Goal: Task Accomplishment & Management: Use online tool/utility

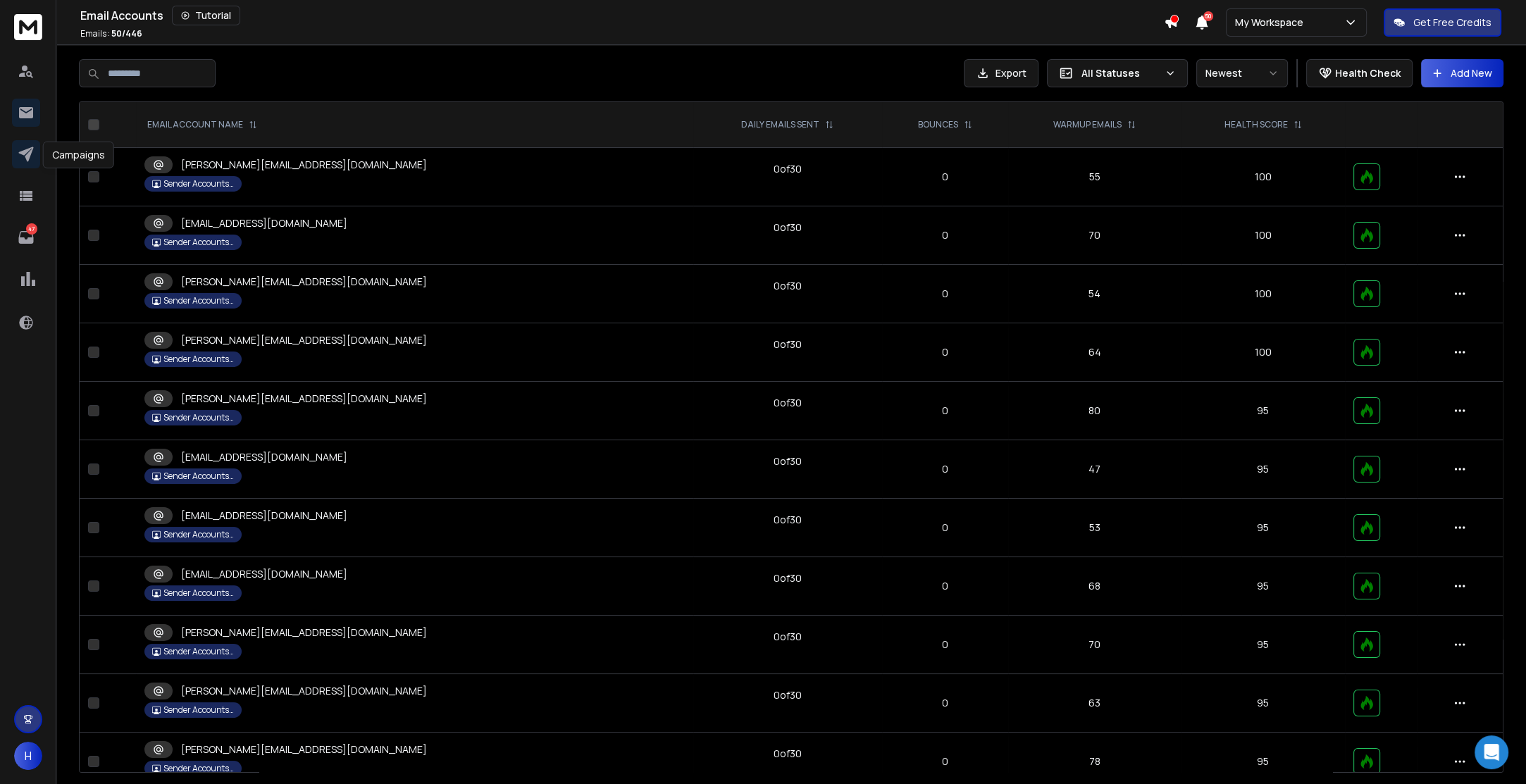
click at [24, 156] on icon at bounding box center [26, 154] width 15 height 15
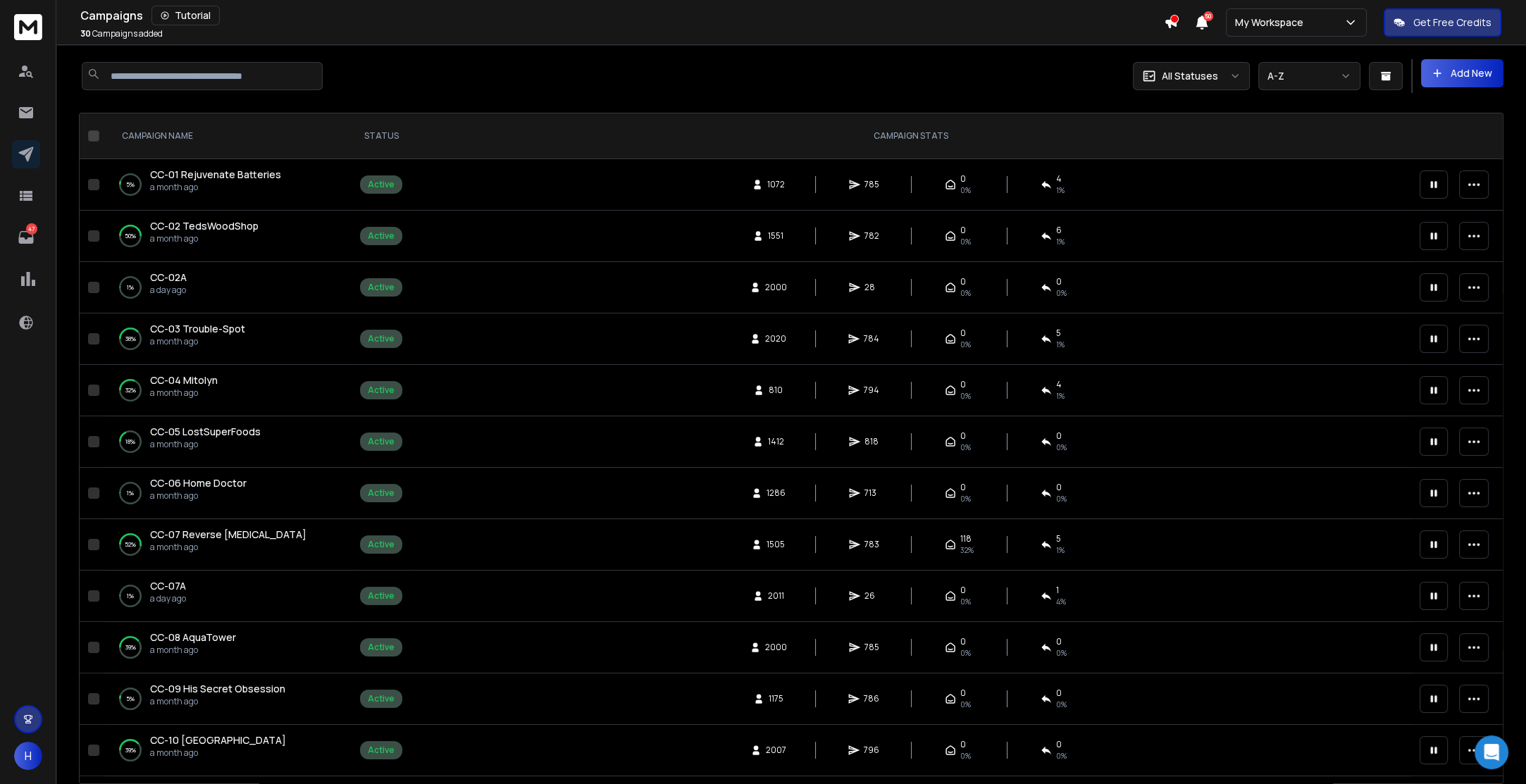
click at [214, 186] on p "a month ago" at bounding box center [215, 188] width 131 height 11
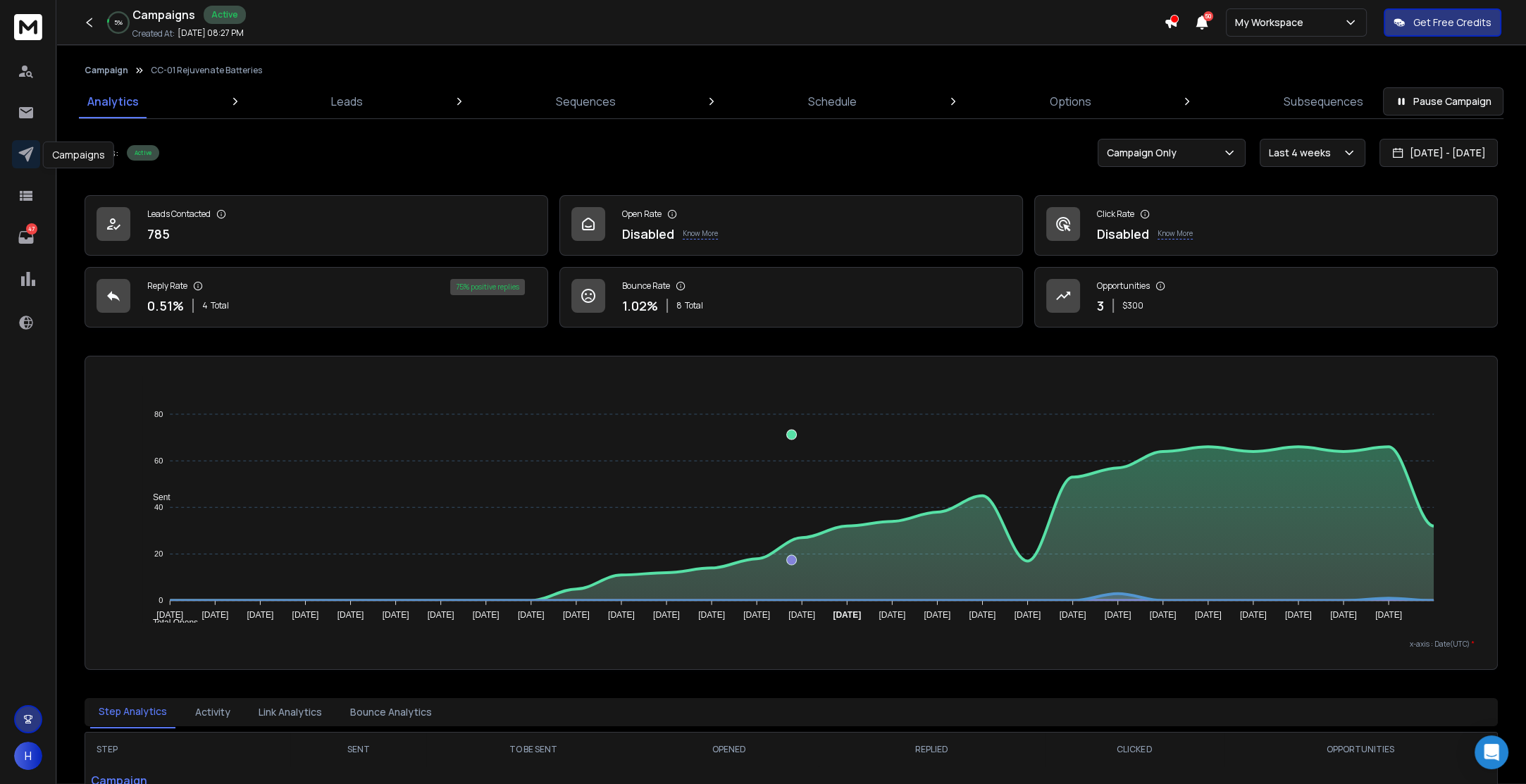
click at [16, 150] on link at bounding box center [26, 154] width 28 height 28
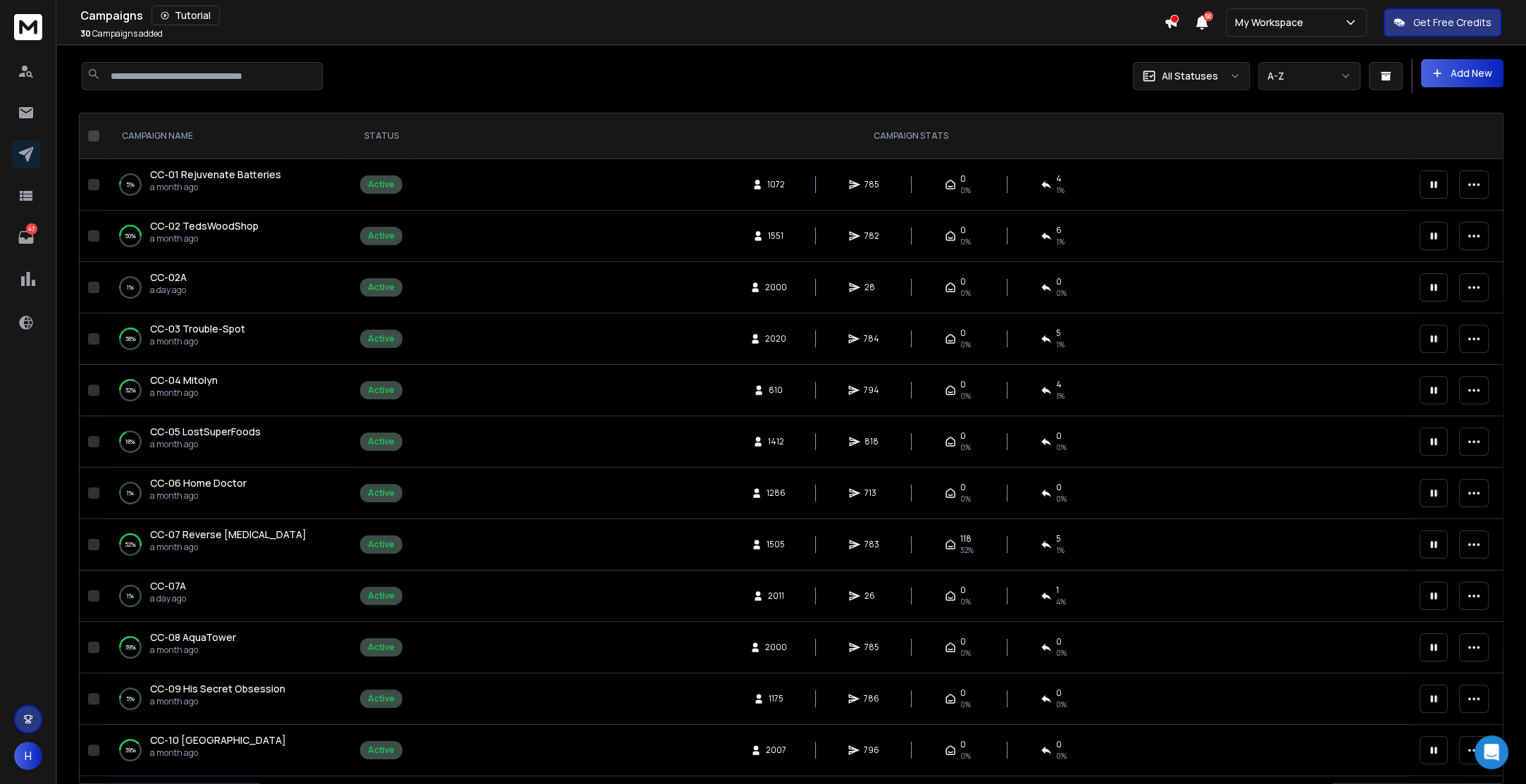
click at [278, 234] on div "50 % CC-02 TedsWoodShop a month ago" at bounding box center [228, 236] width 219 height 34
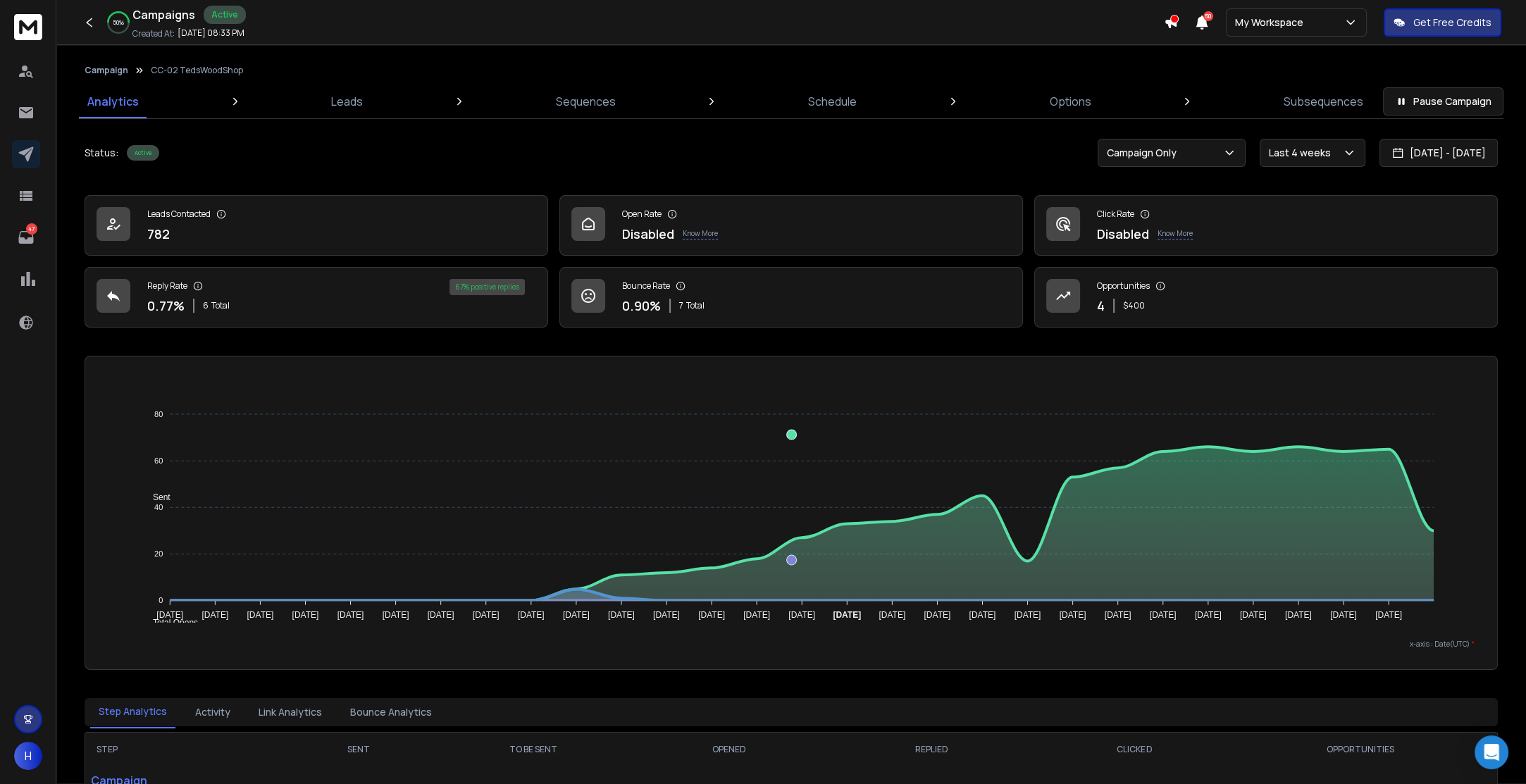
scroll to position [158, 0]
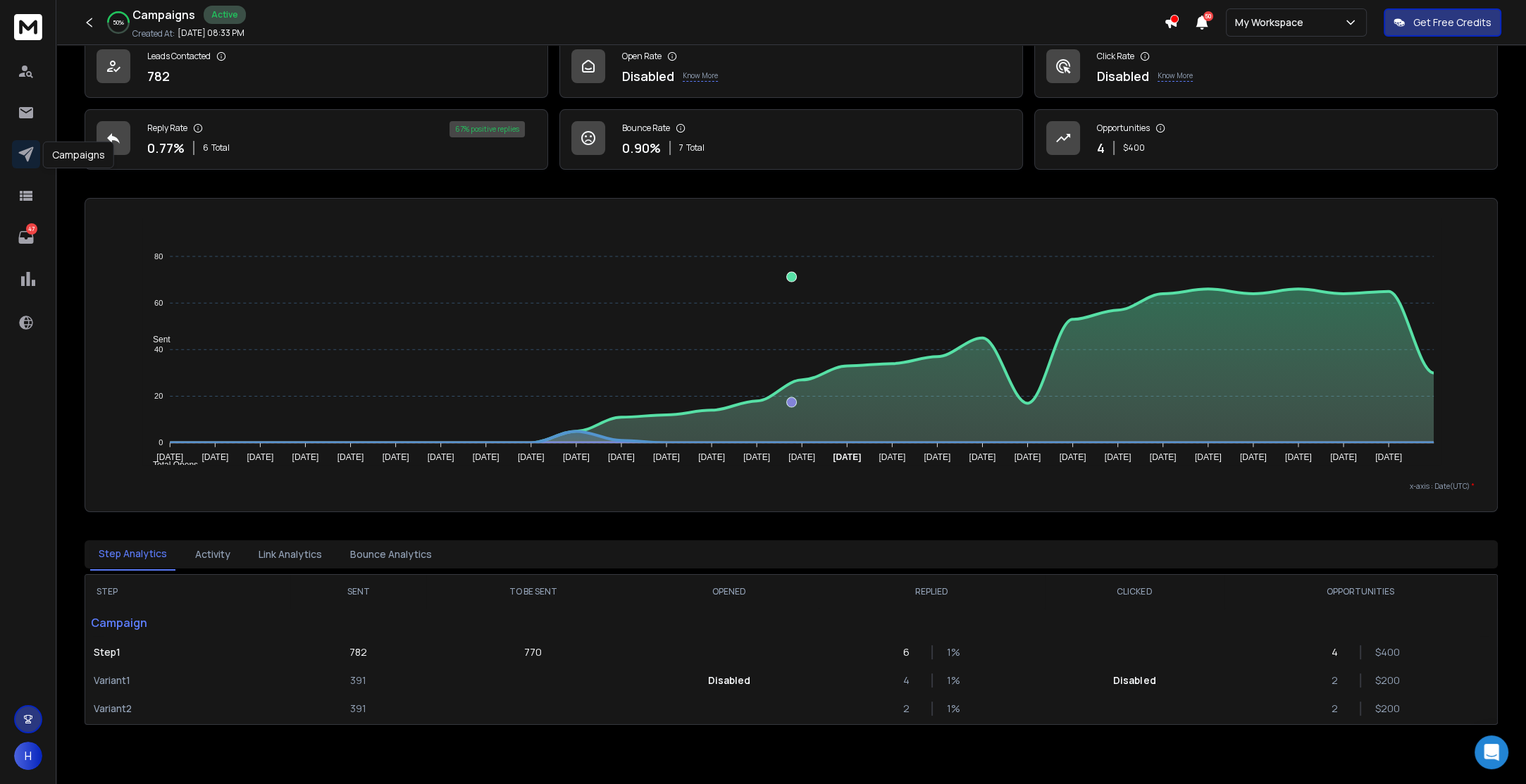
click at [22, 158] on icon at bounding box center [27, 154] width 17 height 17
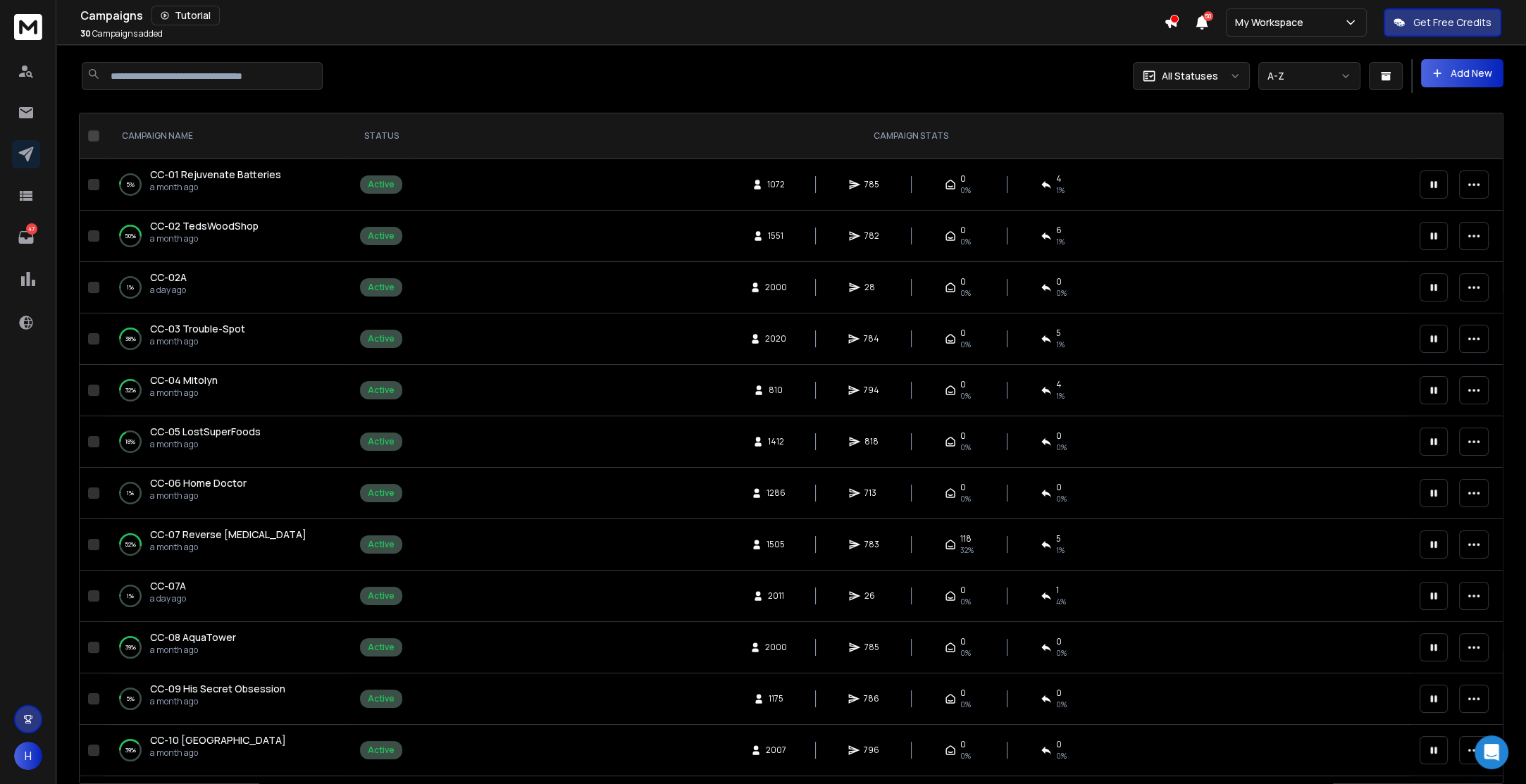
click at [234, 285] on div "1 % CC-02A a day ago" at bounding box center [228, 287] width 219 height 34
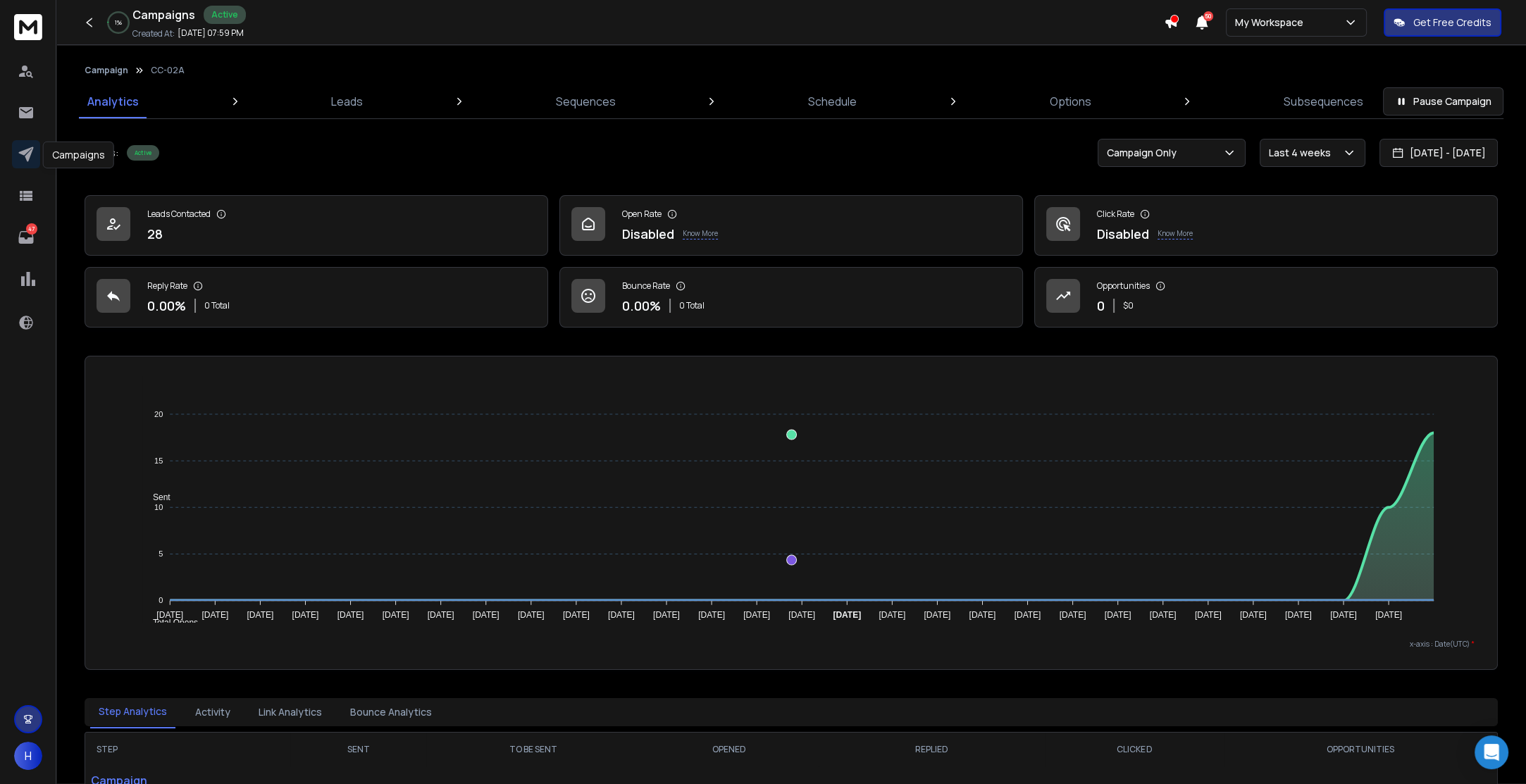
click at [27, 147] on icon at bounding box center [27, 154] width 17 height 17
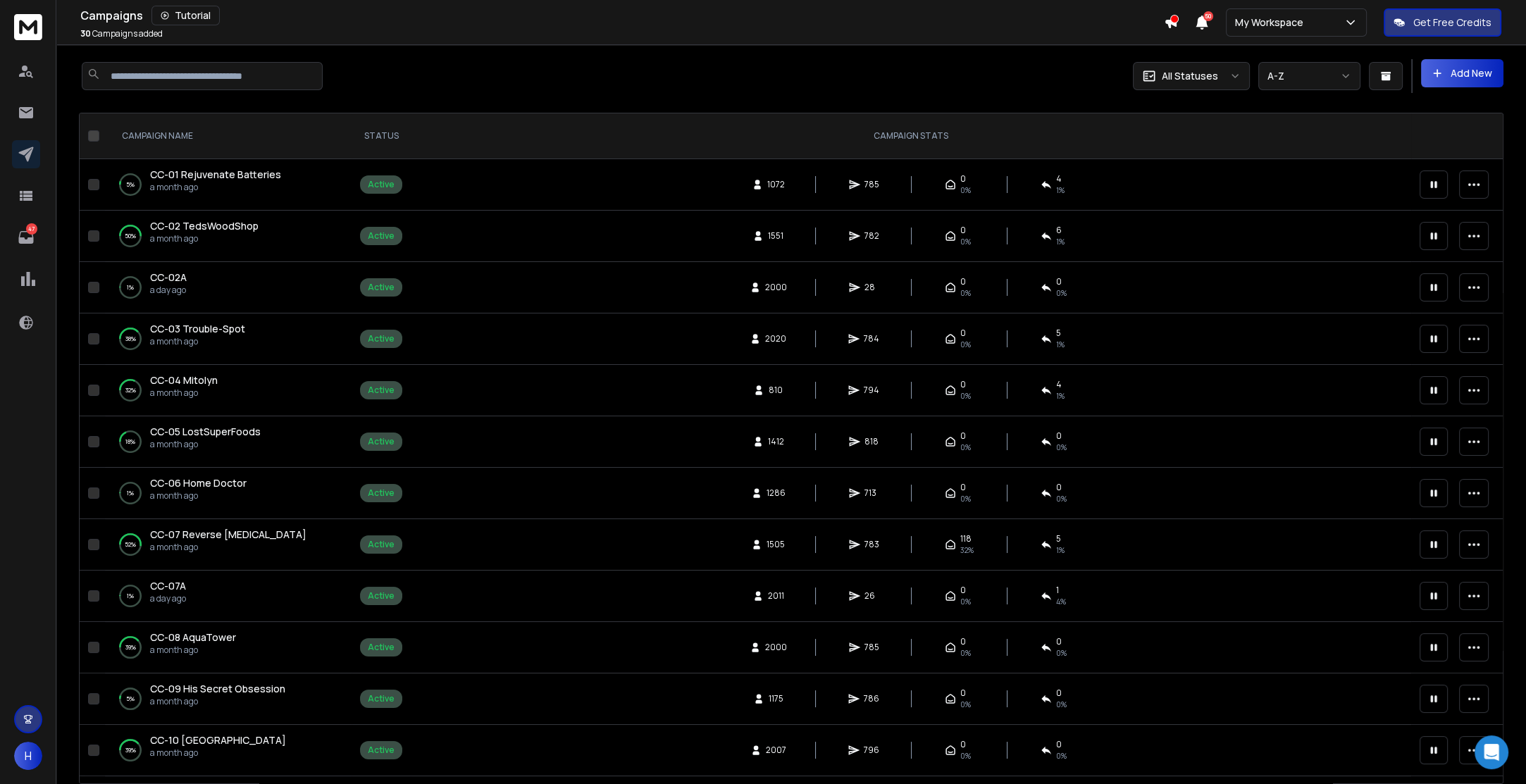
click at [232, 378] on div "32 % CC-04 Mitolyn a month ago" at bounding box center [228, 390] width 219 height 34
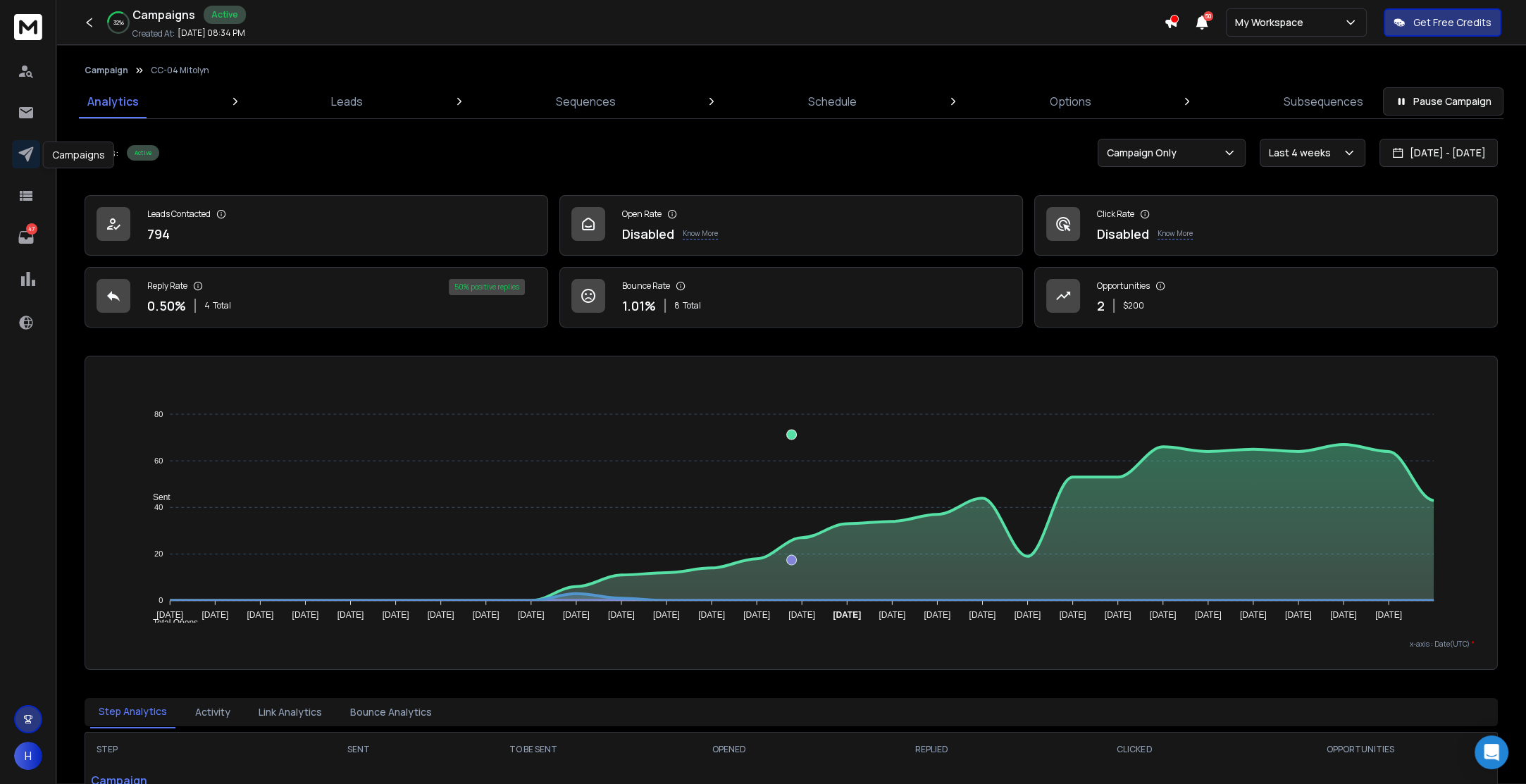
click at [32, 158] on icon at bounding box center [27, 154] width 17 height 17
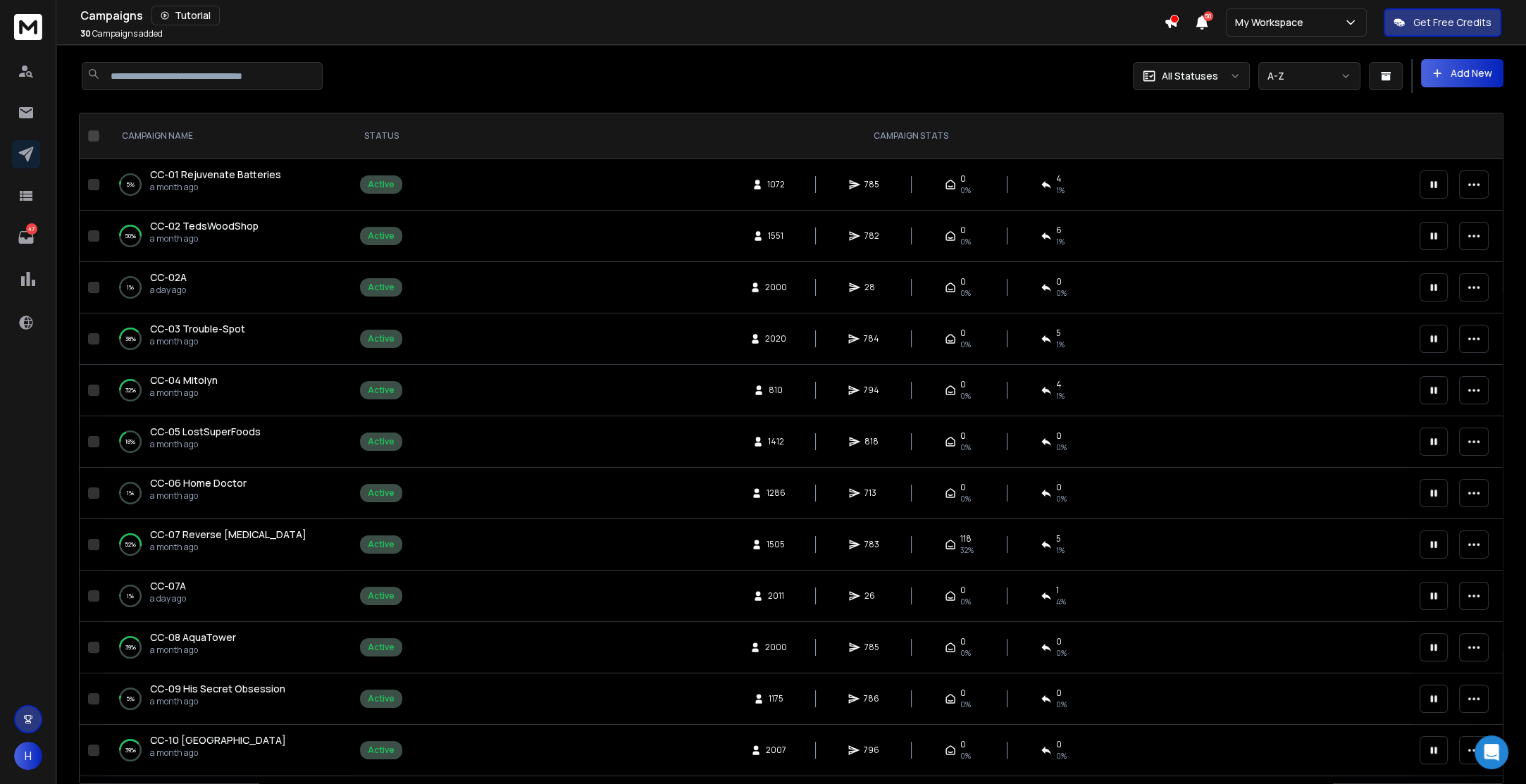
click at [204, 441] on p "a month ago" at bounding box center [205, 444] width 110 height 11
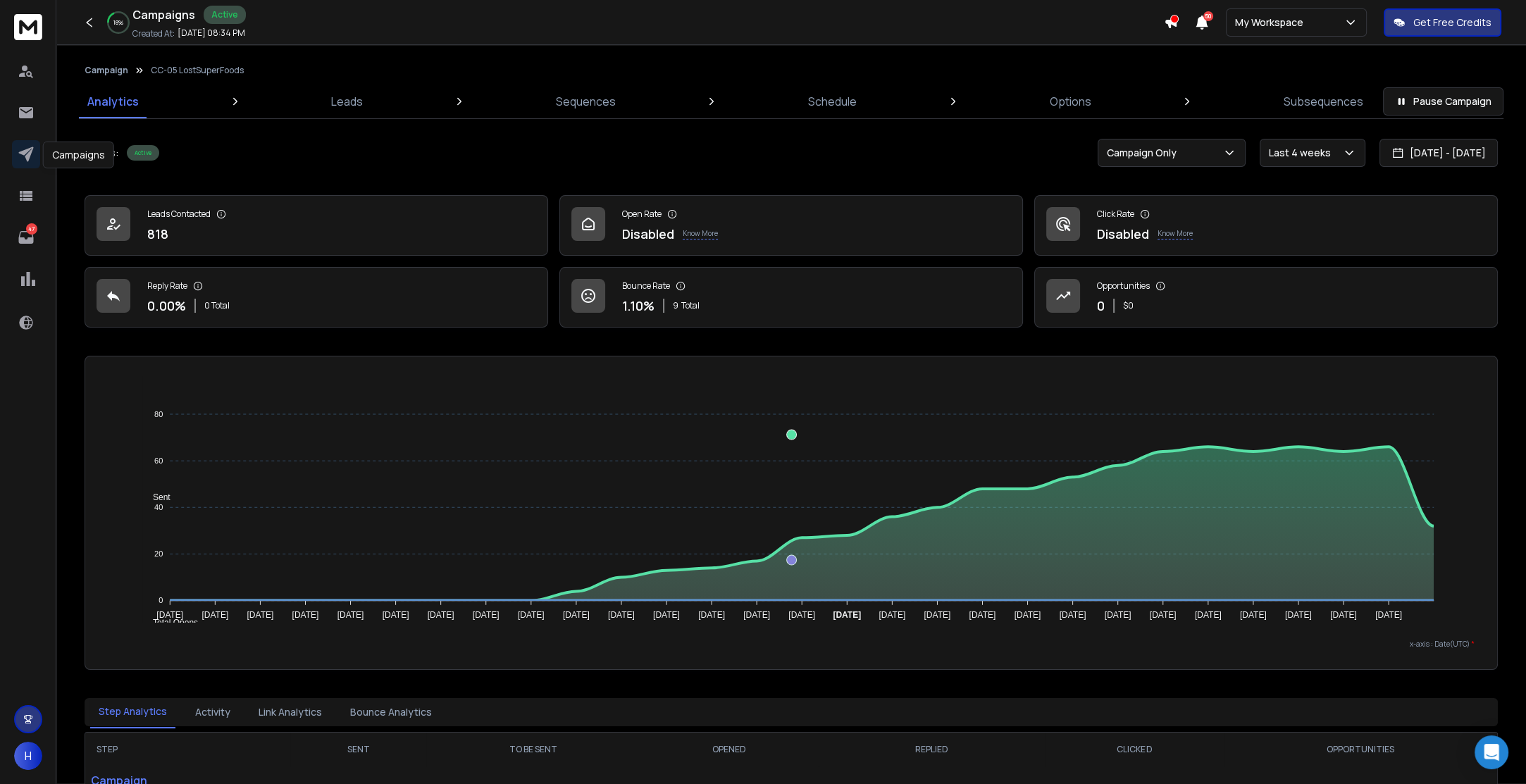
click at [19, 150] on icon at bounding box center [27, 154] width 17 height 17
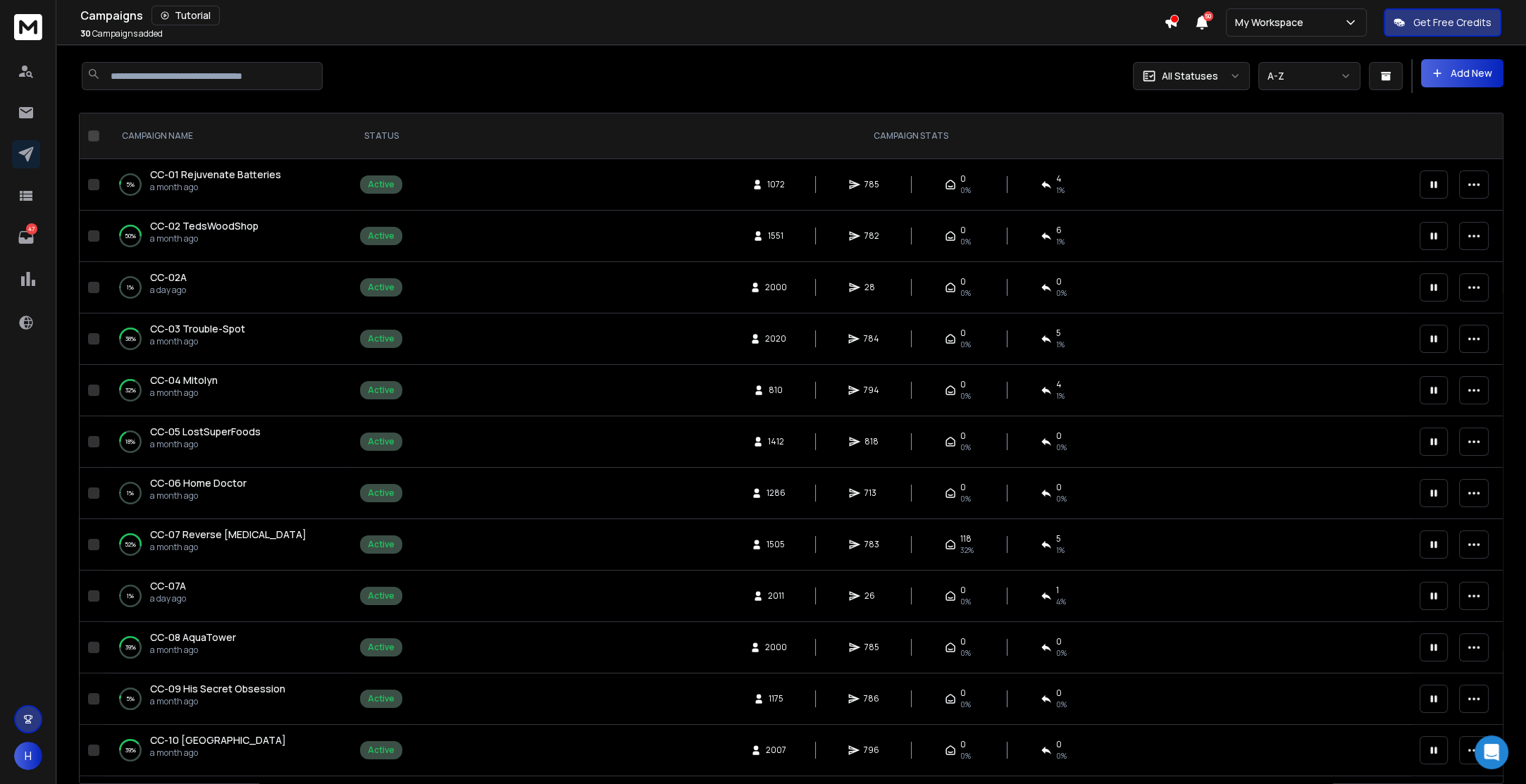
click at [237, 482] on span "CC-06 Home Doctor" at bounding box center [198, 482] width 97 height 14
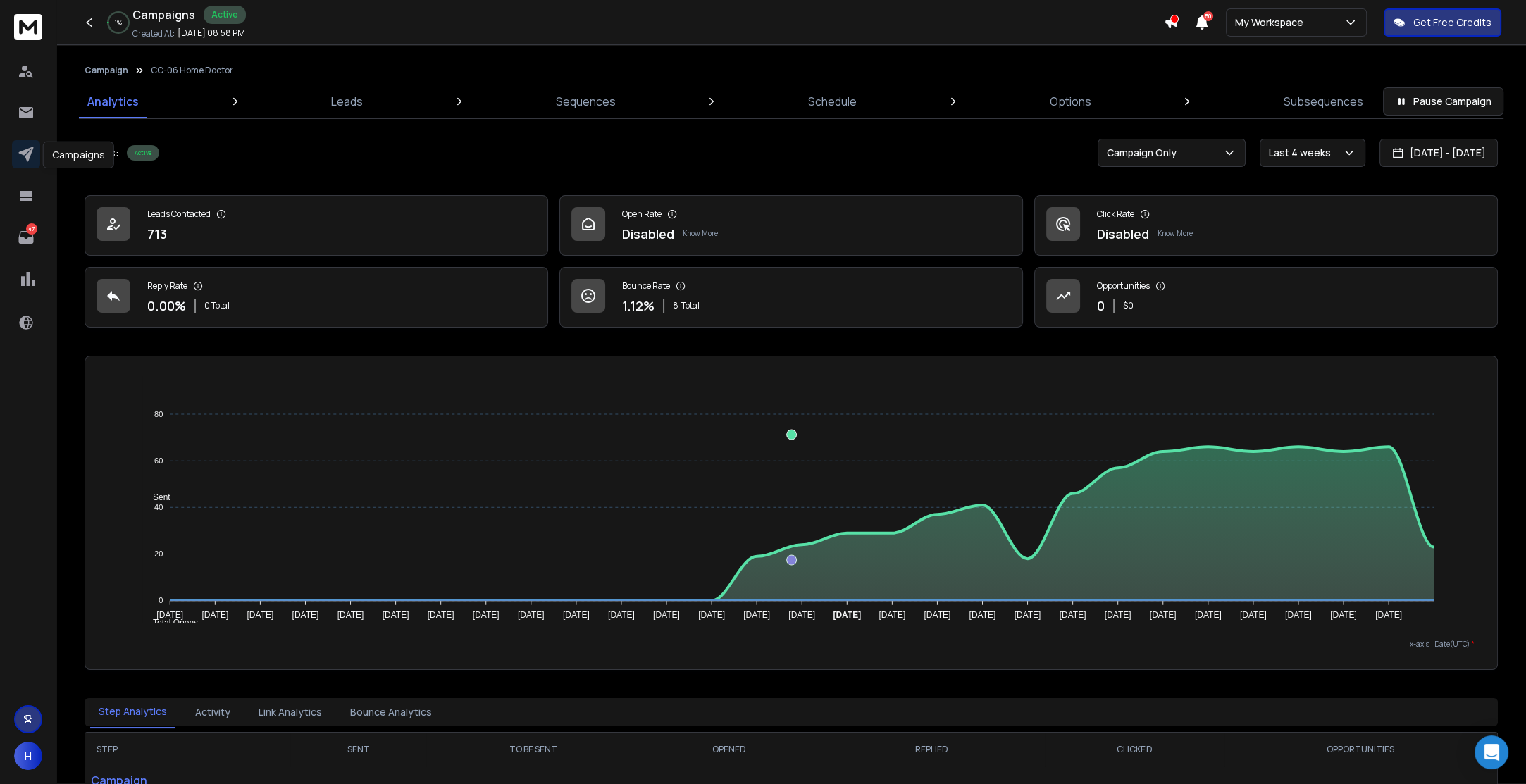
click at [18, 147] on icon at bounding box center [27, 154] width 17 height 17
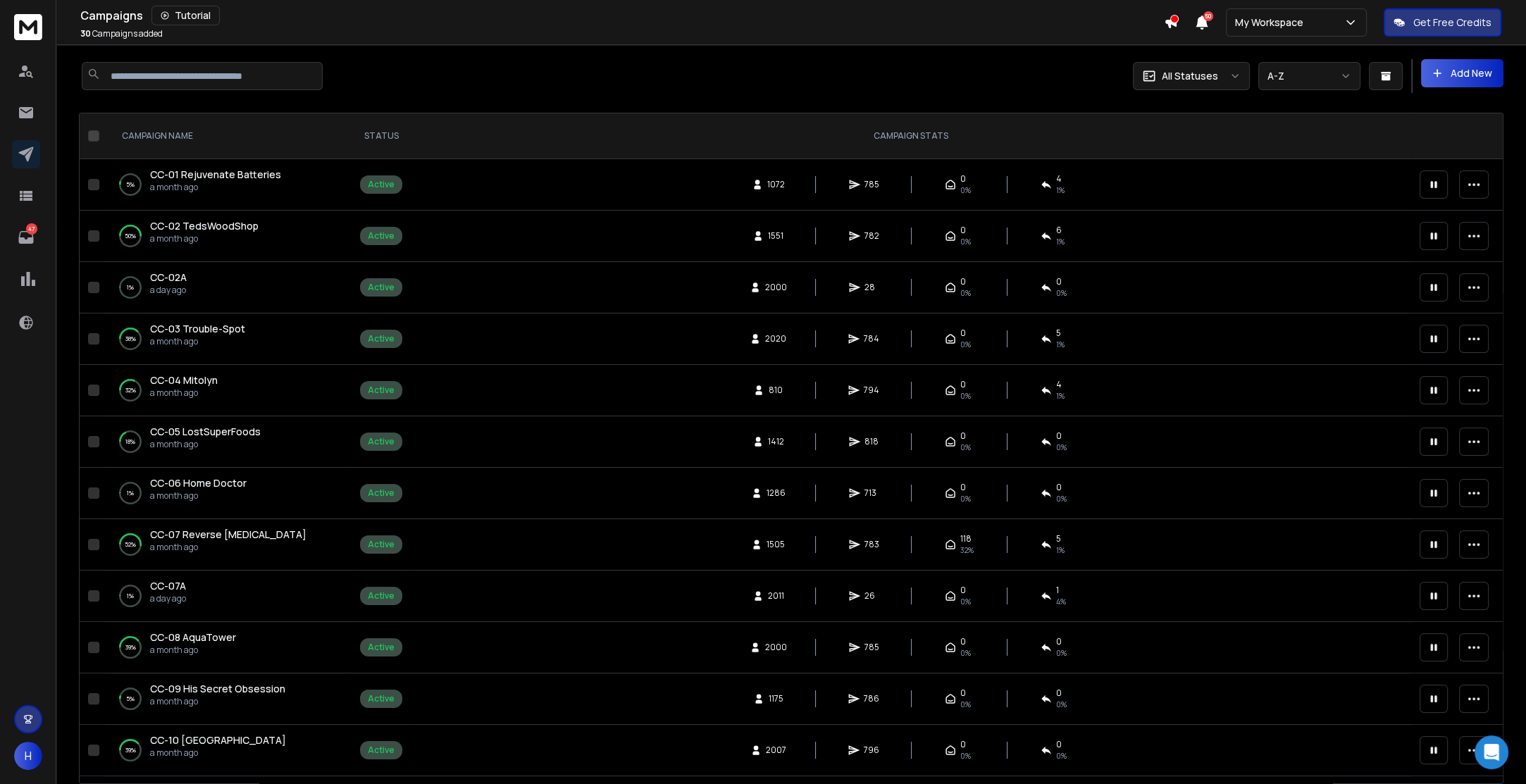
click at [229, 540] on link "CC-07 Reverse [MEDICAL_DATA]" at bounding box center [228, 535] width 156 height 14
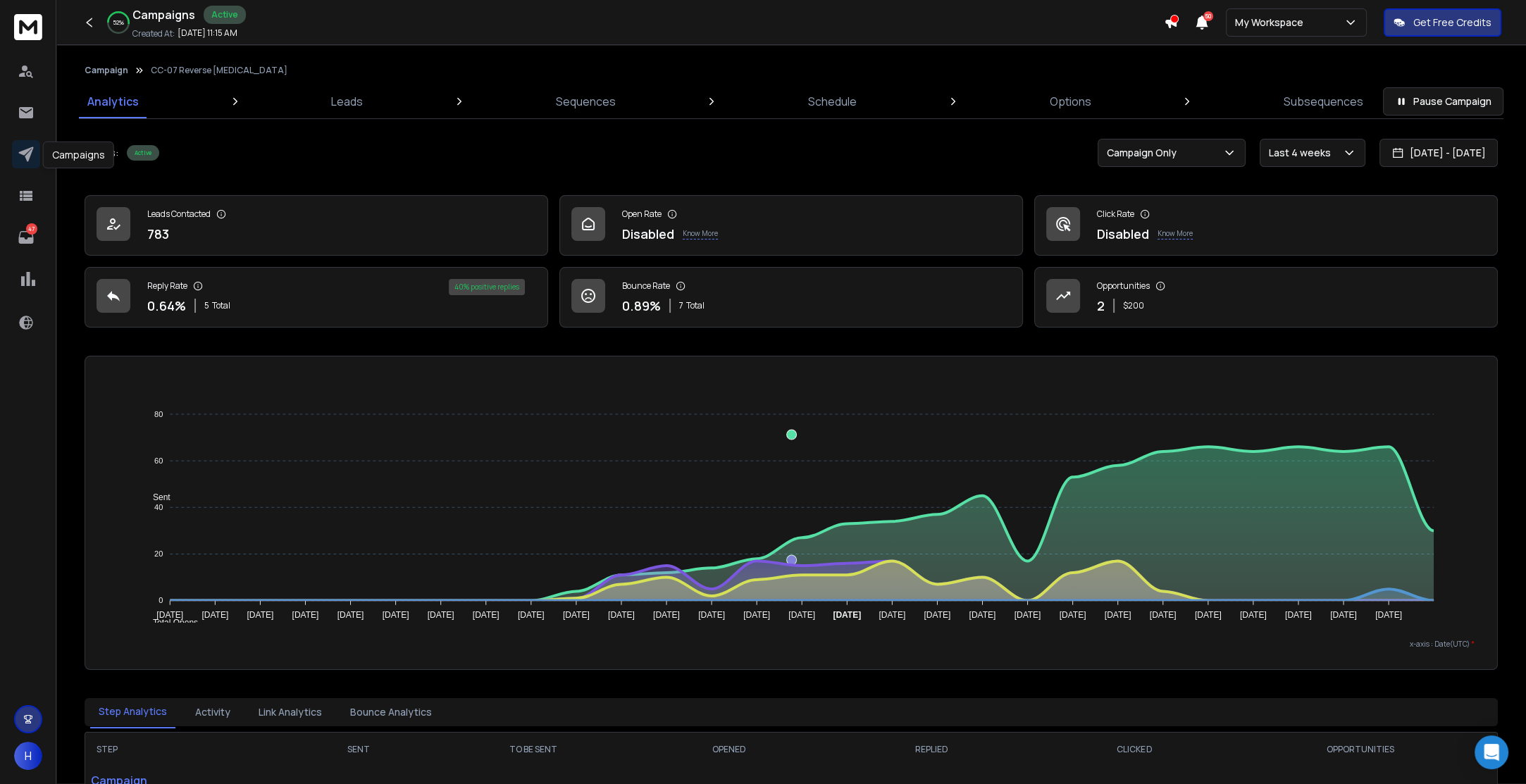
click at [24, 153] on icon at bounding box center [26, 154] width 15 height 15
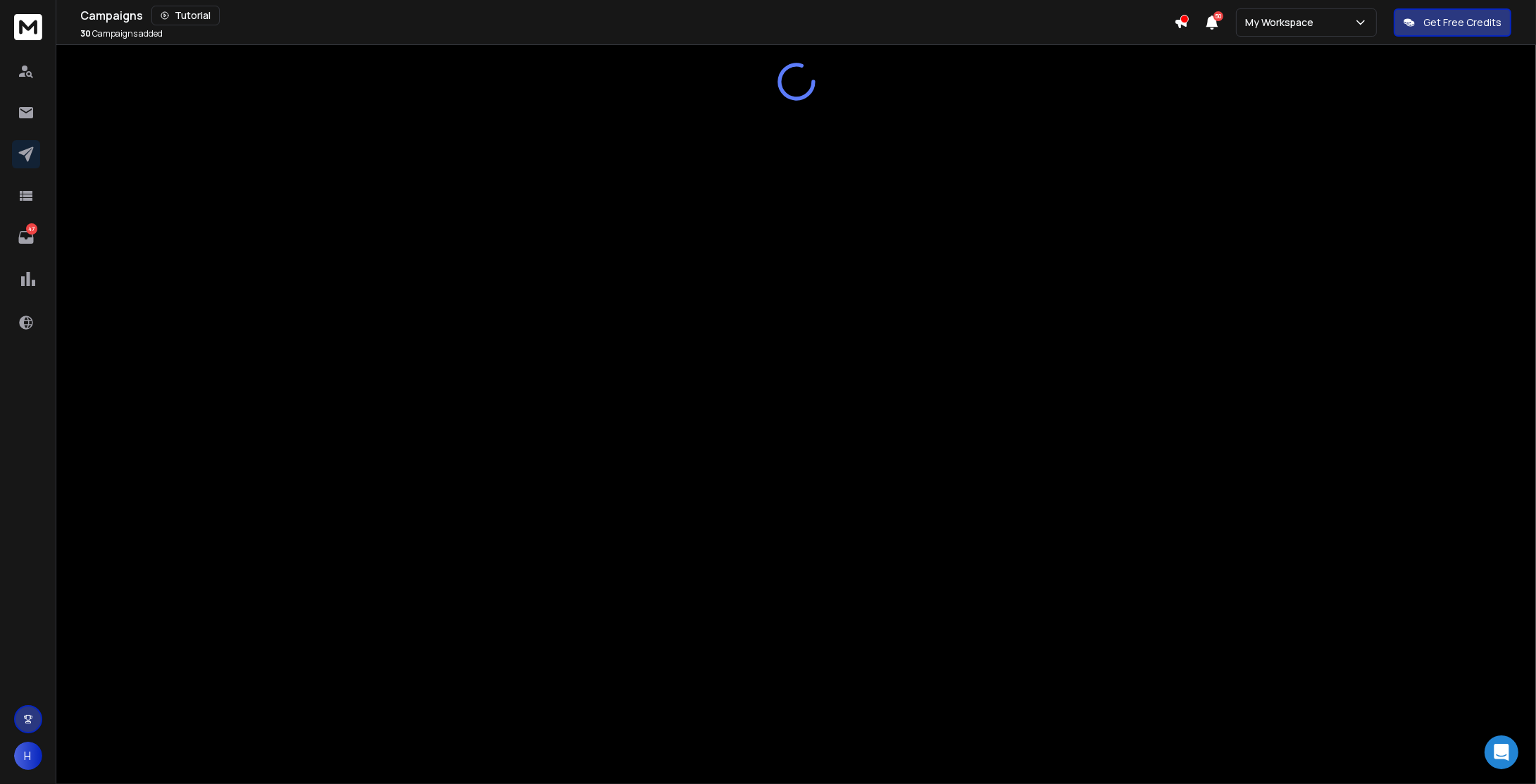
click at [24, 153] on icon at bounding box center [26, 154] width 15 height 15
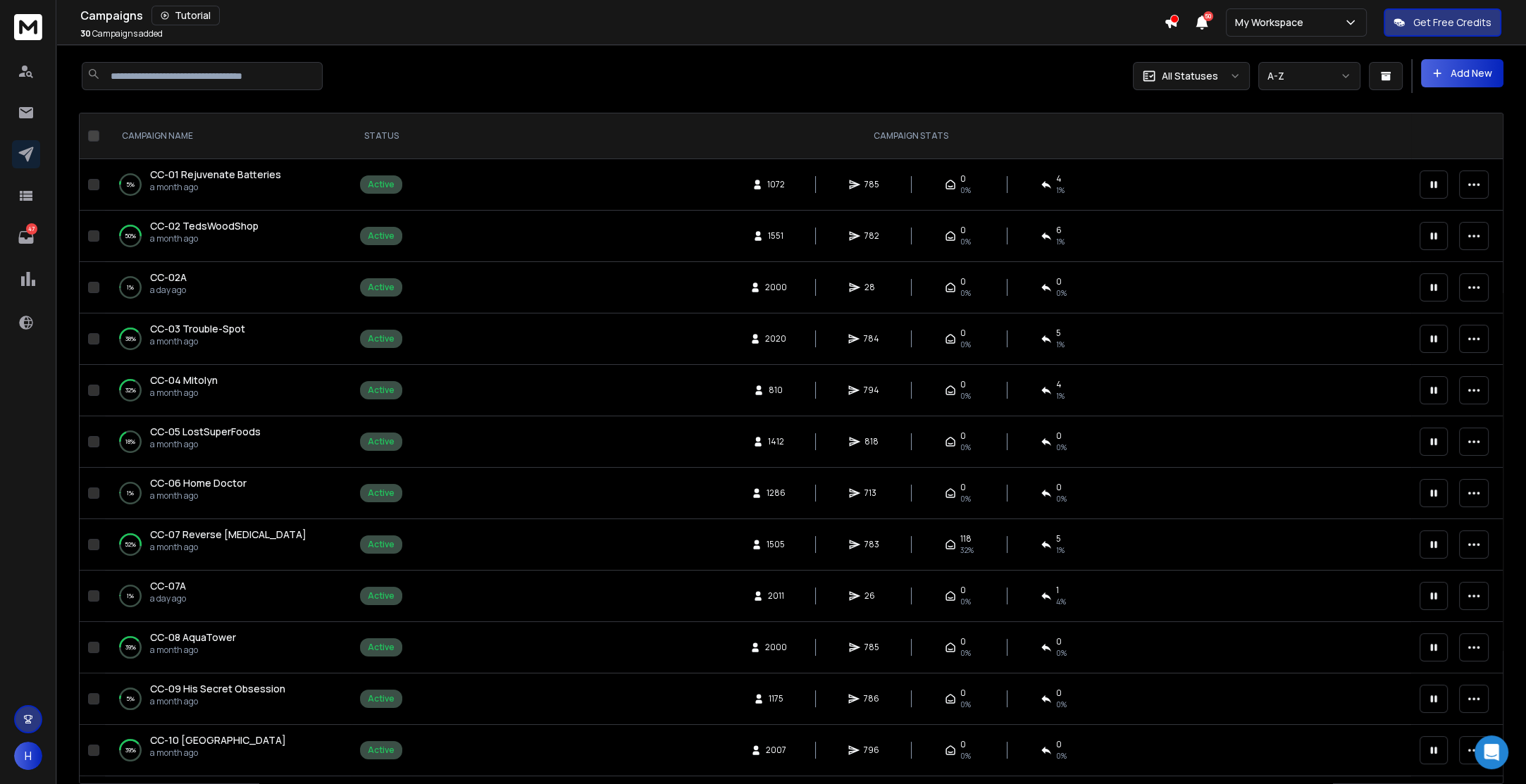
click at [209, 638] on span "CC-08 AquaTower" at bounding box center [193, 637] width 86 height 14
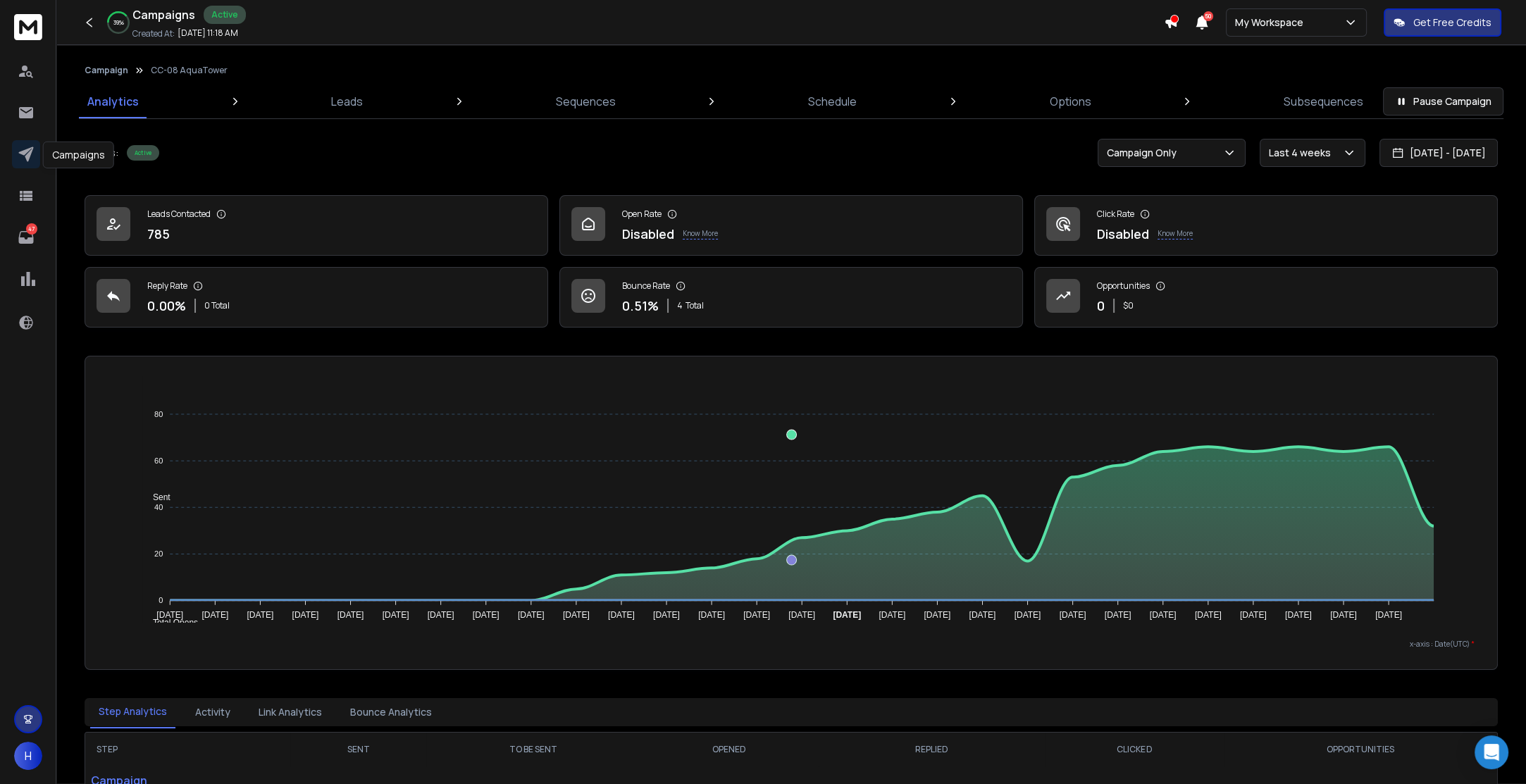
click at [31, 154] on icon at bounding box center [27, 154] width 17 height 17
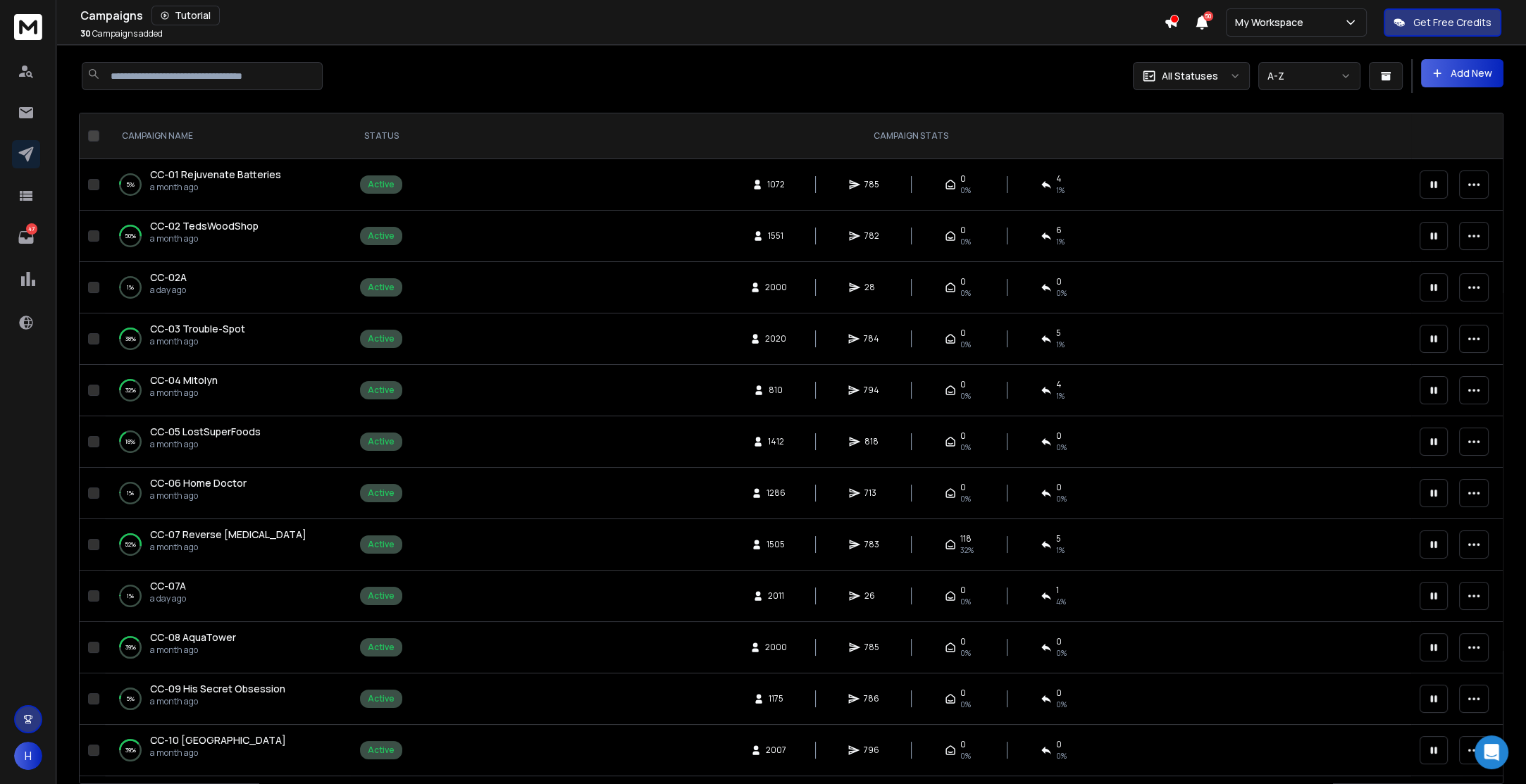
click at [183, 689] on span "CC-09 His Secret Obsession" at bounding box center [217, 688] width 135 height 14
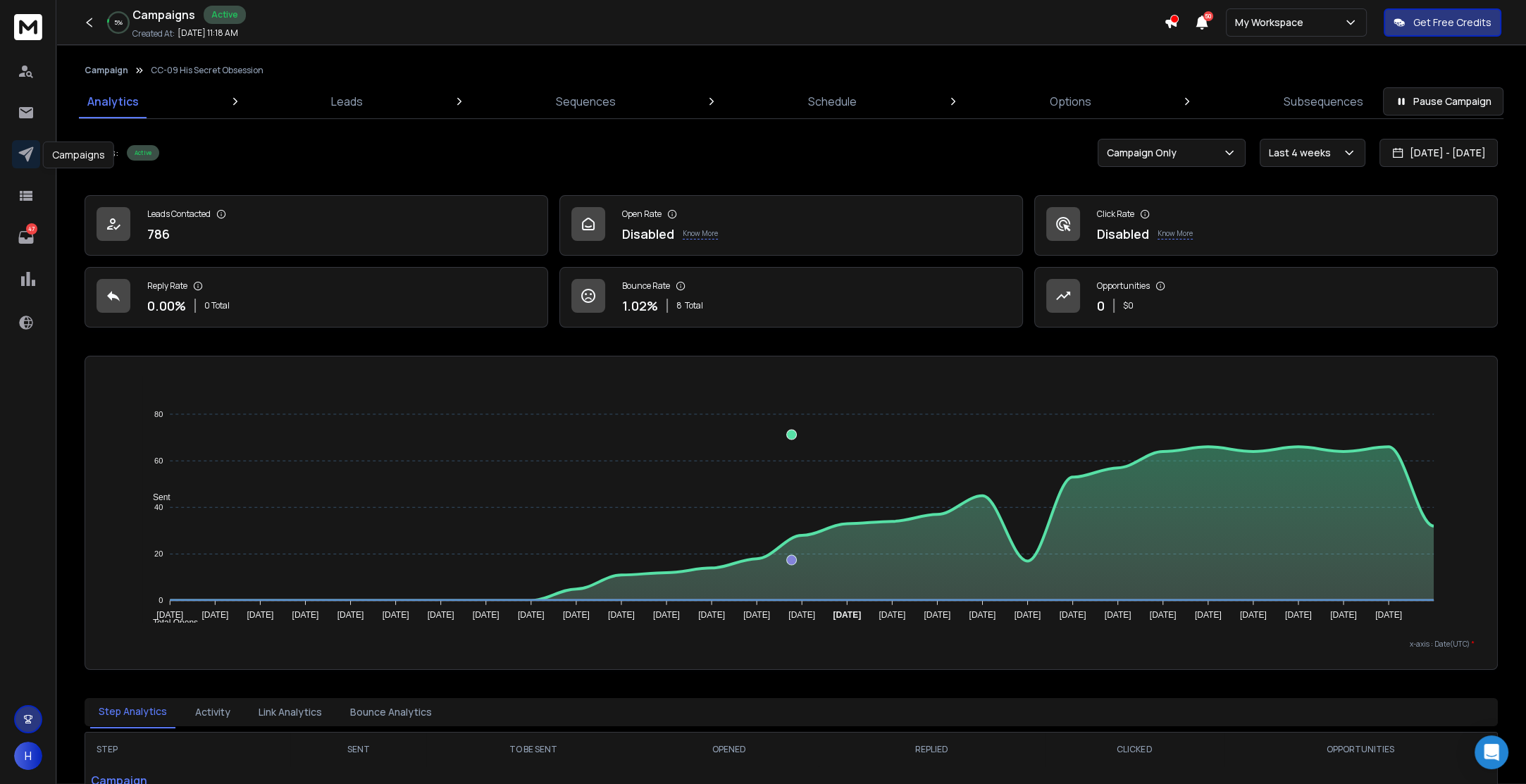
click at [20, 155] on icon at bounding box center [27, 154] width 17 height 17
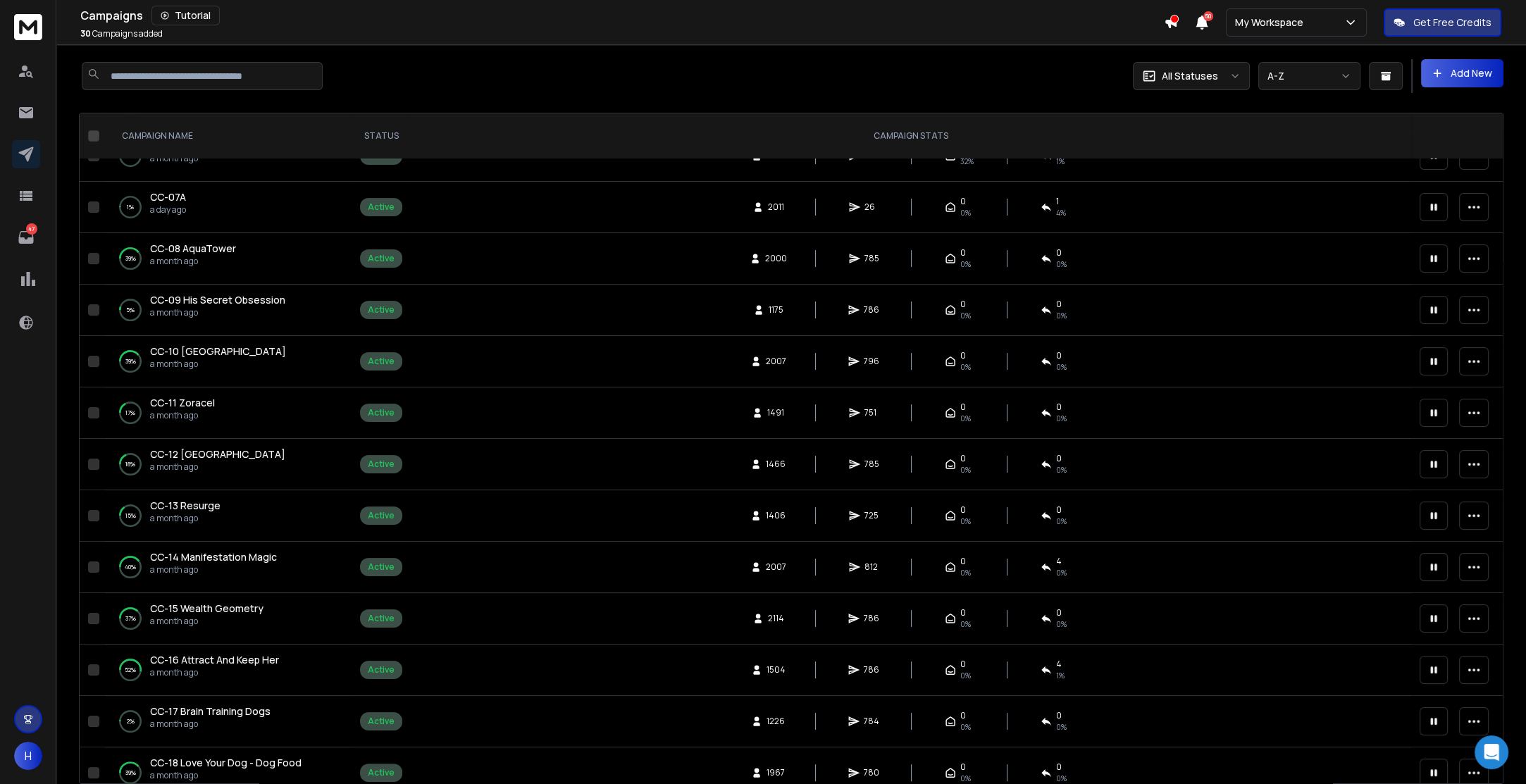
scroll to position [423, 0]
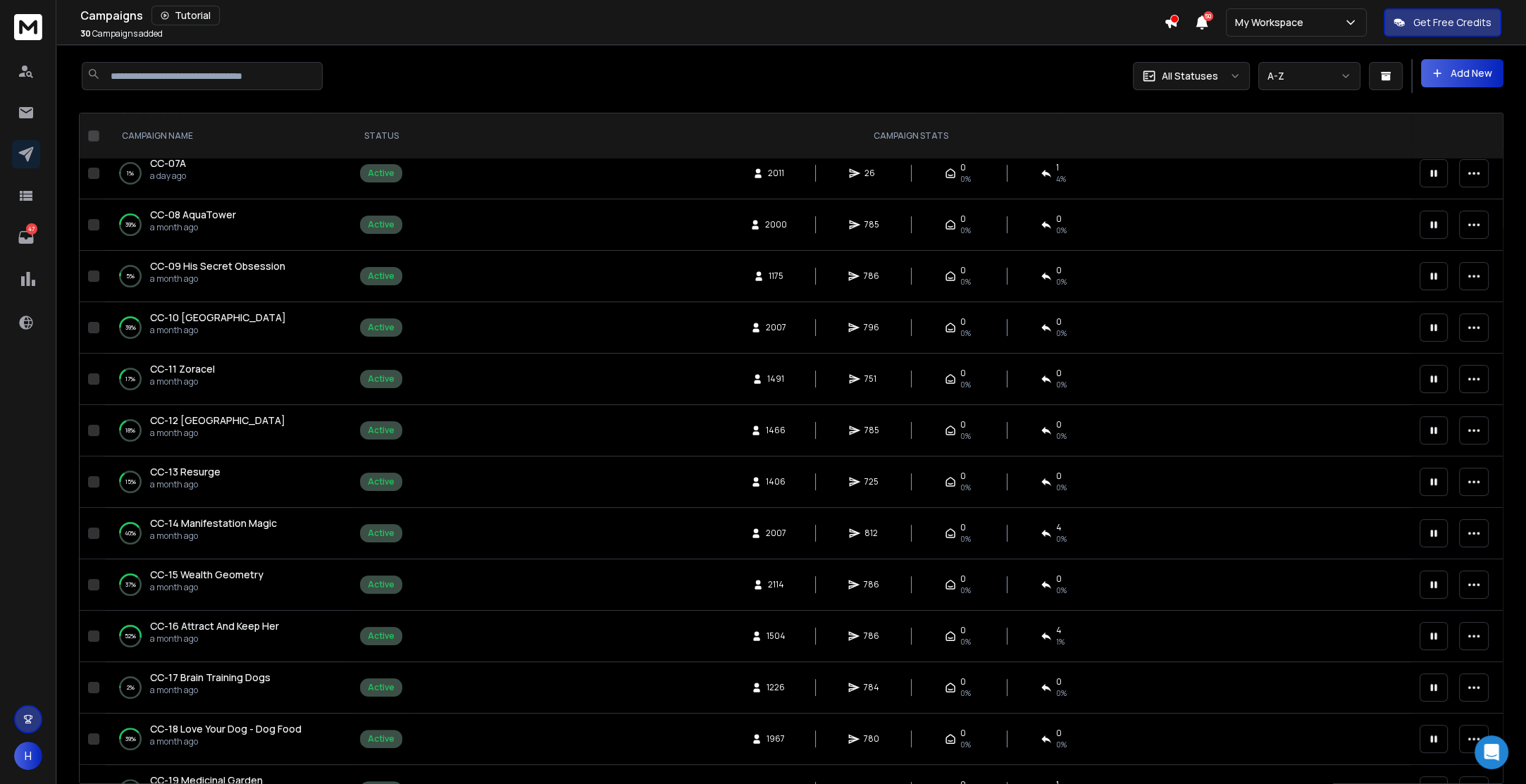
click at [224, 316] on div "39 % CC-10 [GEOGRAPHIC_DATA] a month ago" at bounding box center [228, 327] width 219 height 34
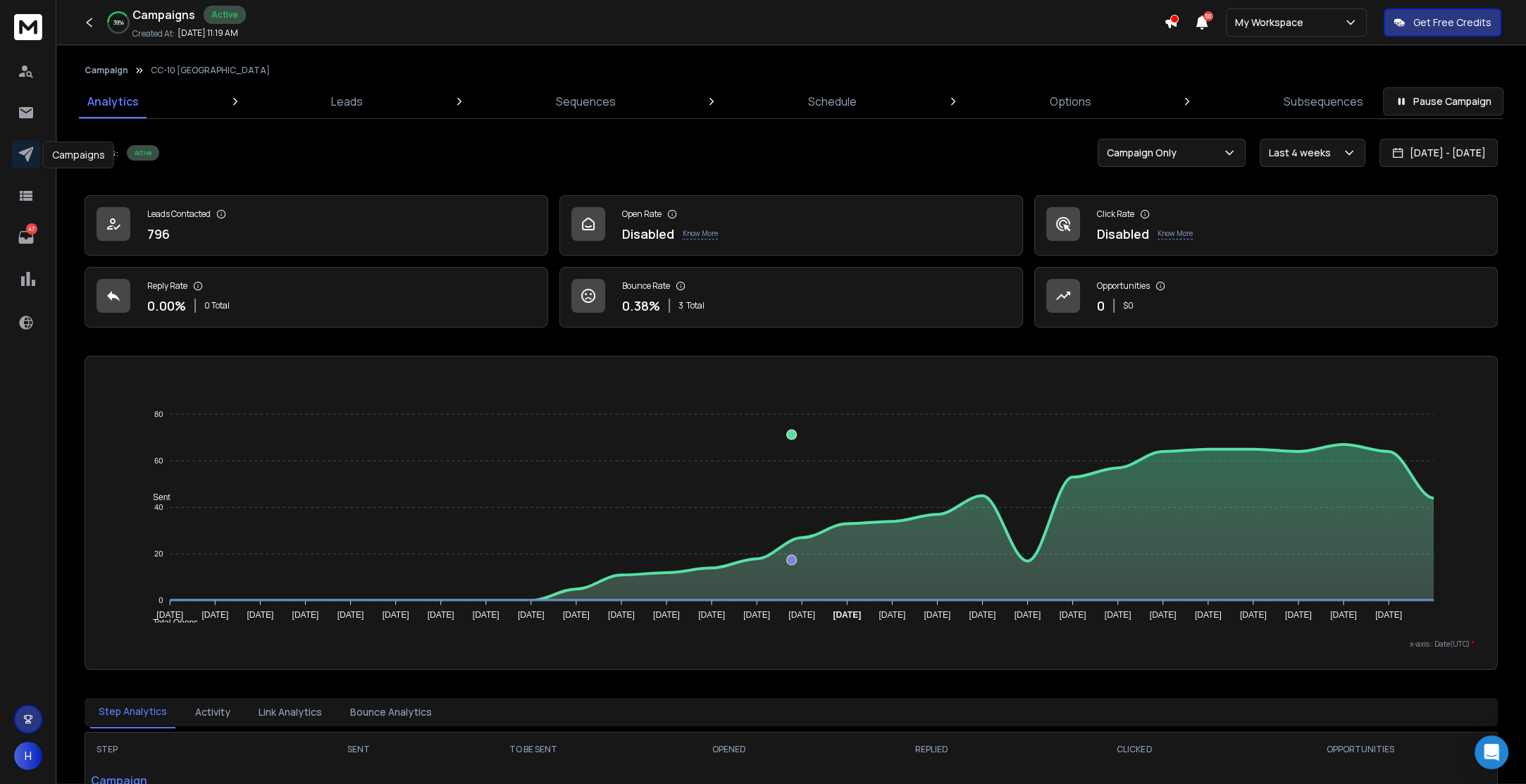
click at [18, 158] on icon at bounding box center [27, 154] width 17 height 17
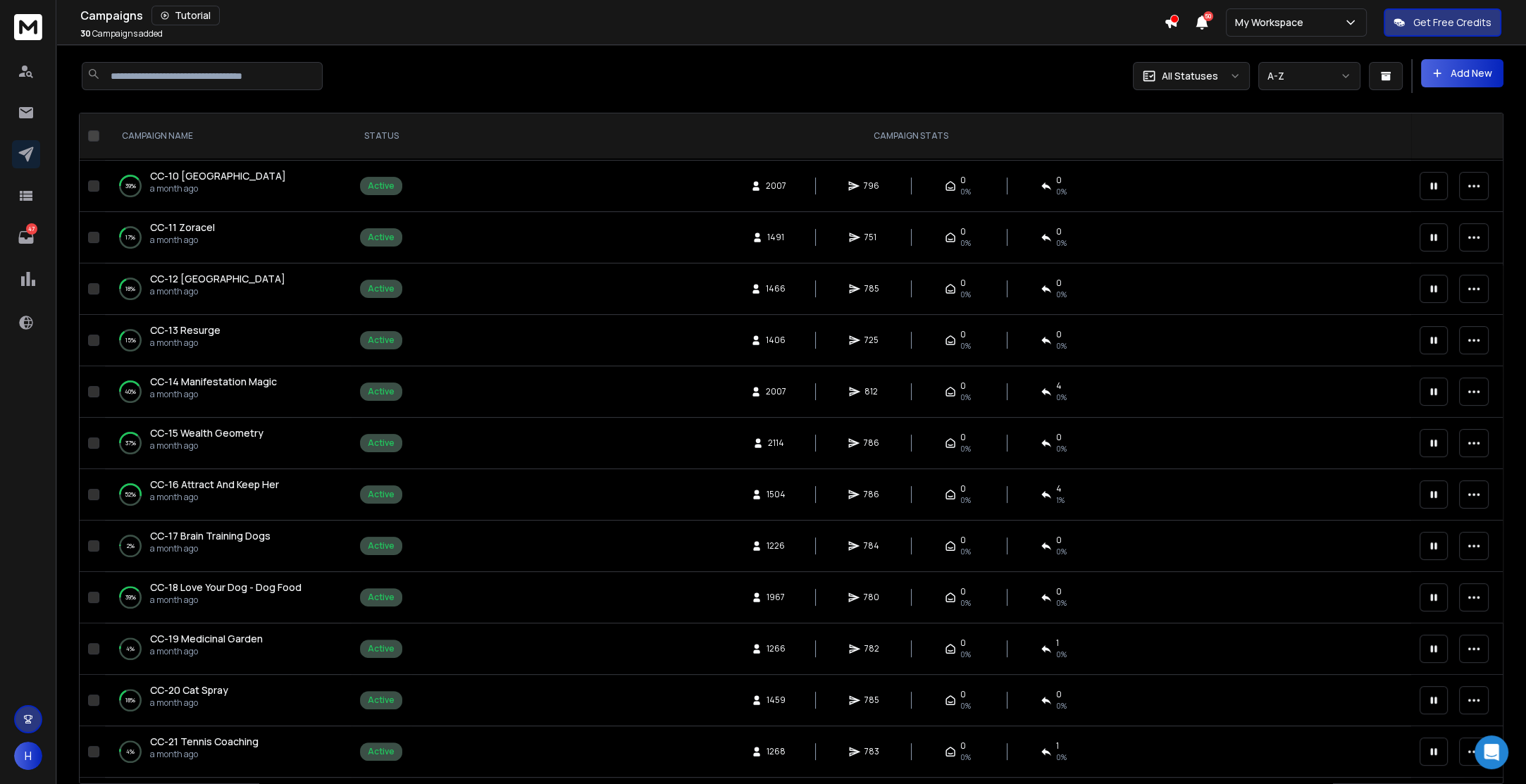
scroll to position [493, 0]
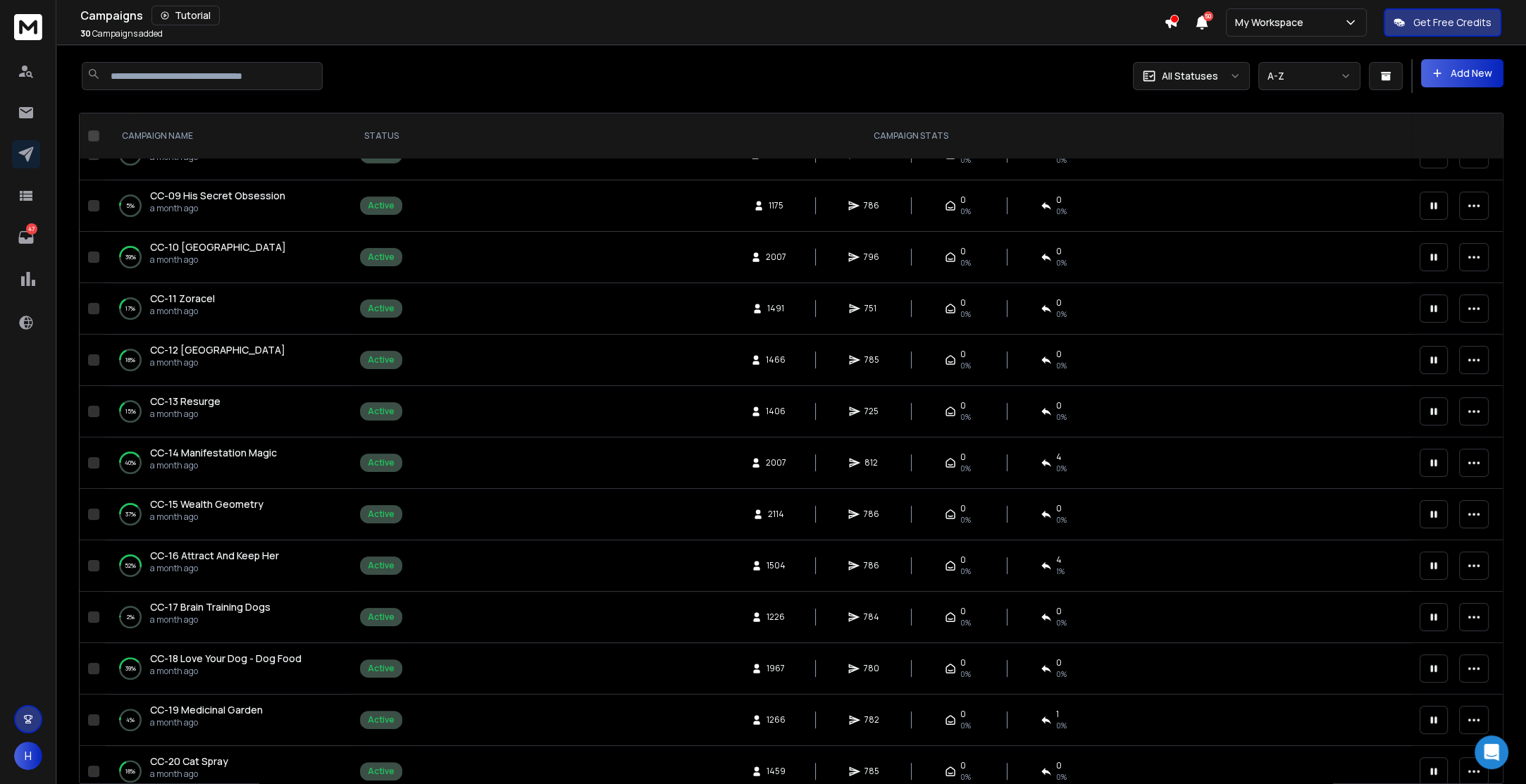
click at [186, 309] on p "a month ago" at bounding box center [182, 312] width 65 height 11
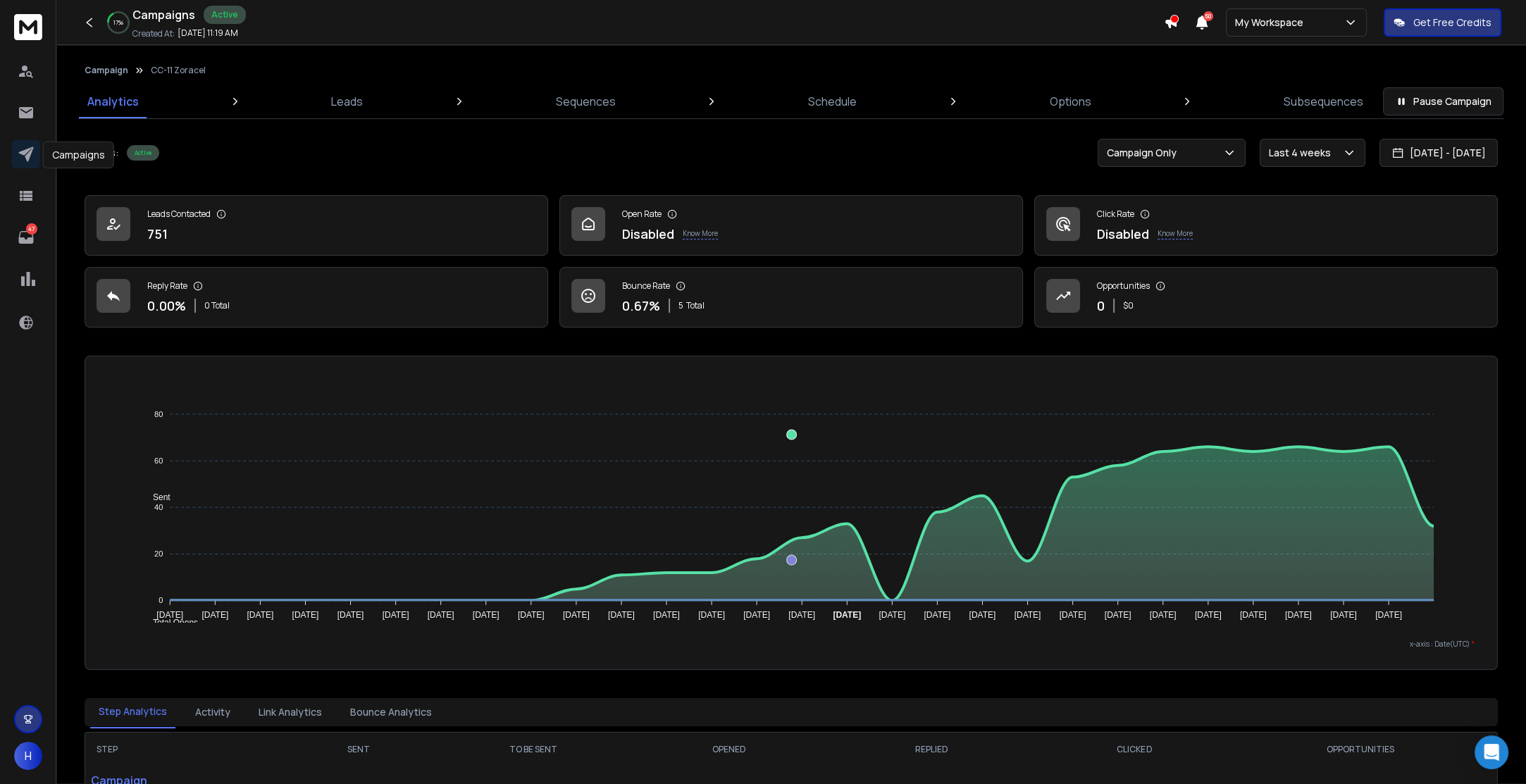
click at [24, 154] on icon at bounding box center [26, 154] width 15 height 15
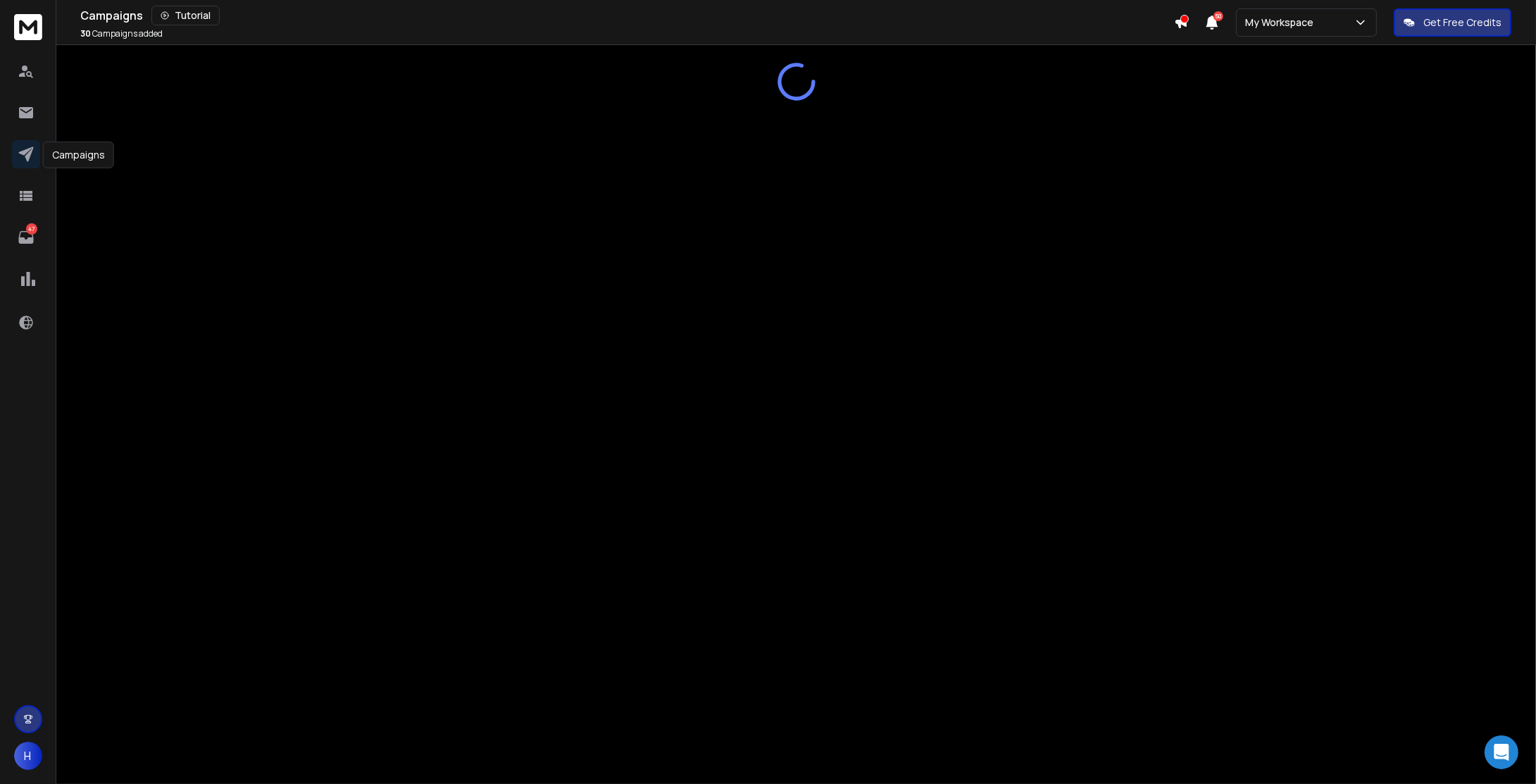
click at [24, 154] on icon at bounding box center [26, 154] width 15 height 15
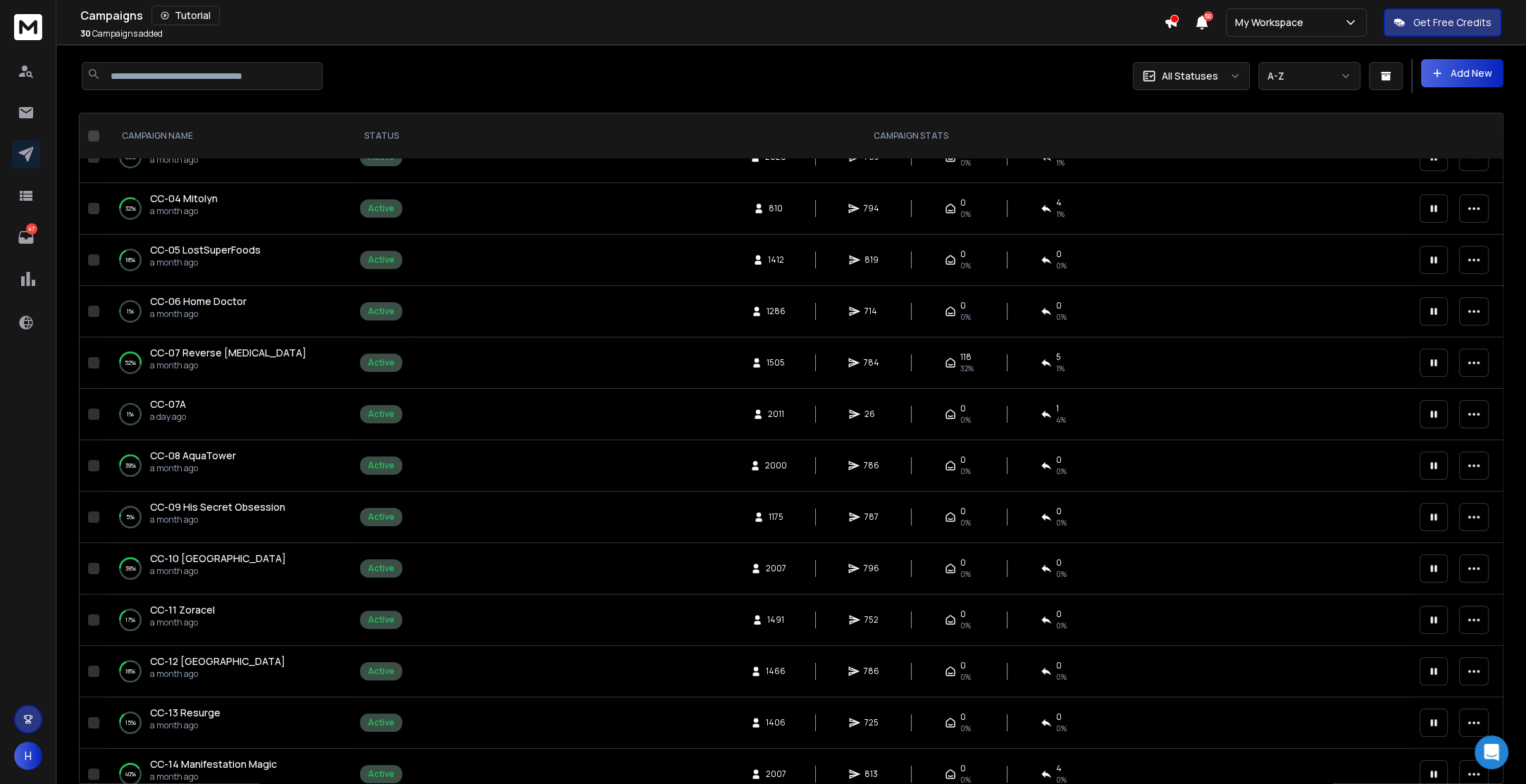
scroll to position [282, 0]
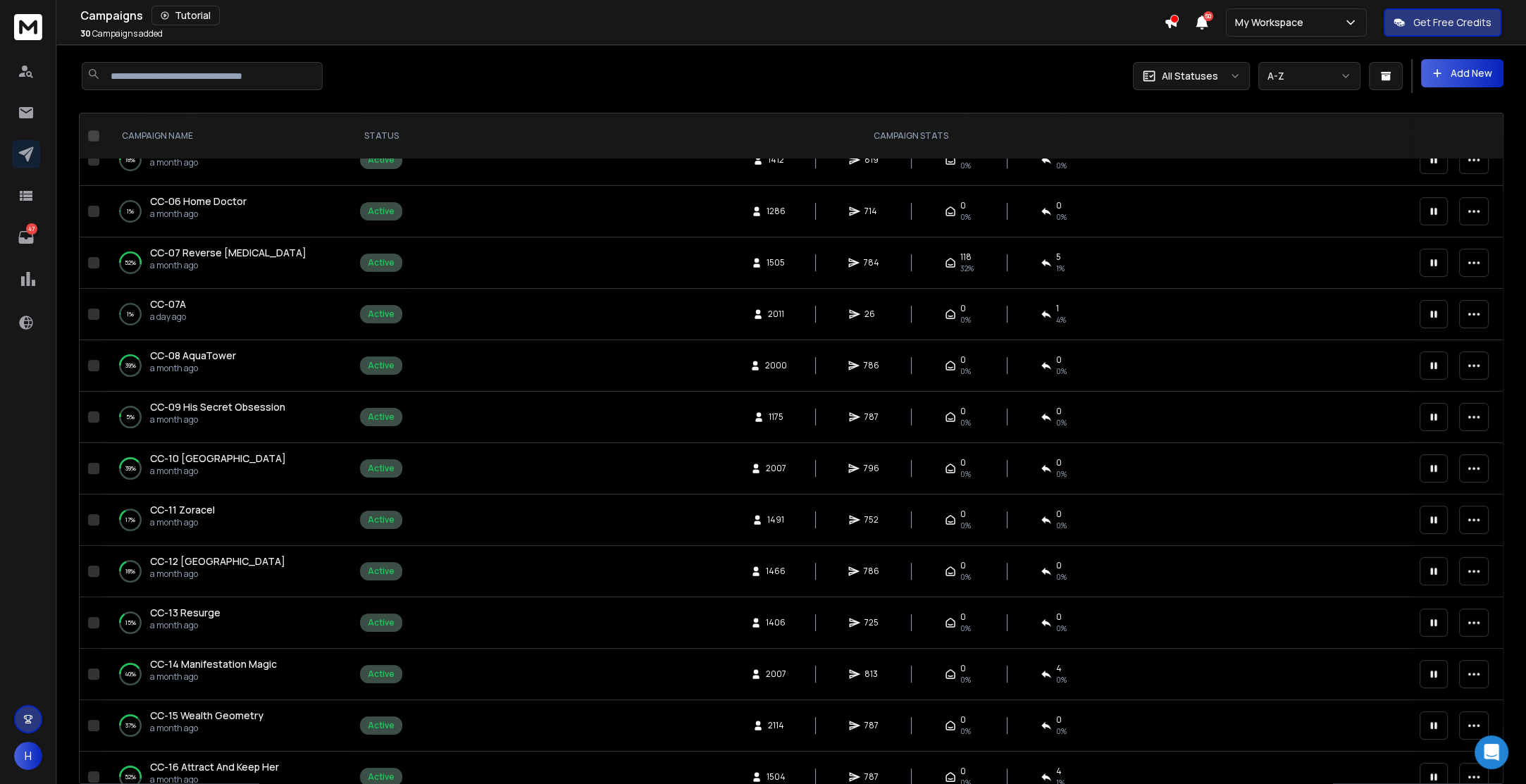
click at [200, 558] on span "CC-12 [GEOGRAPHIC_DATA]" at bounding box center [217, 560] width 135 height 14
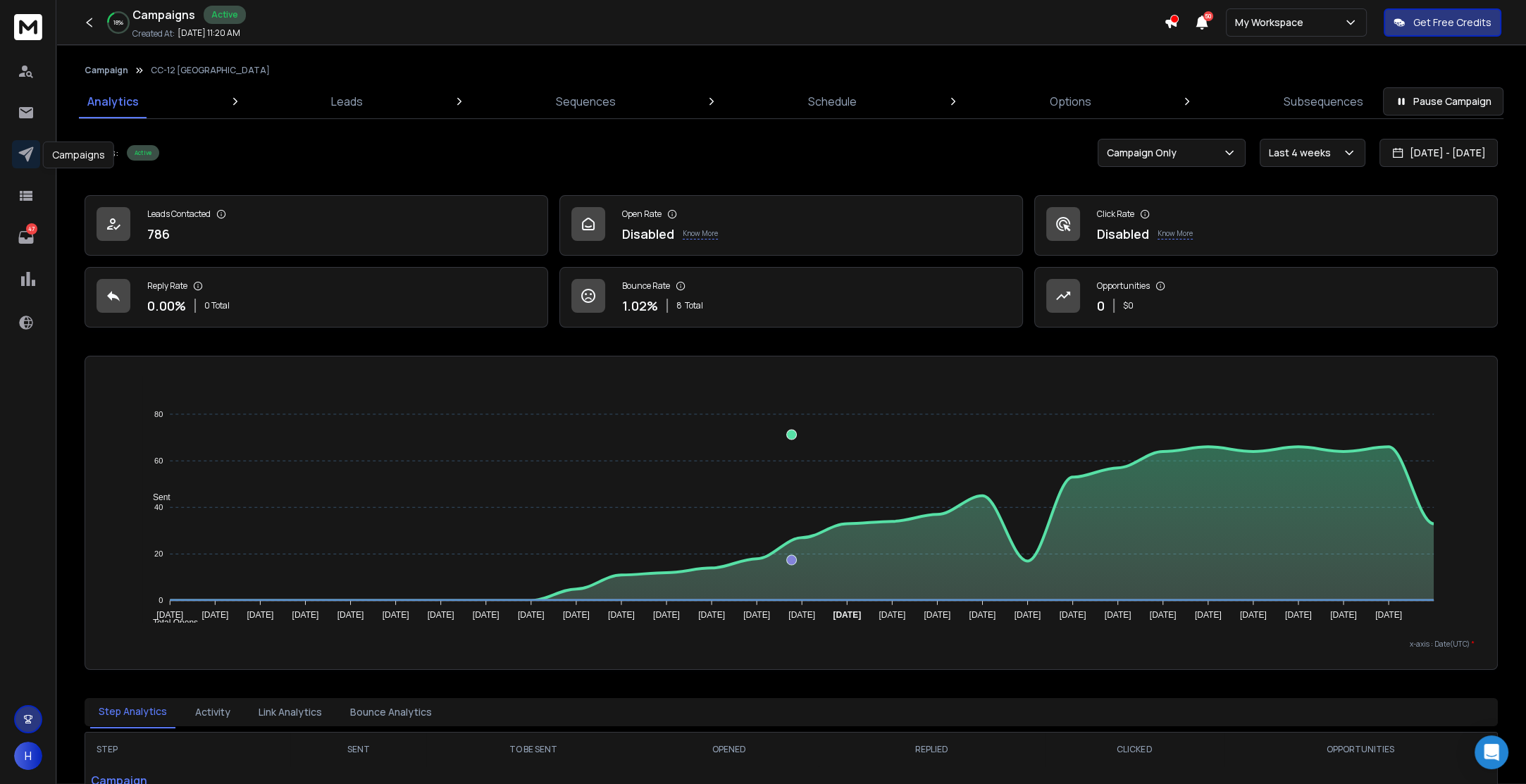
click at [22, 158] on icon at bounding box center [27, 154] width 17 height 17
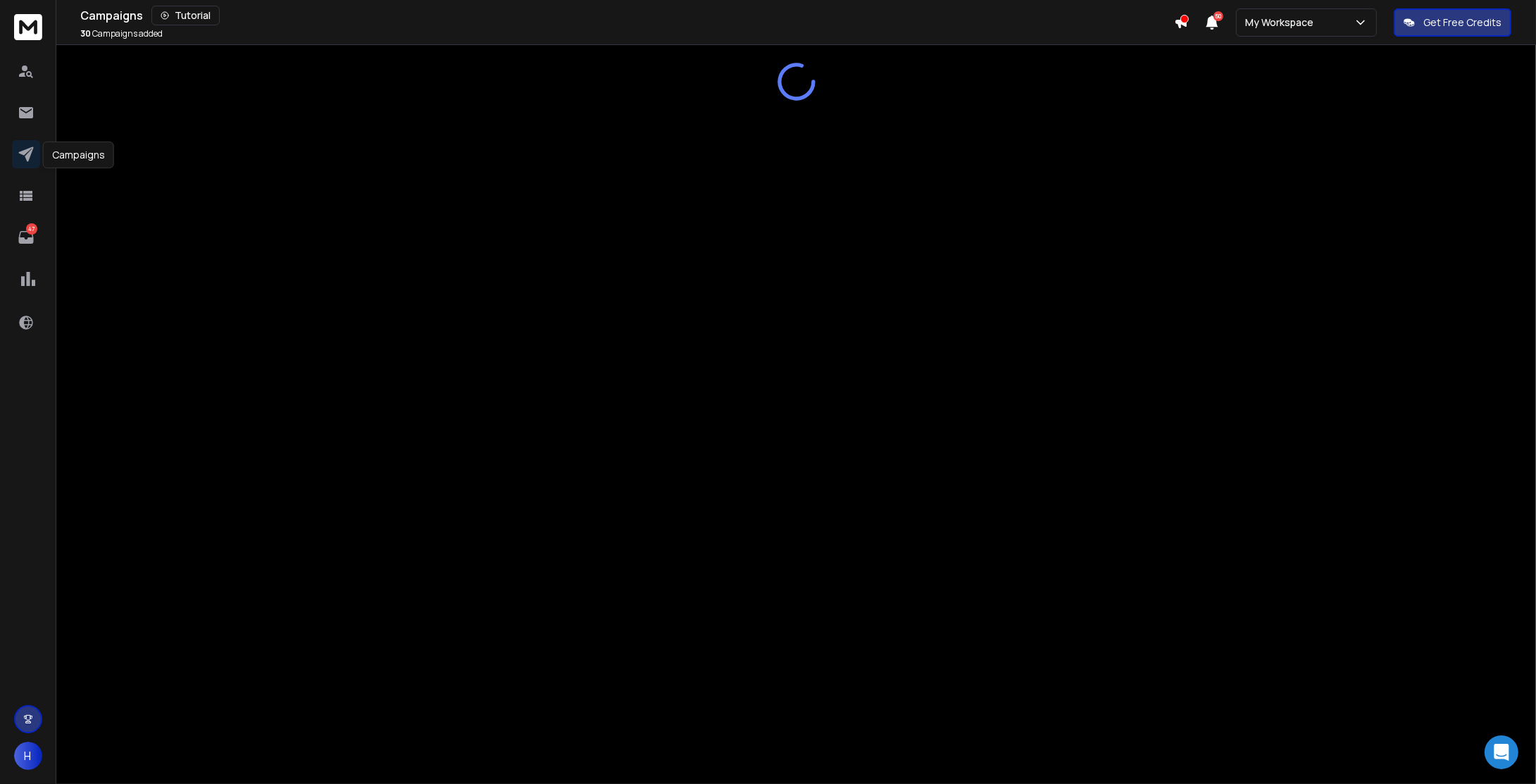
click at [22, 158] on icon at bounding box center [27, 154] width 17 height 17
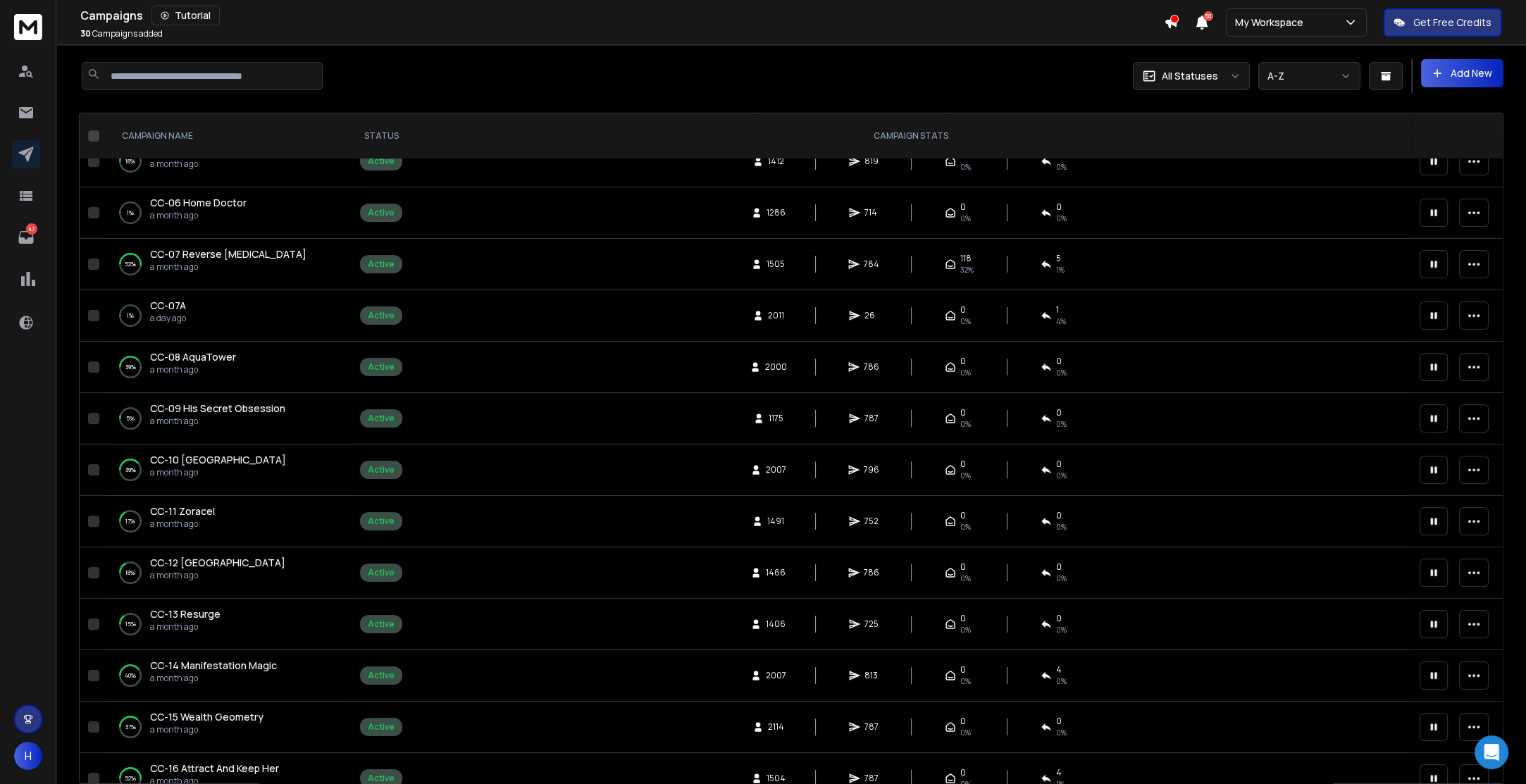
scroll to position [282, 0]
click at [198, 568] on p "a month ago" at bounding box center [217, 574] width 135 height 11
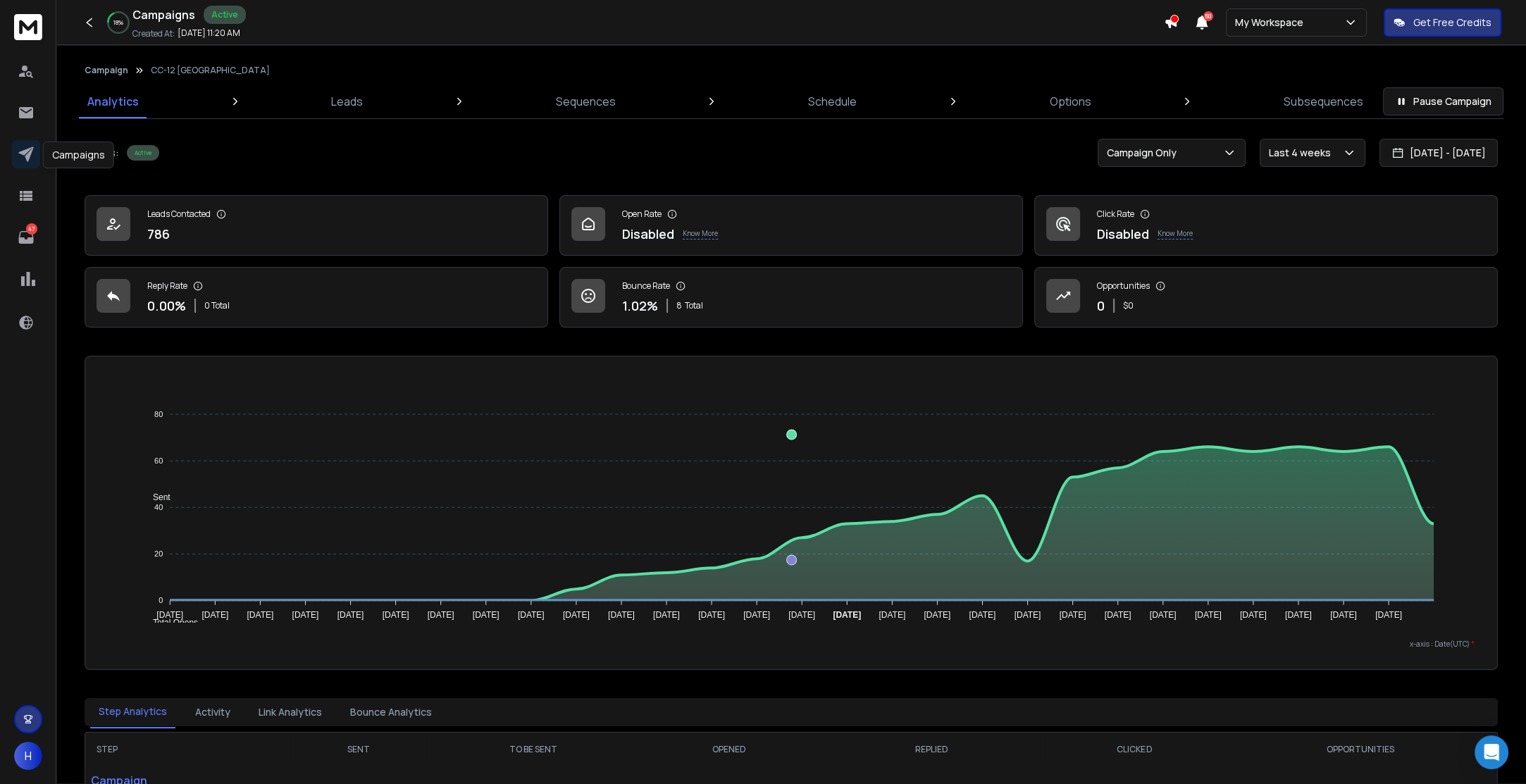
click at [18, 158] on icon at bounding box center [27, 154] width 17 height 17
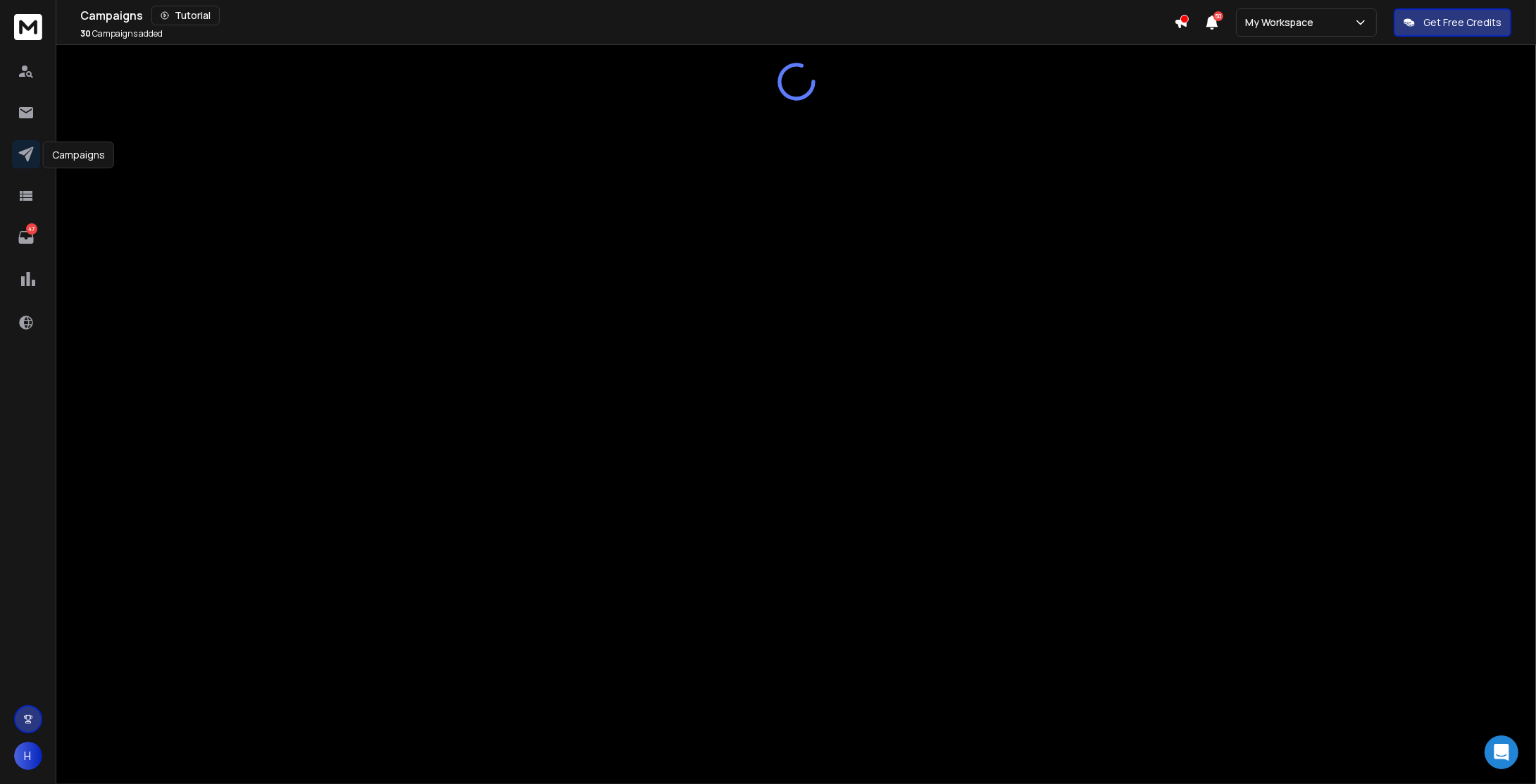
click at [18, 158] on icon at bounding box center [27, 154] width 17 height 17
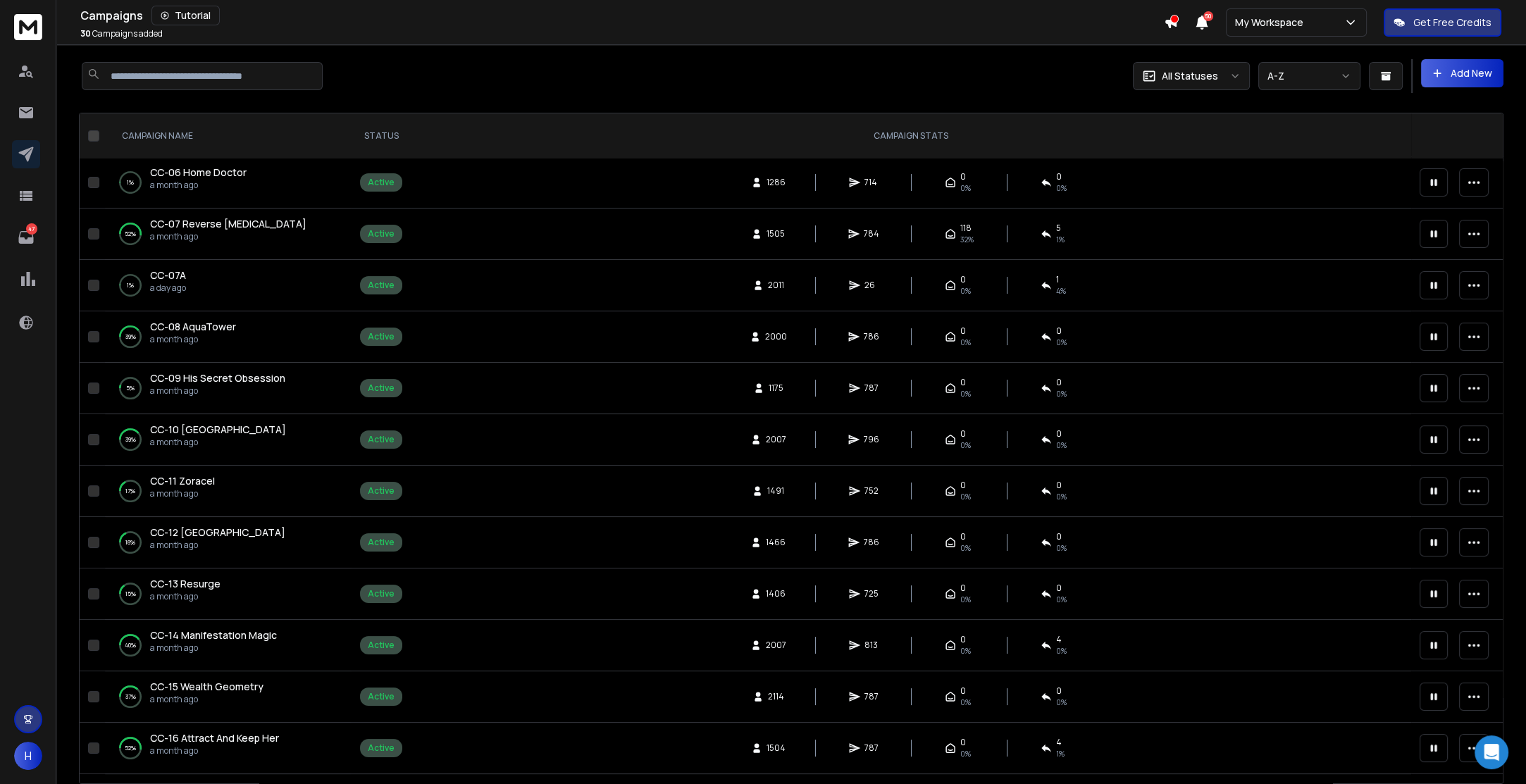
scroll to position [352, 0]
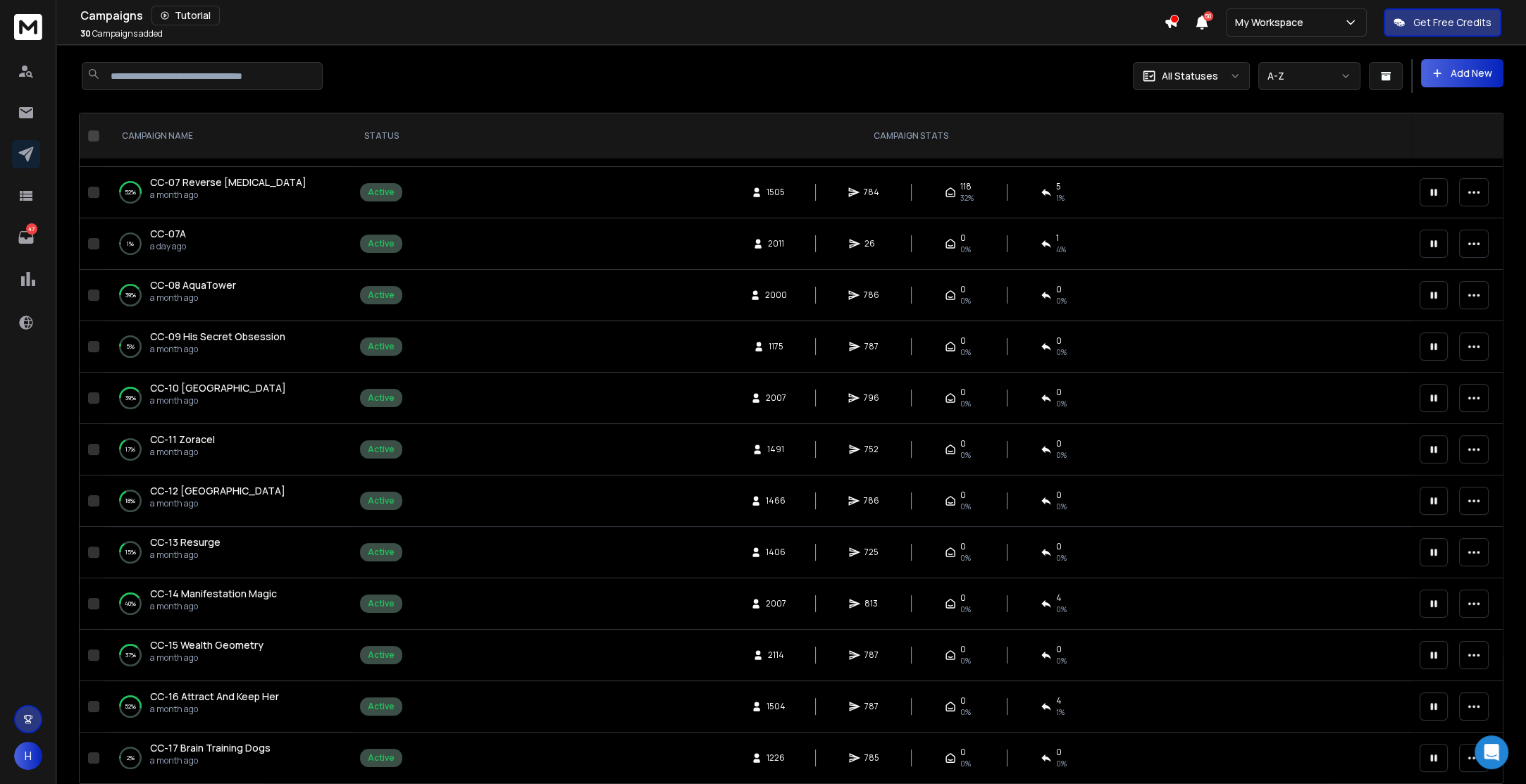
click at [204, 545] on span "CC-13 Resurge" at bounding box center [185, 542] width 70 height 14
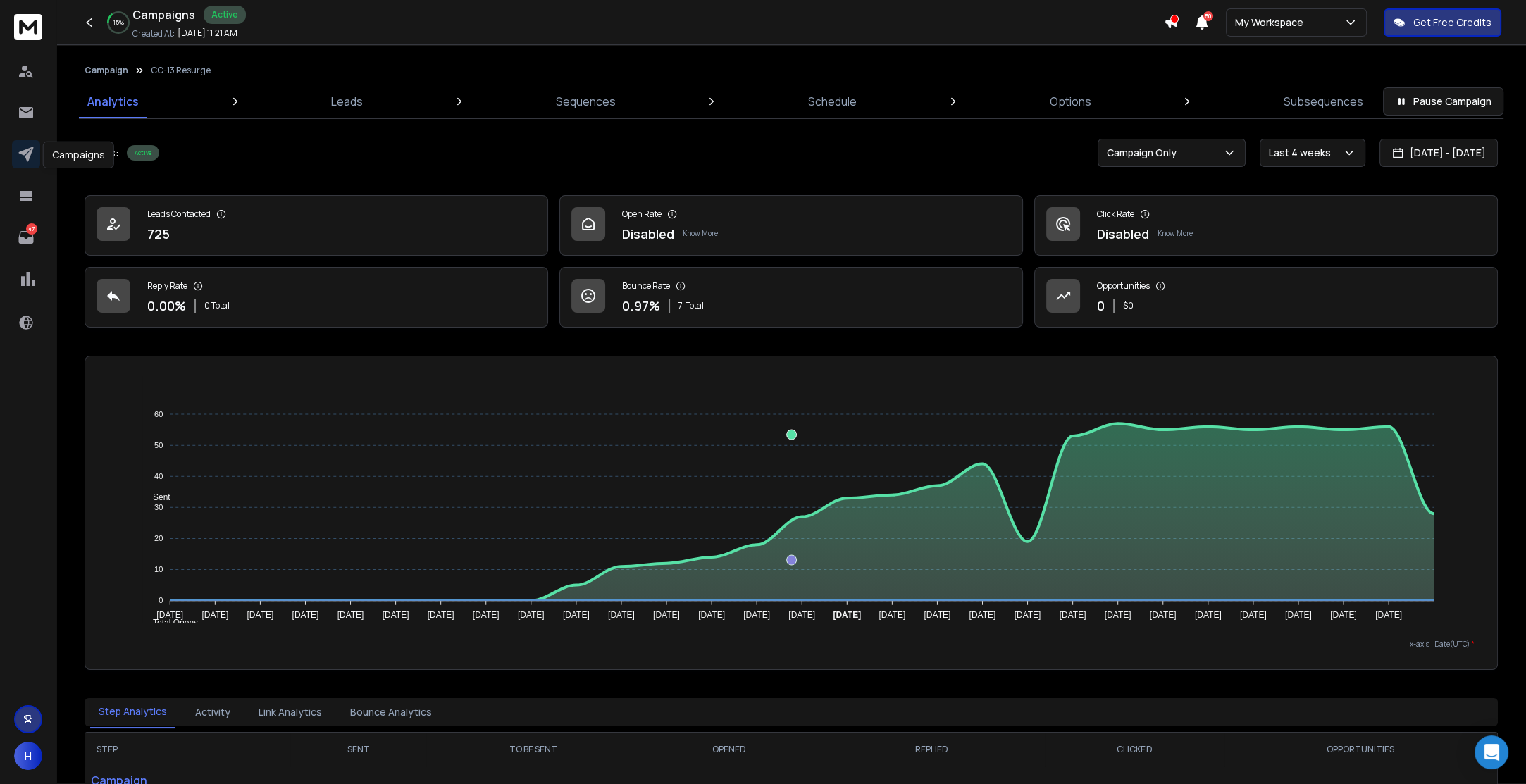
click at [23, 158] on icon at bounding box center [27, 154] width 17 height 17
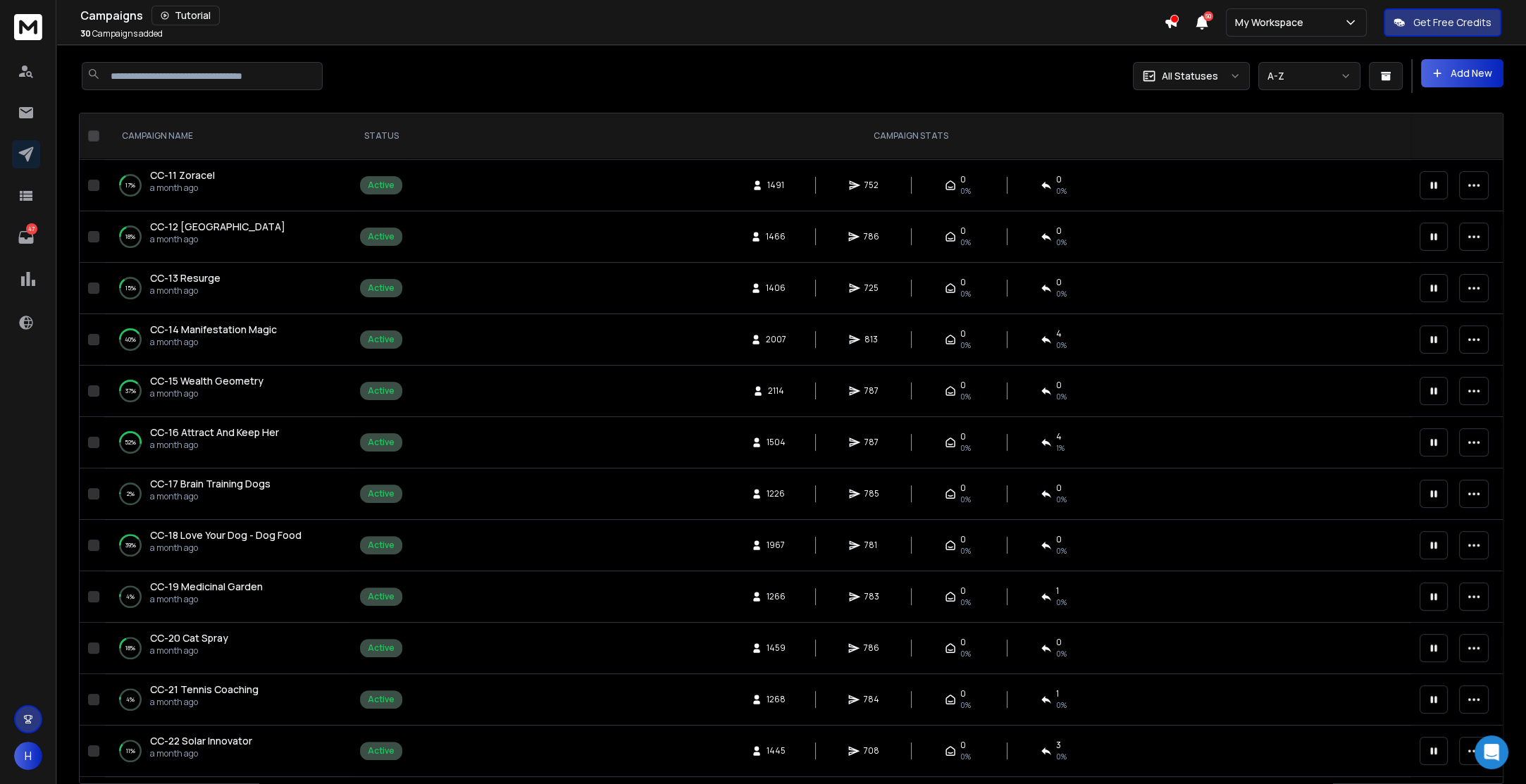
scroll to position [634, 0]
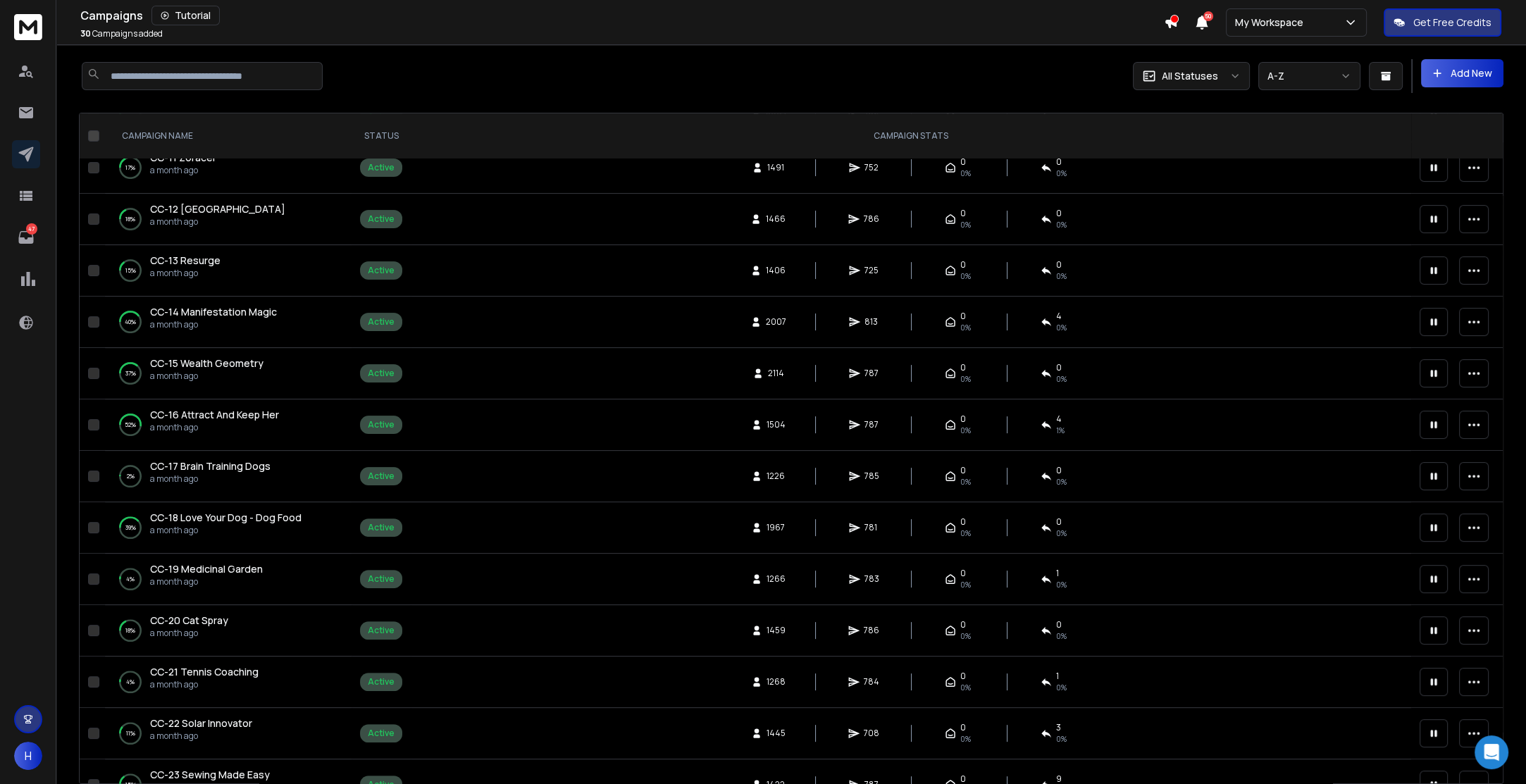
click at [196, 302] on td "40 % CC-14 Manifestation Magic a month ago" at bounding box center [228, 322] width 247 height 52
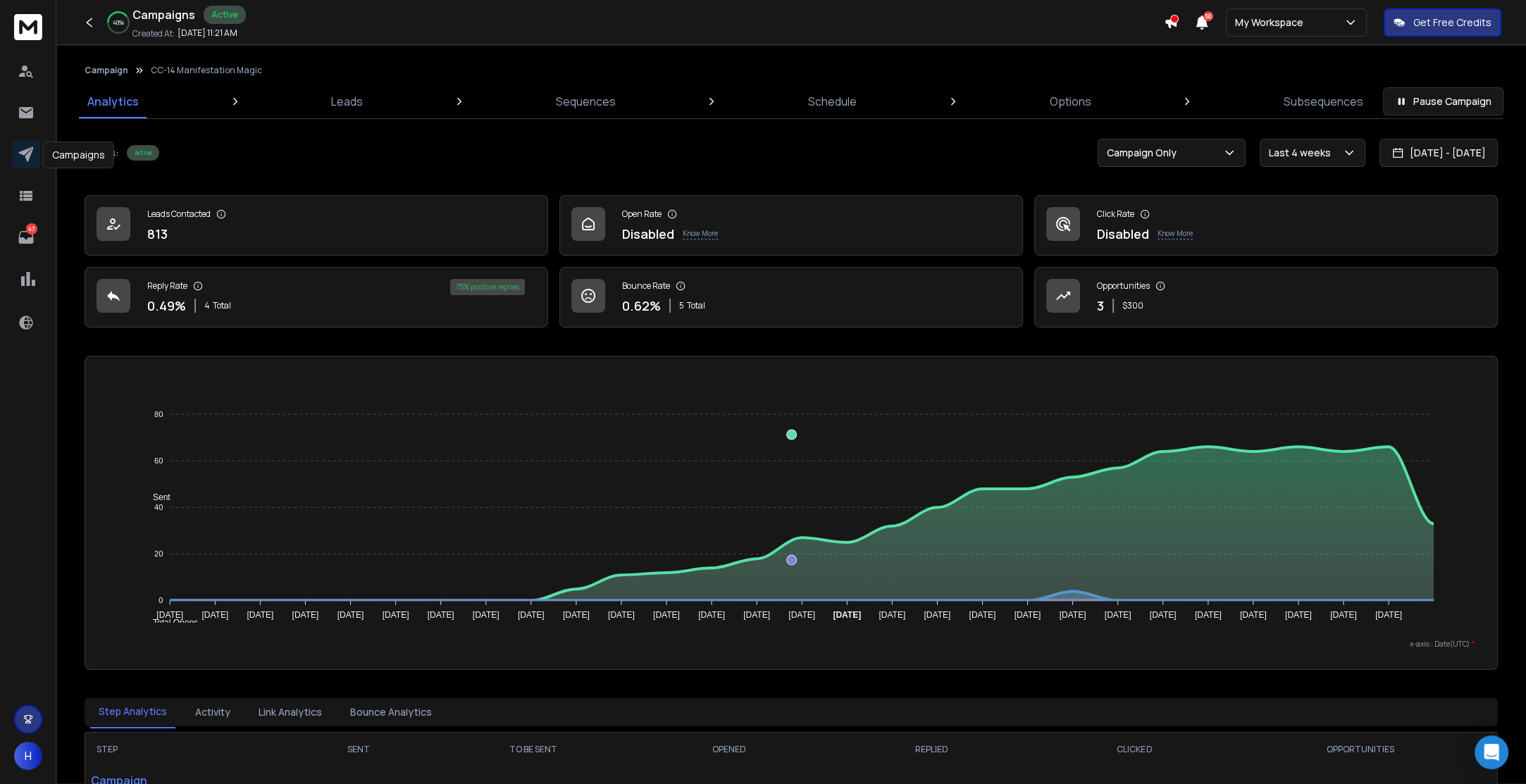
click at [26, 157] on icon at bounding box center [26, 154] width 15 height 15
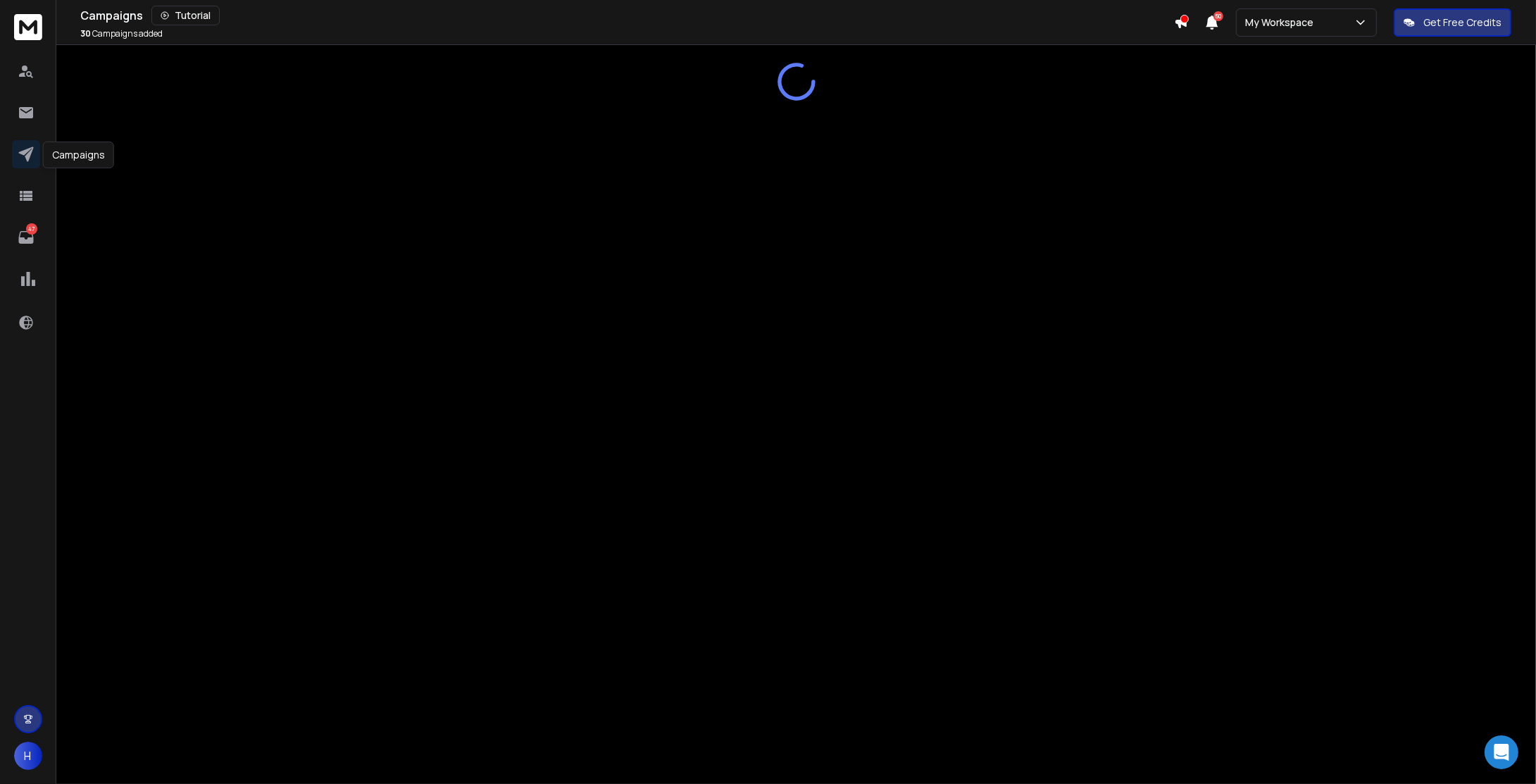
click at [26, 157] on icon at bounding box center [26, 154] width 15 height 15
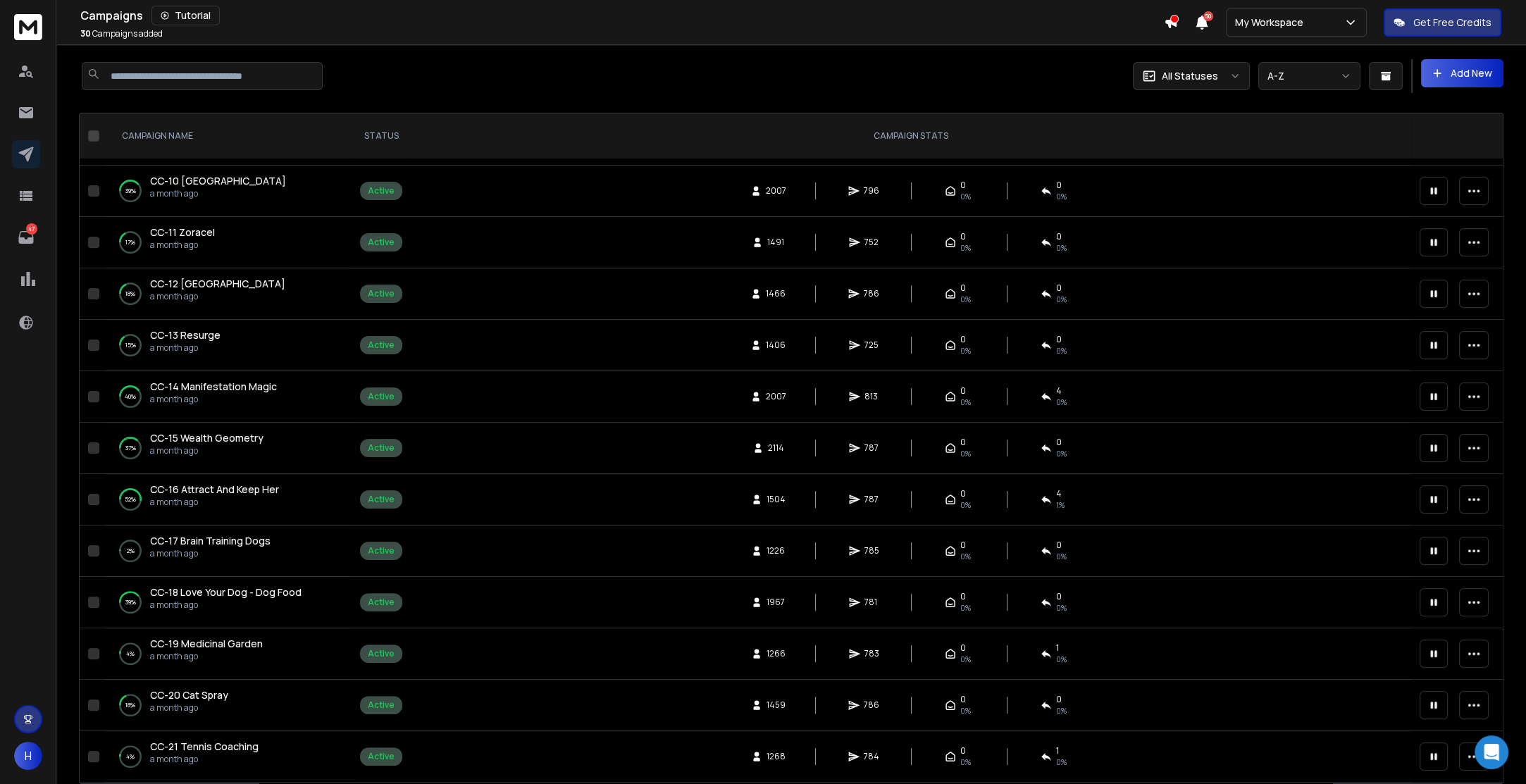
scroll to position [563, 0]
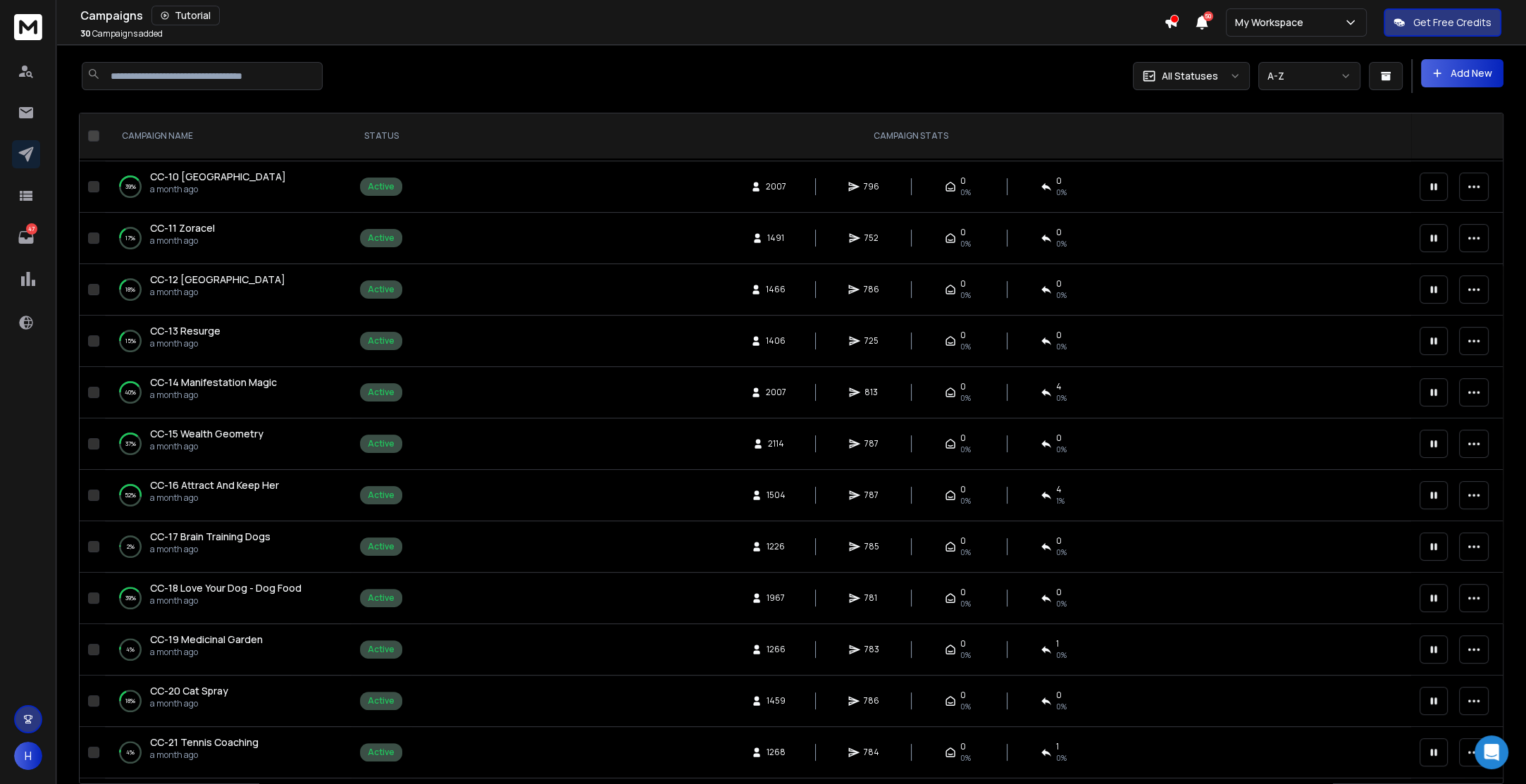
click at [197, 441] on p "a month ago" at bounding box center [206, 446] width 113 height 11
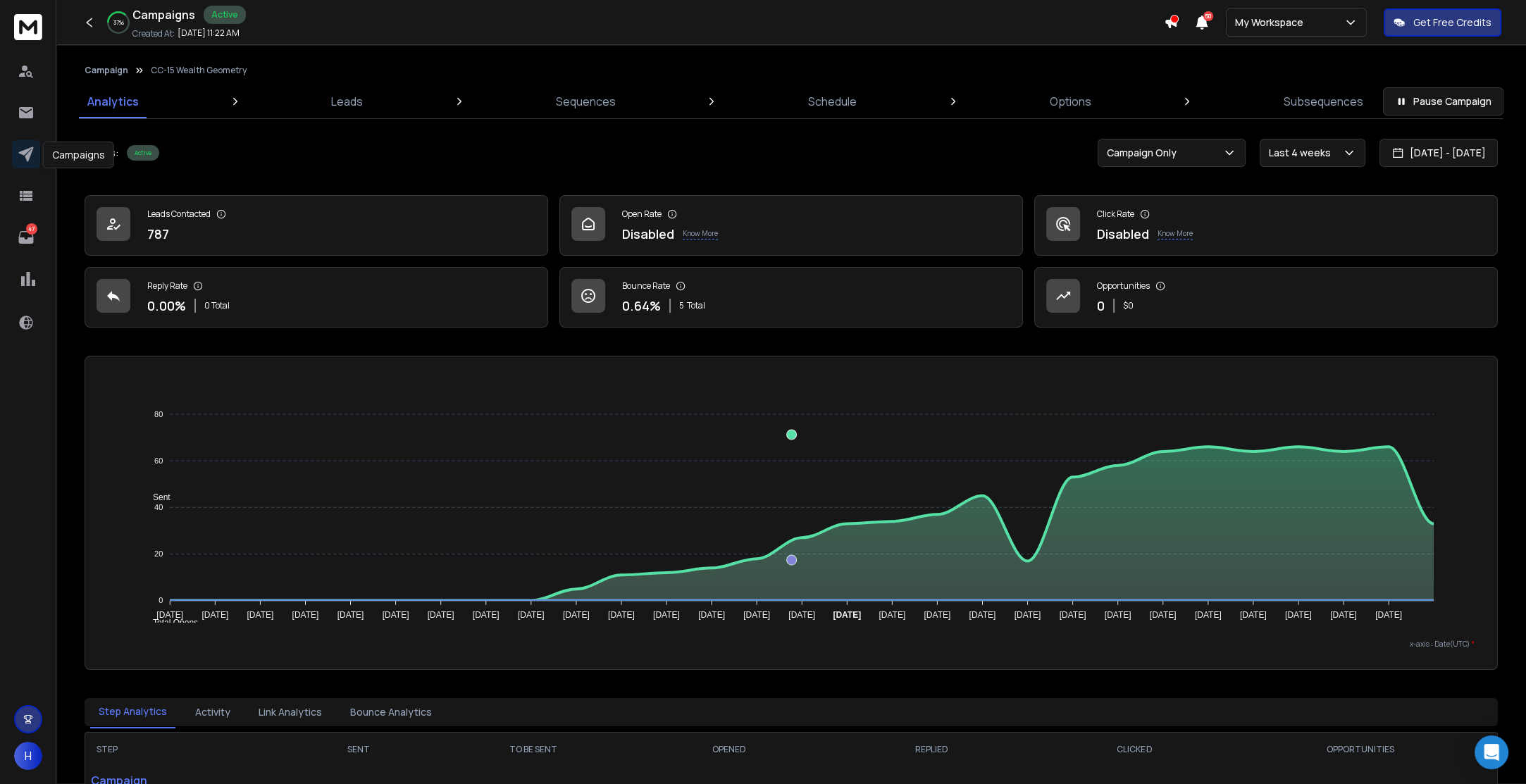
click at [22, 156] on icon at bounding box center [27, 154] width 17 height 17
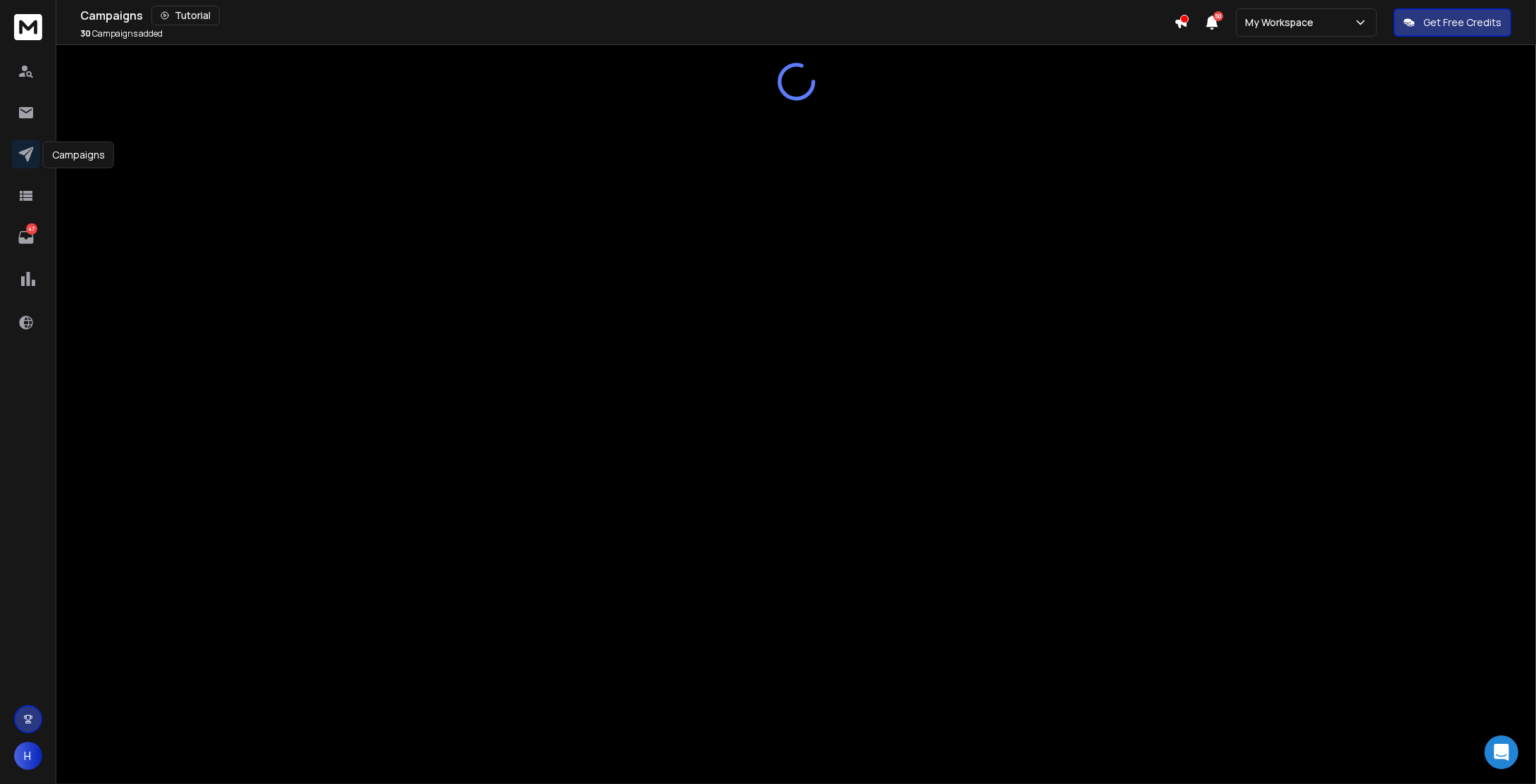
click at [22, 156] on icon at bounding box center [27, 154] width 17 height 17
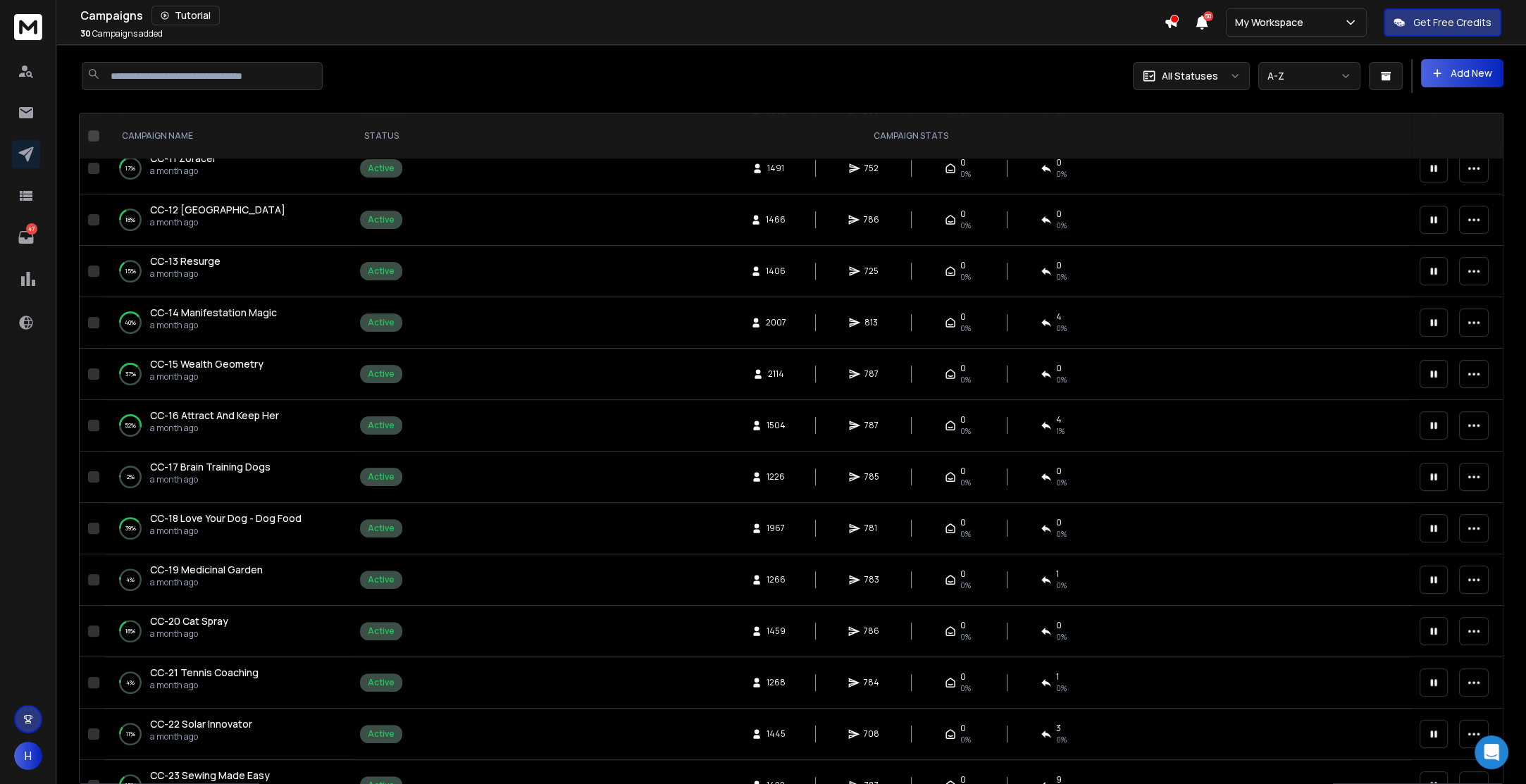
scroll to position [634, 0]
click at [211, 415] on span "CC-16 Attract And Keep Her" at bounding box center [214, 414] width 129 height 14
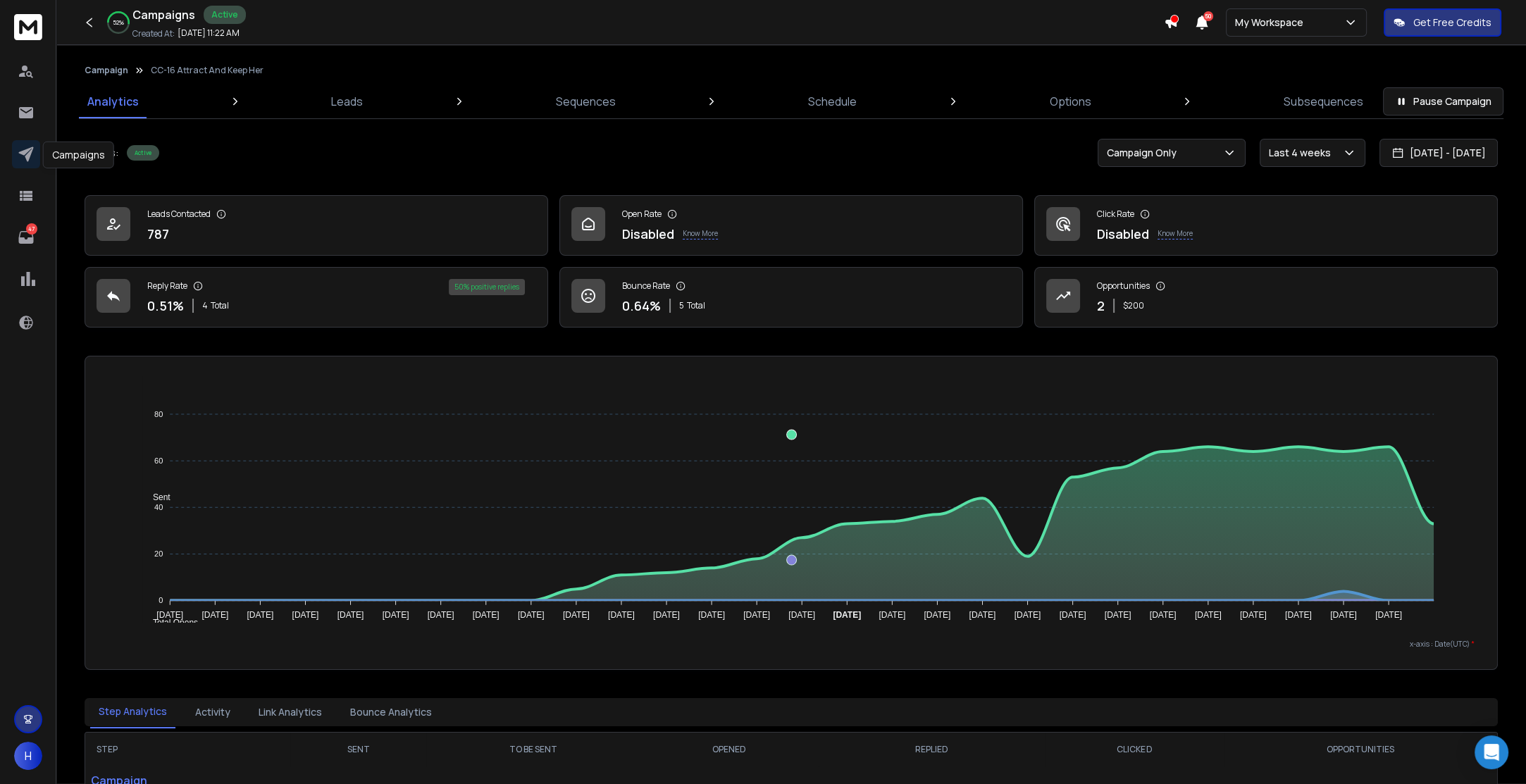
click at [20, 150] on icon at bounding box center [27, 154] width 17 height 17
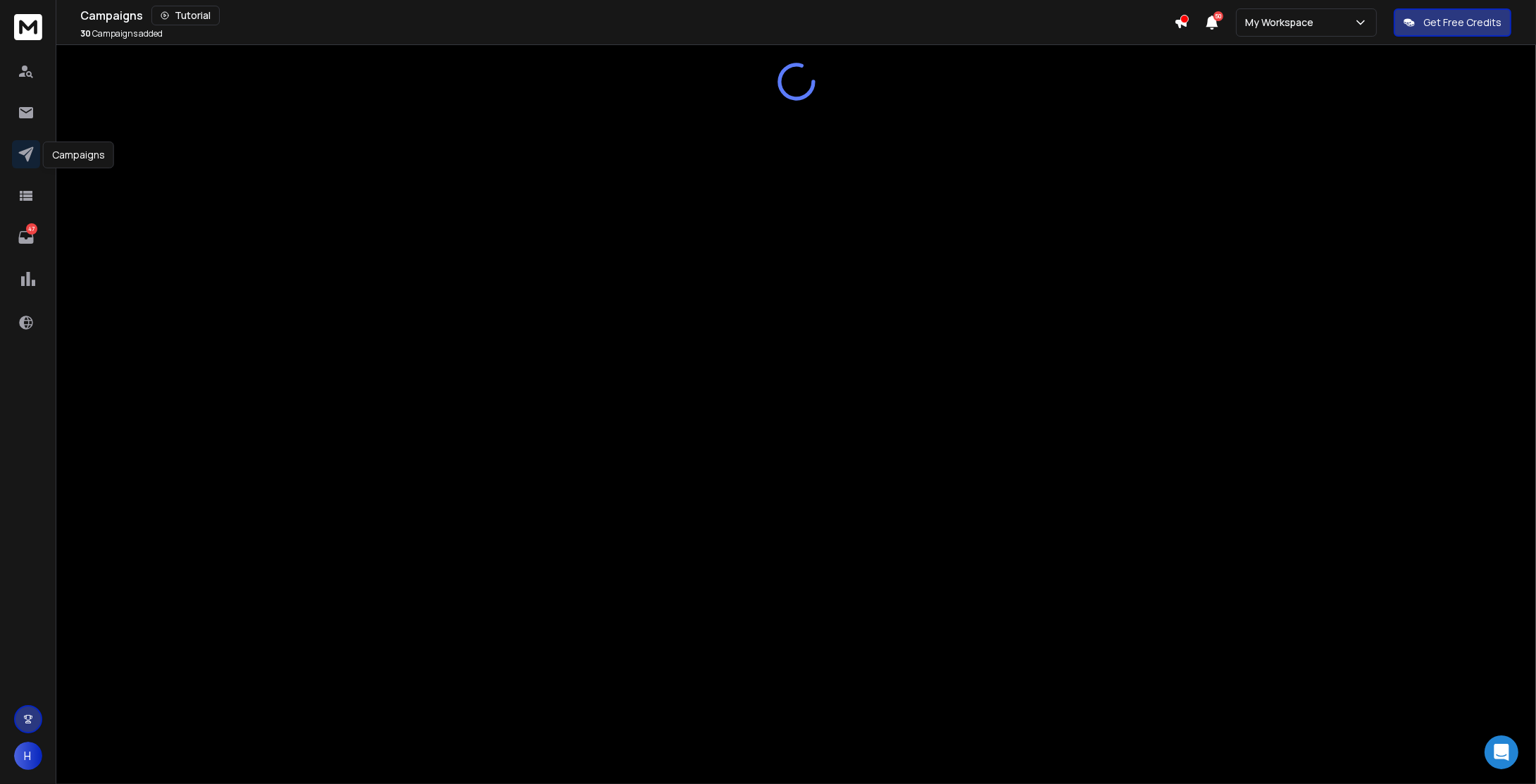
click at [20, 153] on icon at bounding box center [27, 154] width 17 height 17
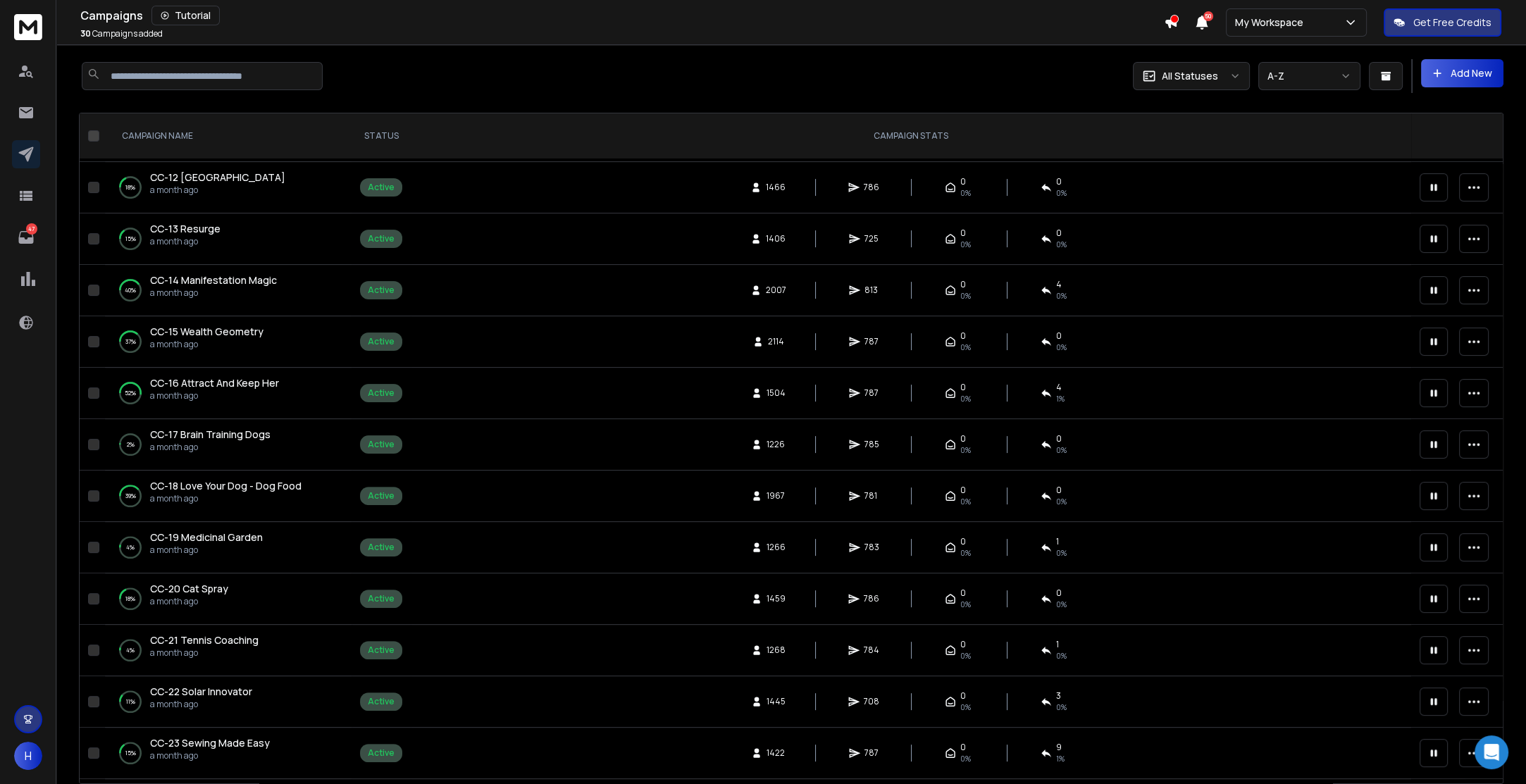
scroll to position [704, 0]
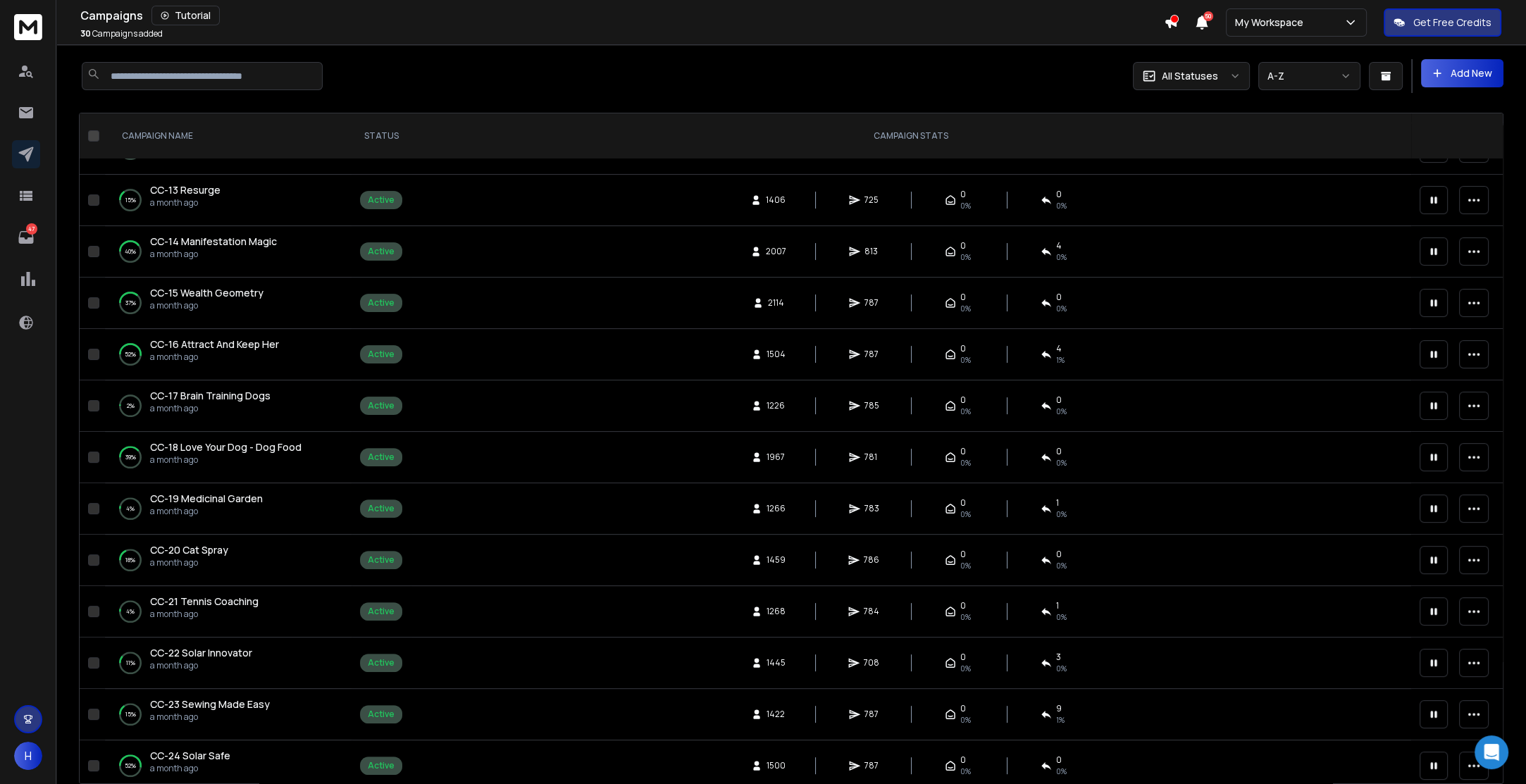
click at [191, 391] on span "CC-17 Brain Training Dogs" at bounding box center [210, 395] width 120 height 14
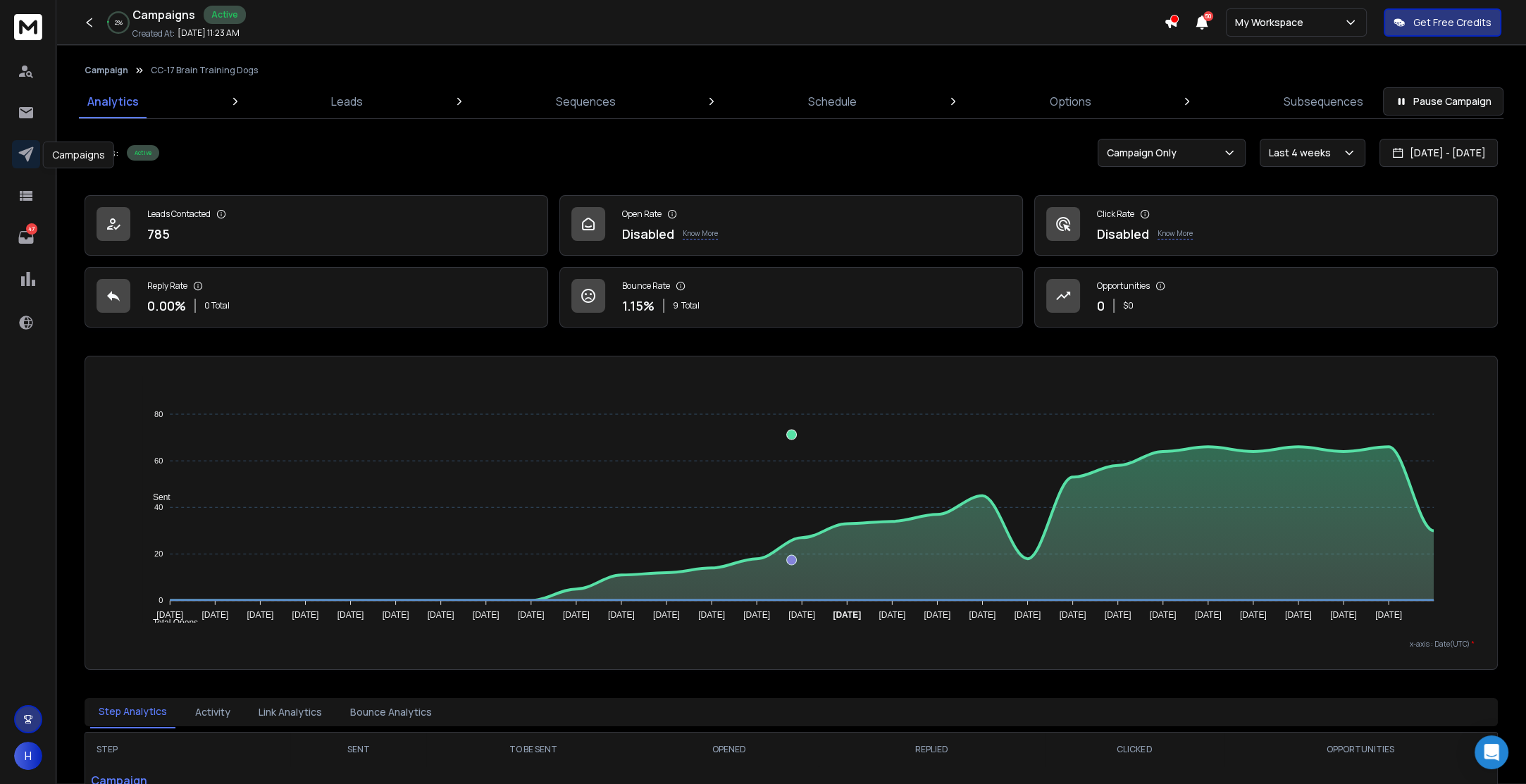
click at [27, 156] on icon at bounding box center [26, 154] width 15 height 15
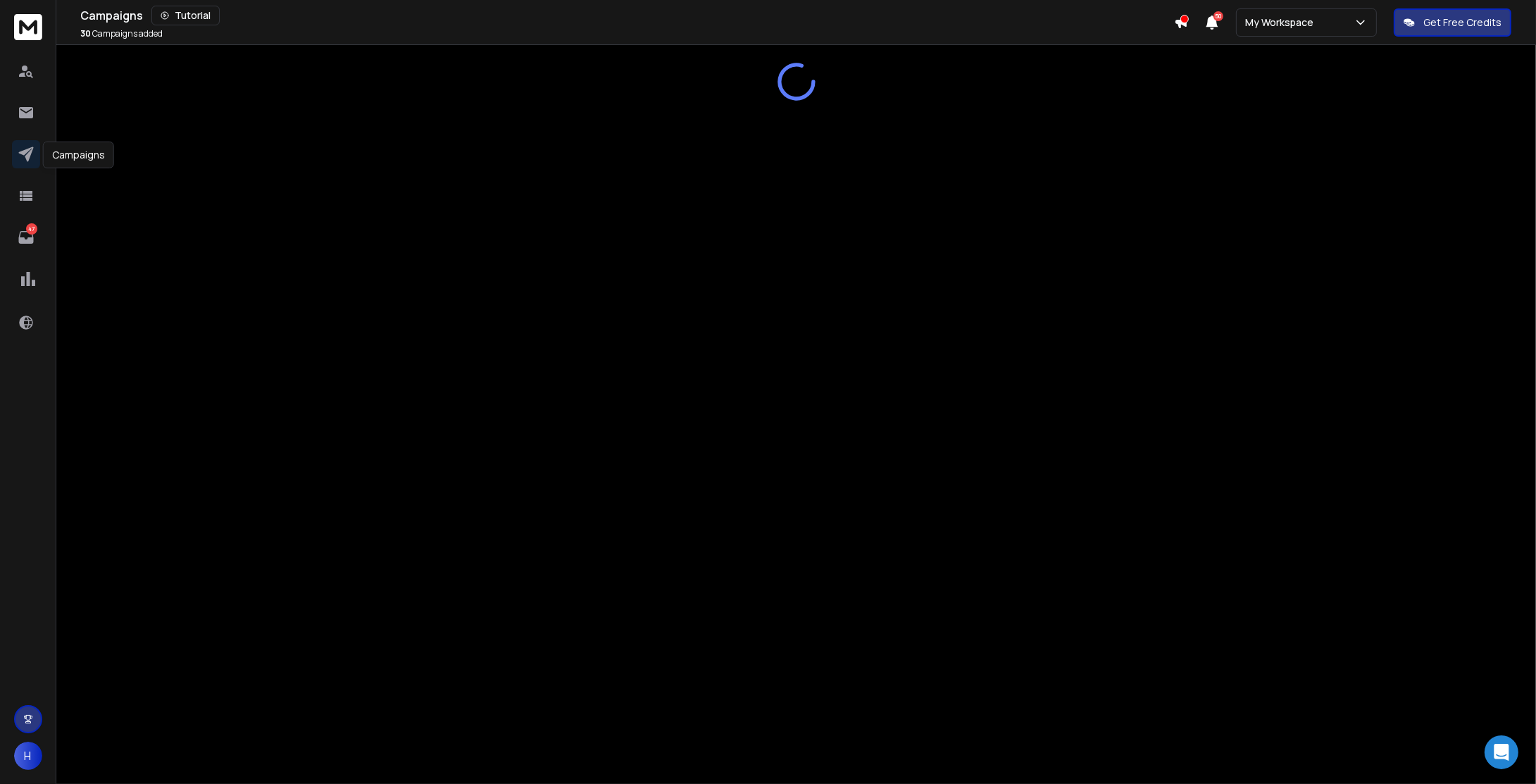
click at [27, 156] on icon at bounding box center [26, 154] width 15 height 15
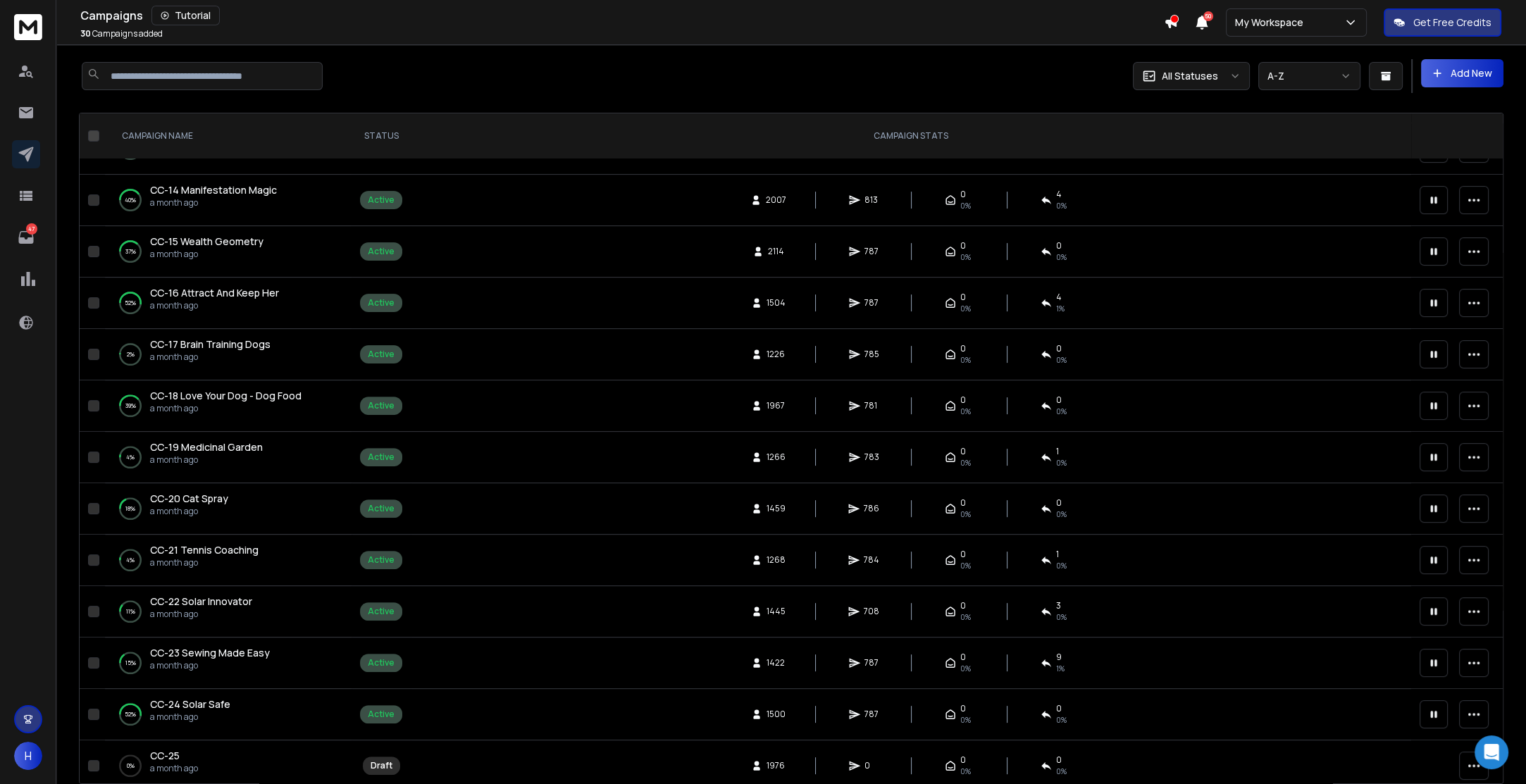
scroll to position [775, 0]
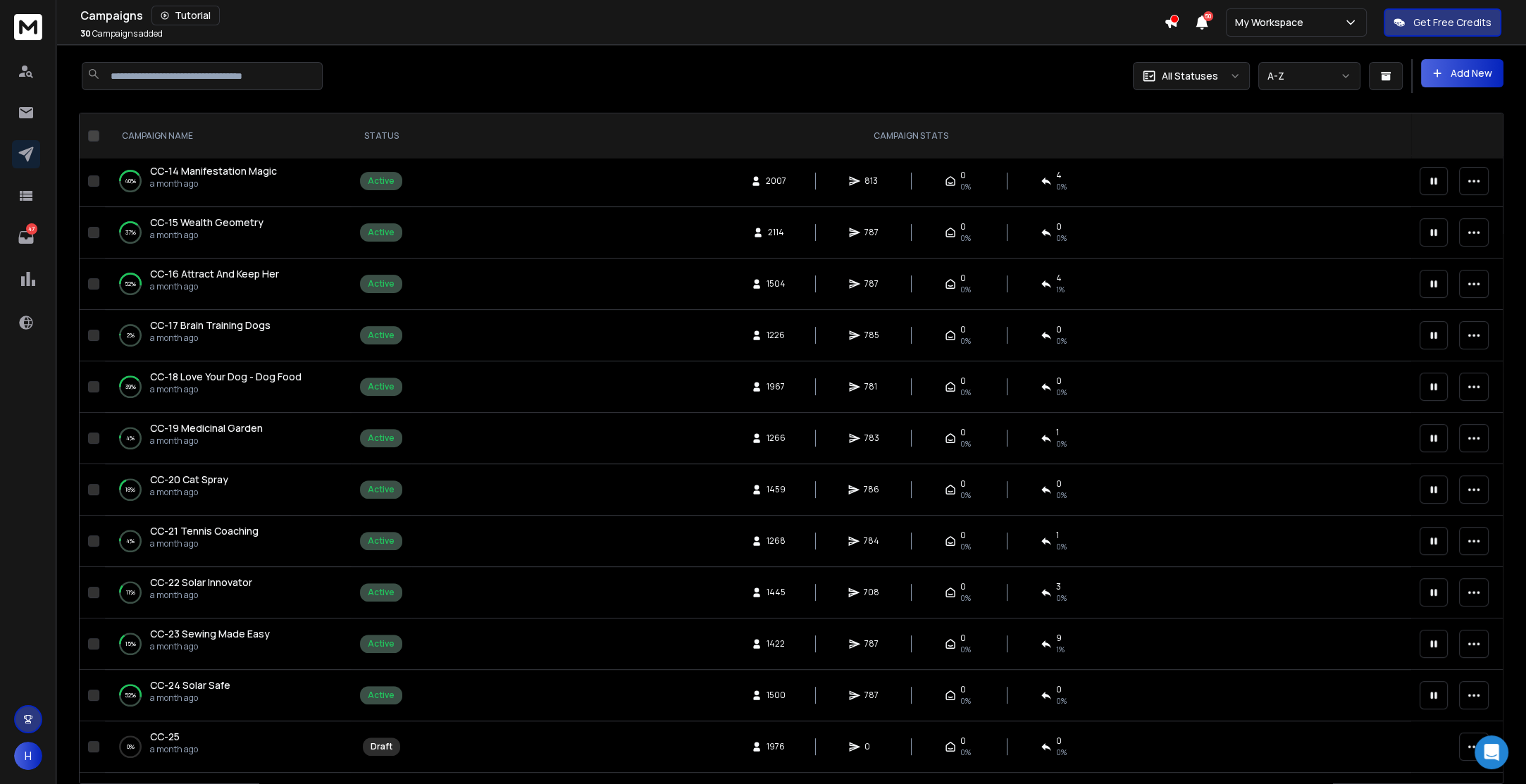
click at [183, 384] on p "a month ago" at bounding box center [225, 390] width 151 height 11
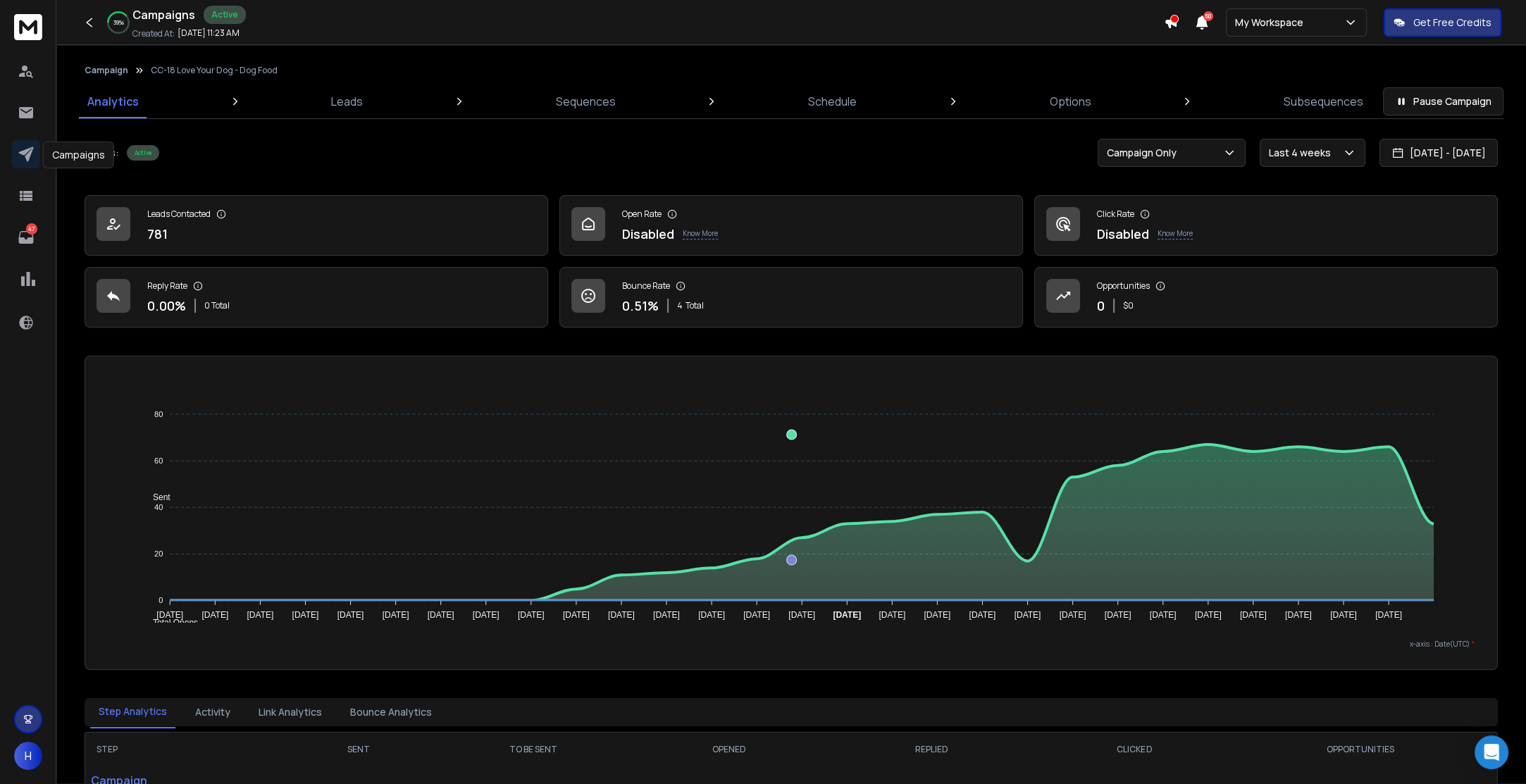
click at [23, 150] on icon at bounding box center [26, 154] width 15 height 15
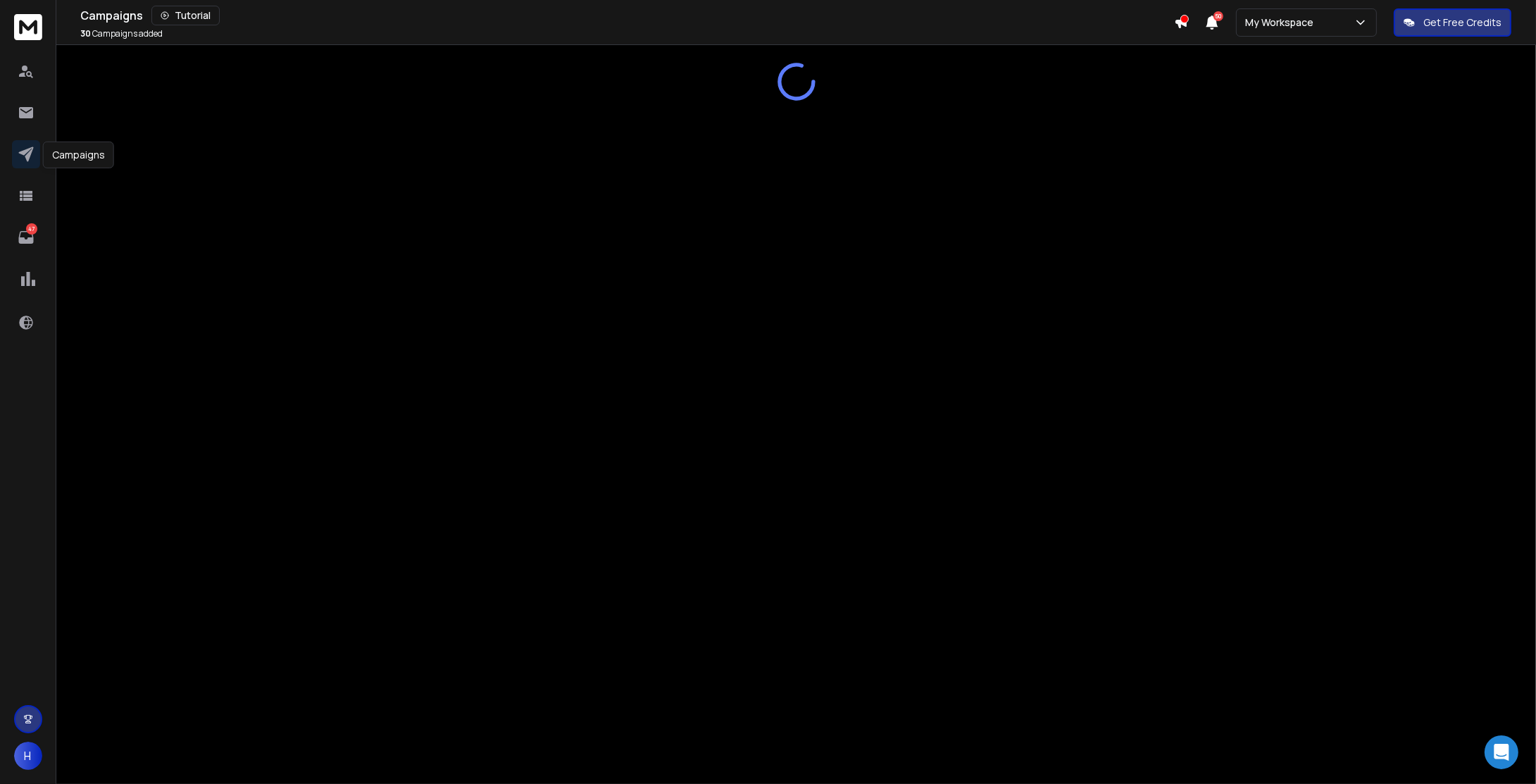
click at [23, 150] on icon at bounding box center [26, 154] width 15 height 15
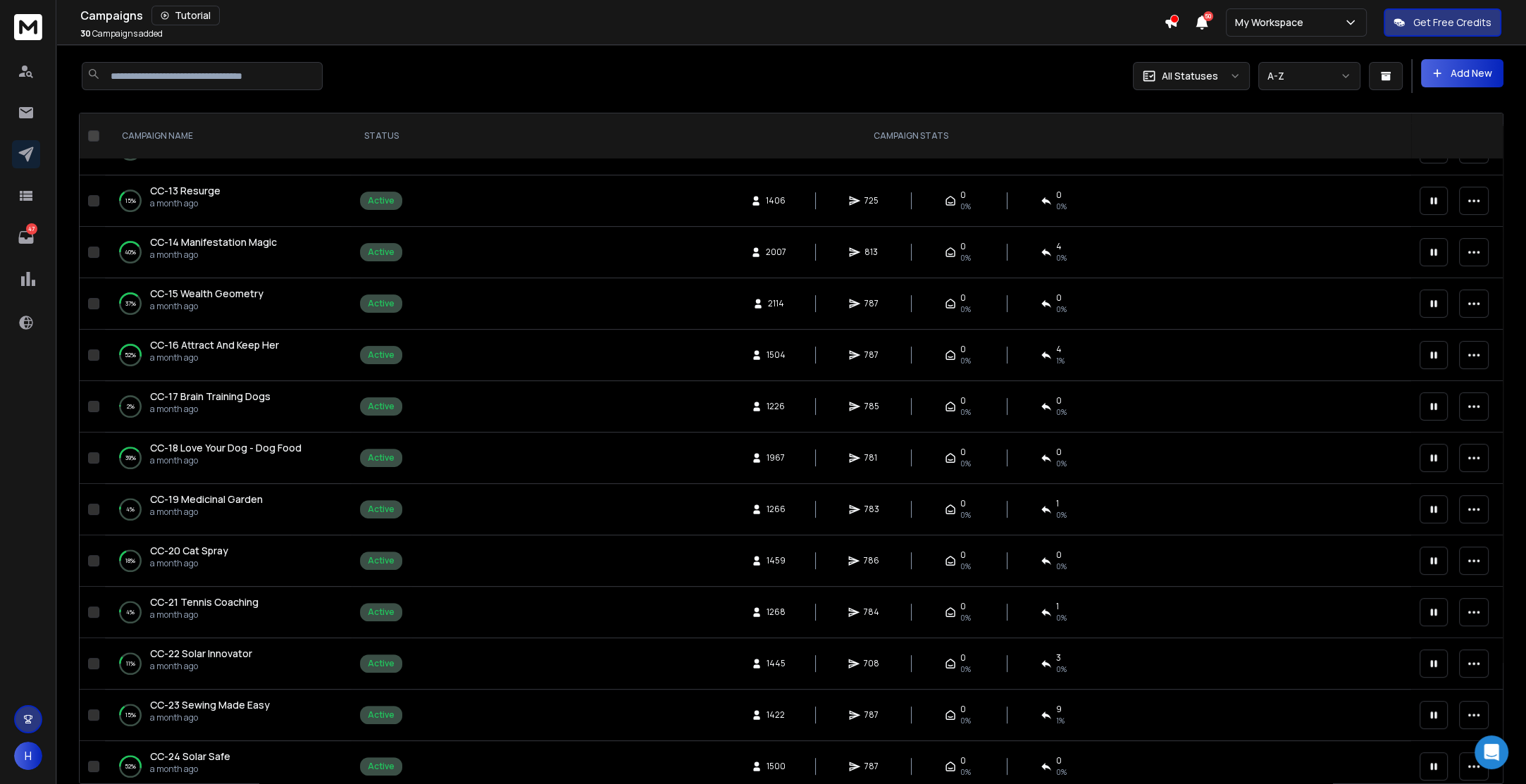
scroll to position [704, 0]
click at [188, 507] on p "a month ago" at bounding box center [206, 512] width 113 height 11
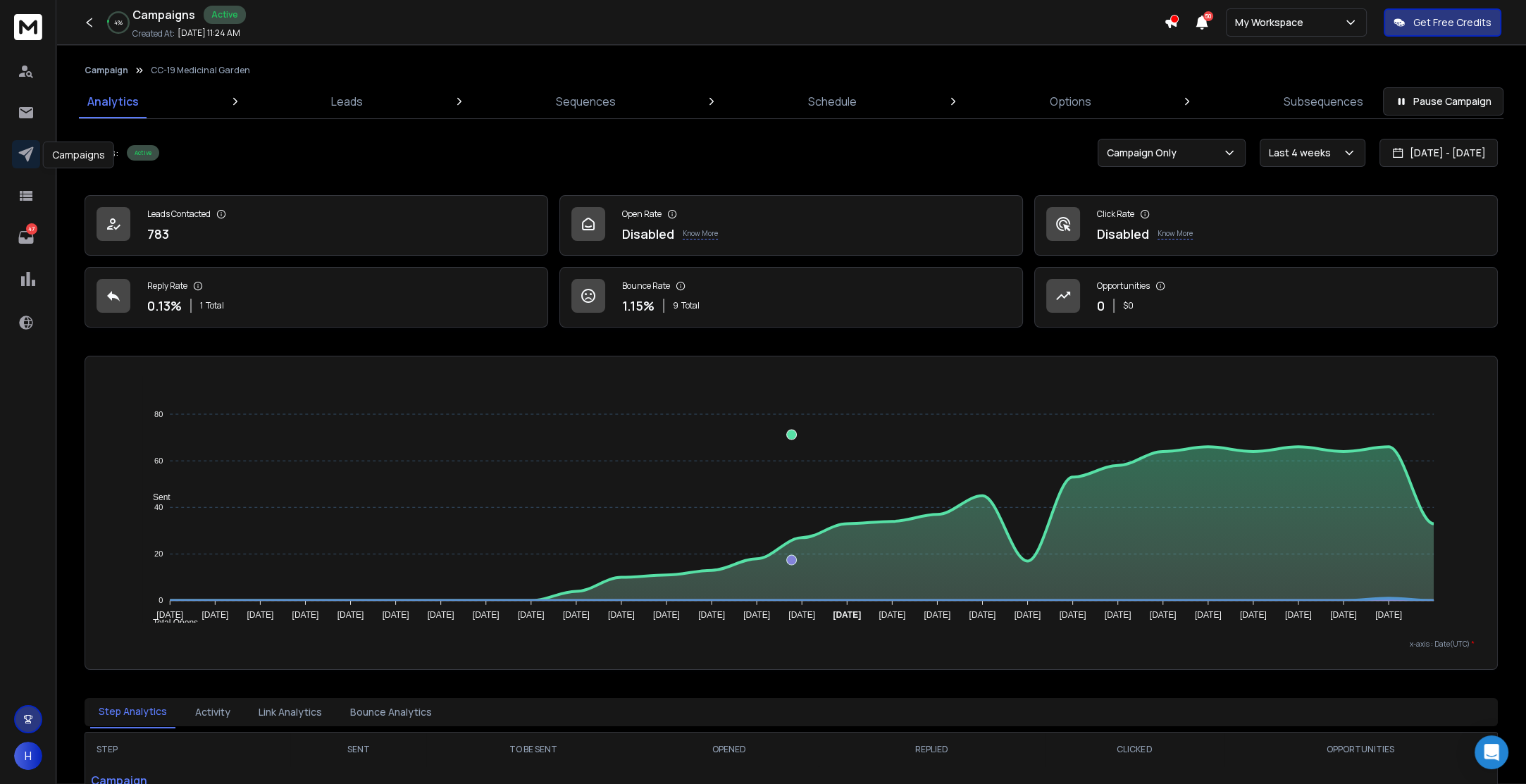
click at [16, 150] on link at bounding box center [26, 154] width 28 height 28
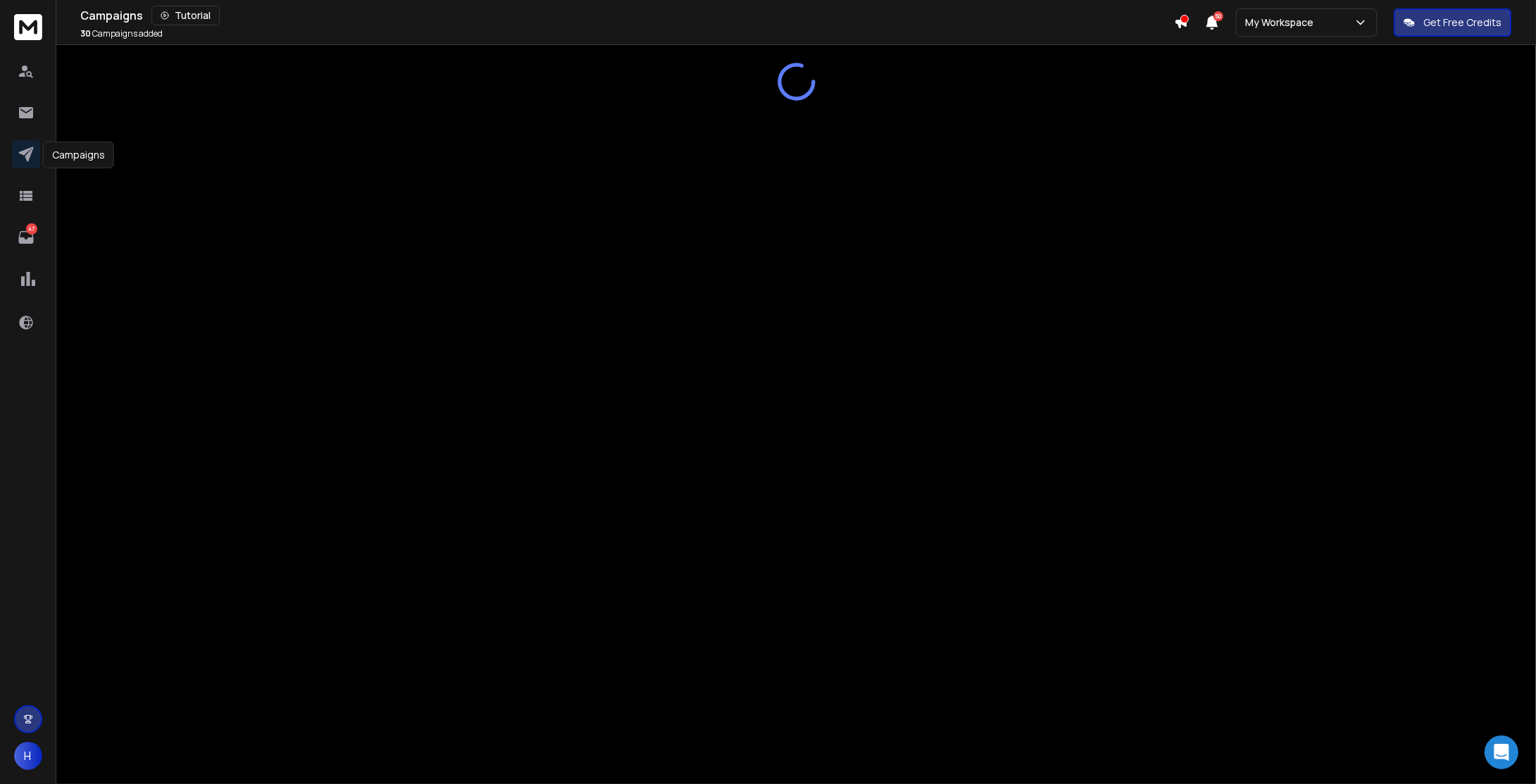
click at [16, 150] on link at bounding box center [26, 154] width 28 height 28
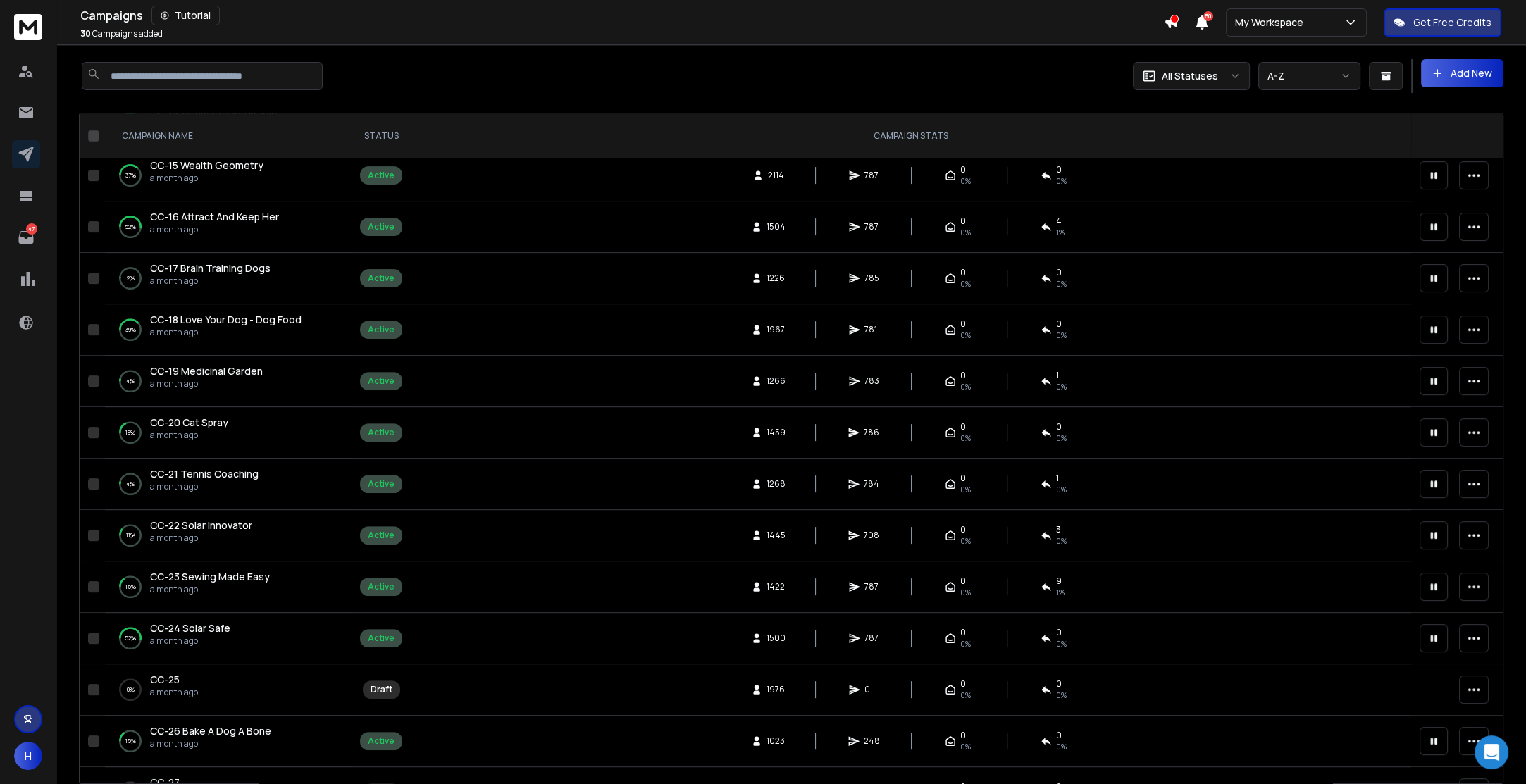
scroll to position [845, 0]
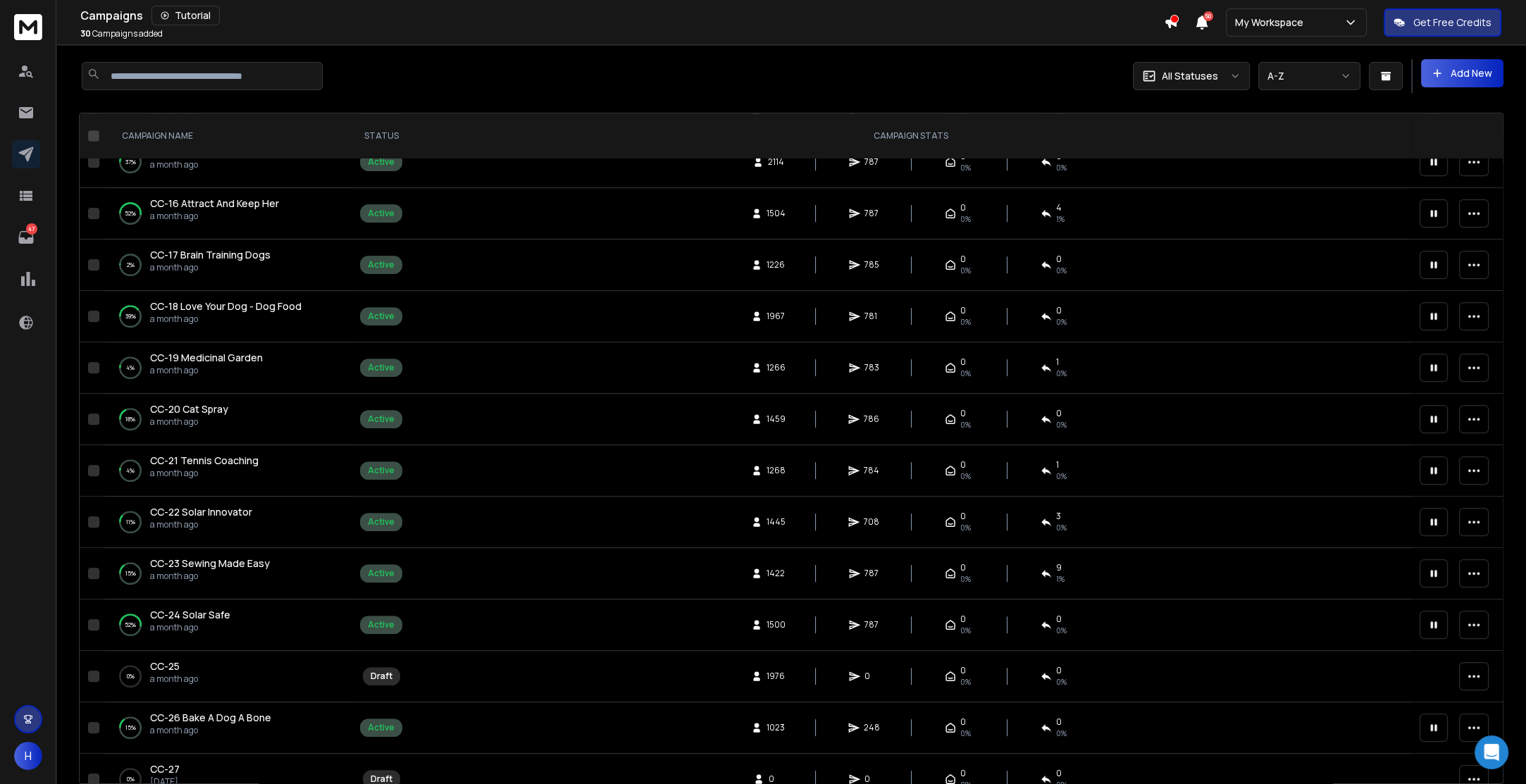
click at [158, 416] on p "a month ago" at bounding box center [189, 422] width 78 height 11
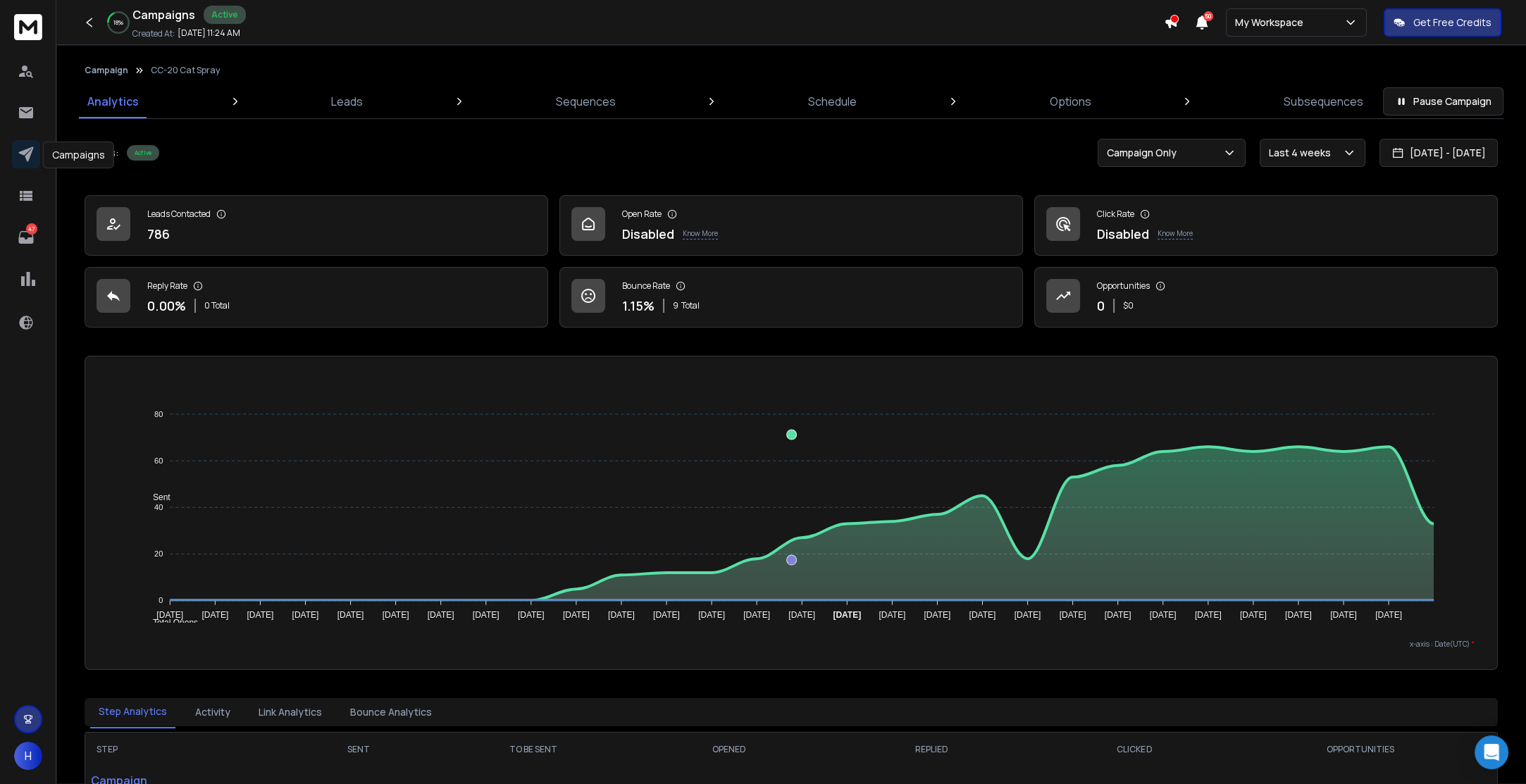
click at [22, 156] on icon at bounding box center [27, 154] width 17 height 17
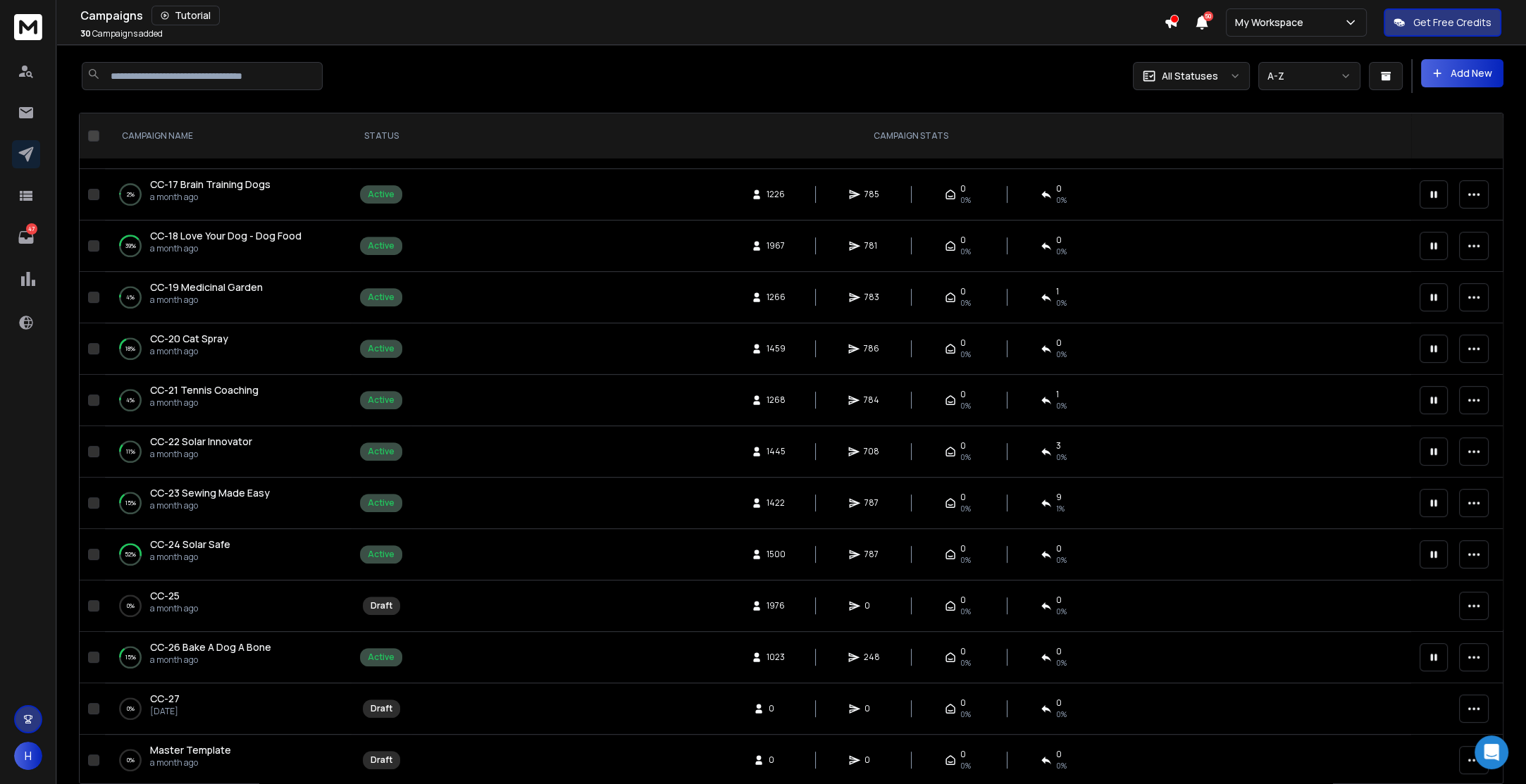
scroll to position [924, 0]
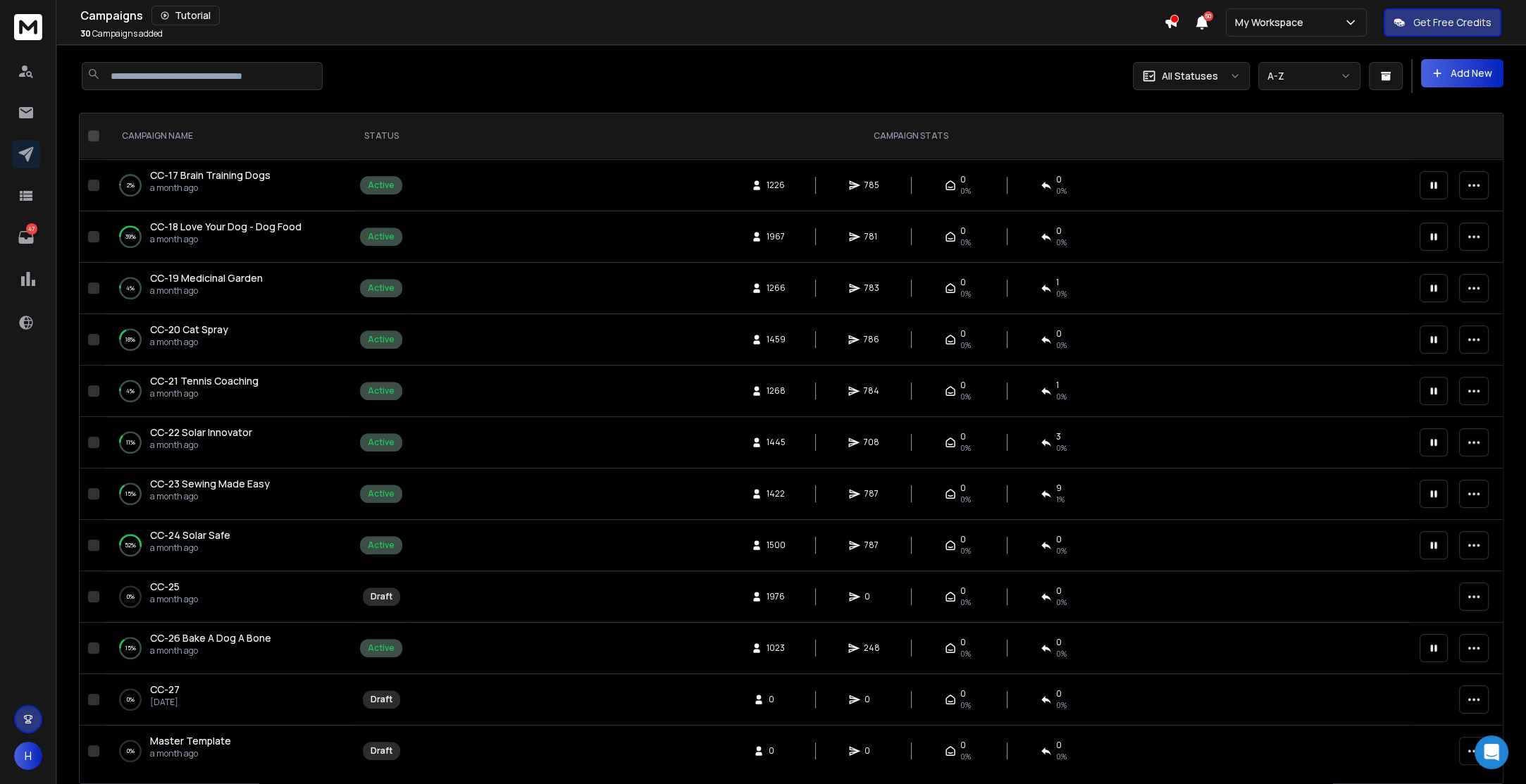
click at [195, 381] on span "CC-21 Tennis Coaching" at bounding box center [204, 381] width 108 height 14
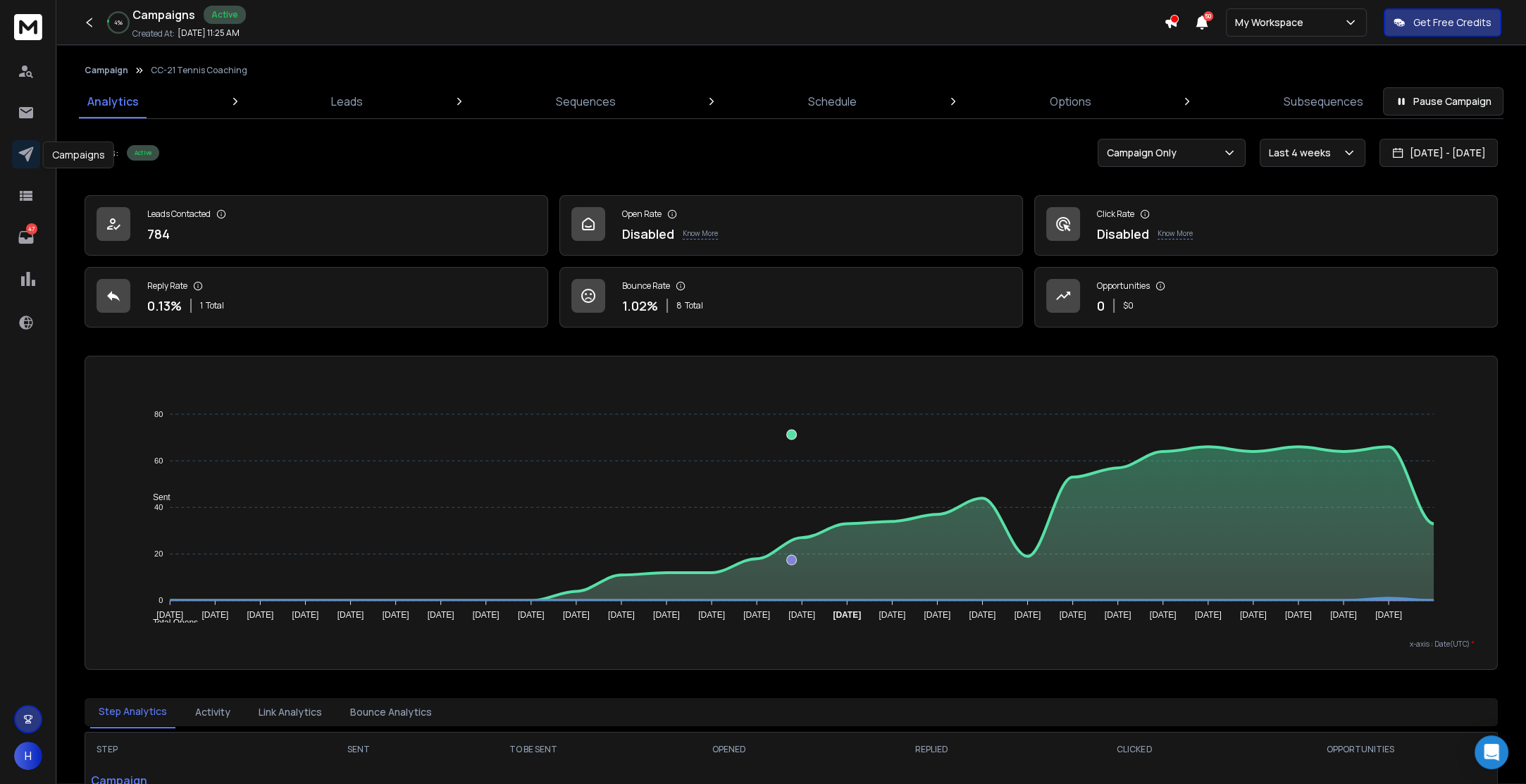
click at [18, 155] on icon at bounding box center [27, 154] width 17 height 17
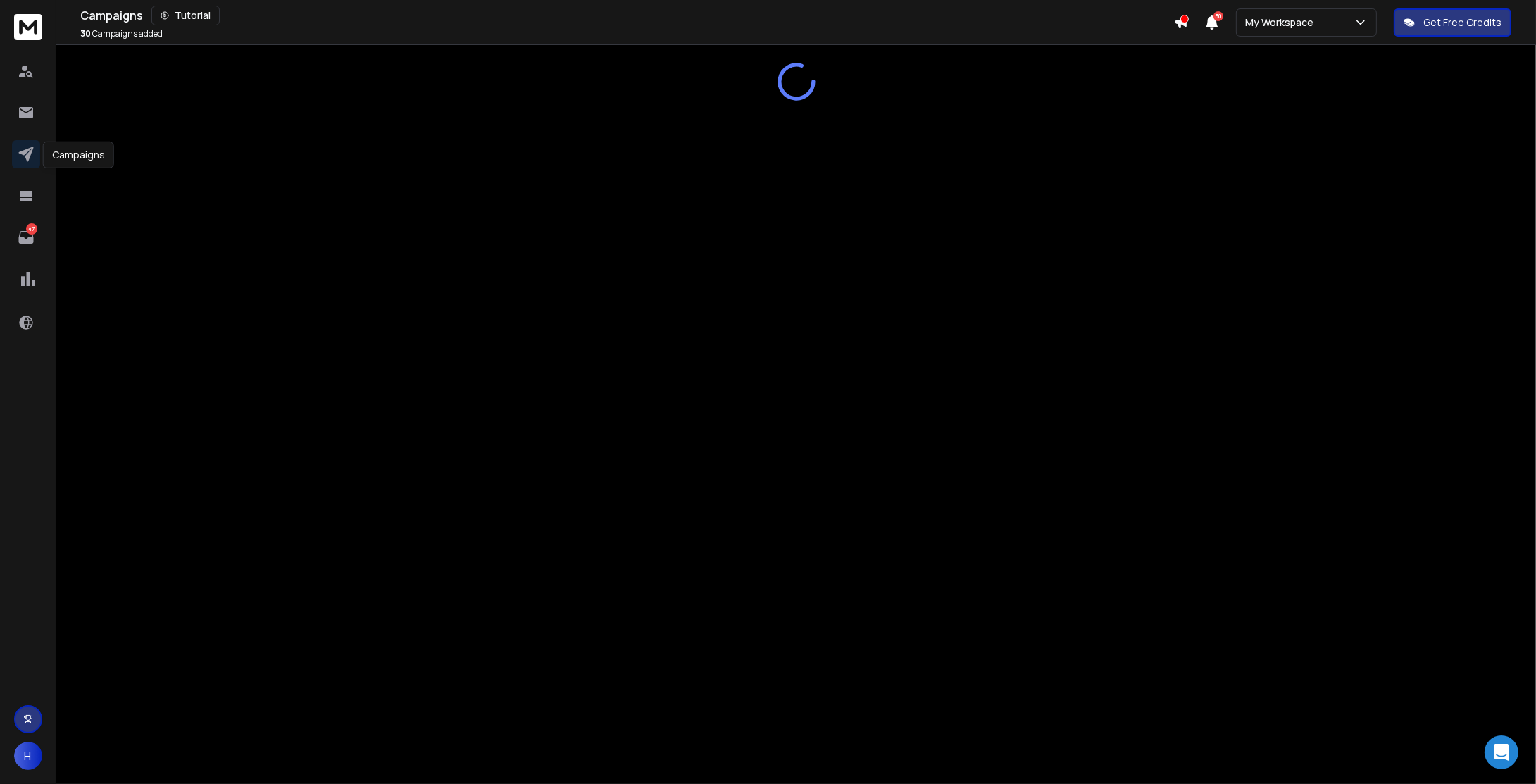
click at [18, 155] on icon at bounding box center [27, 154] width 17 height 17
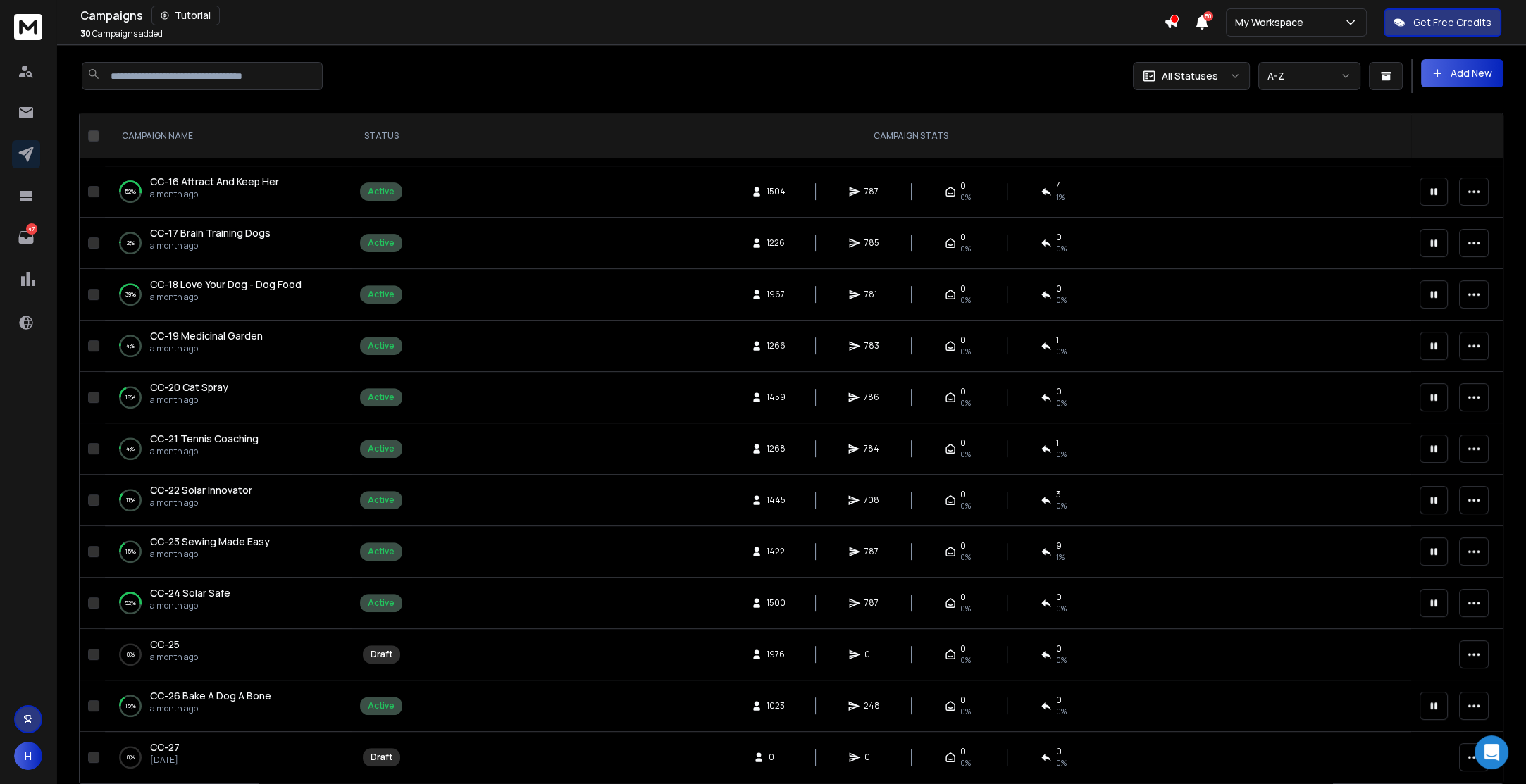
scroll to position [924, 0]
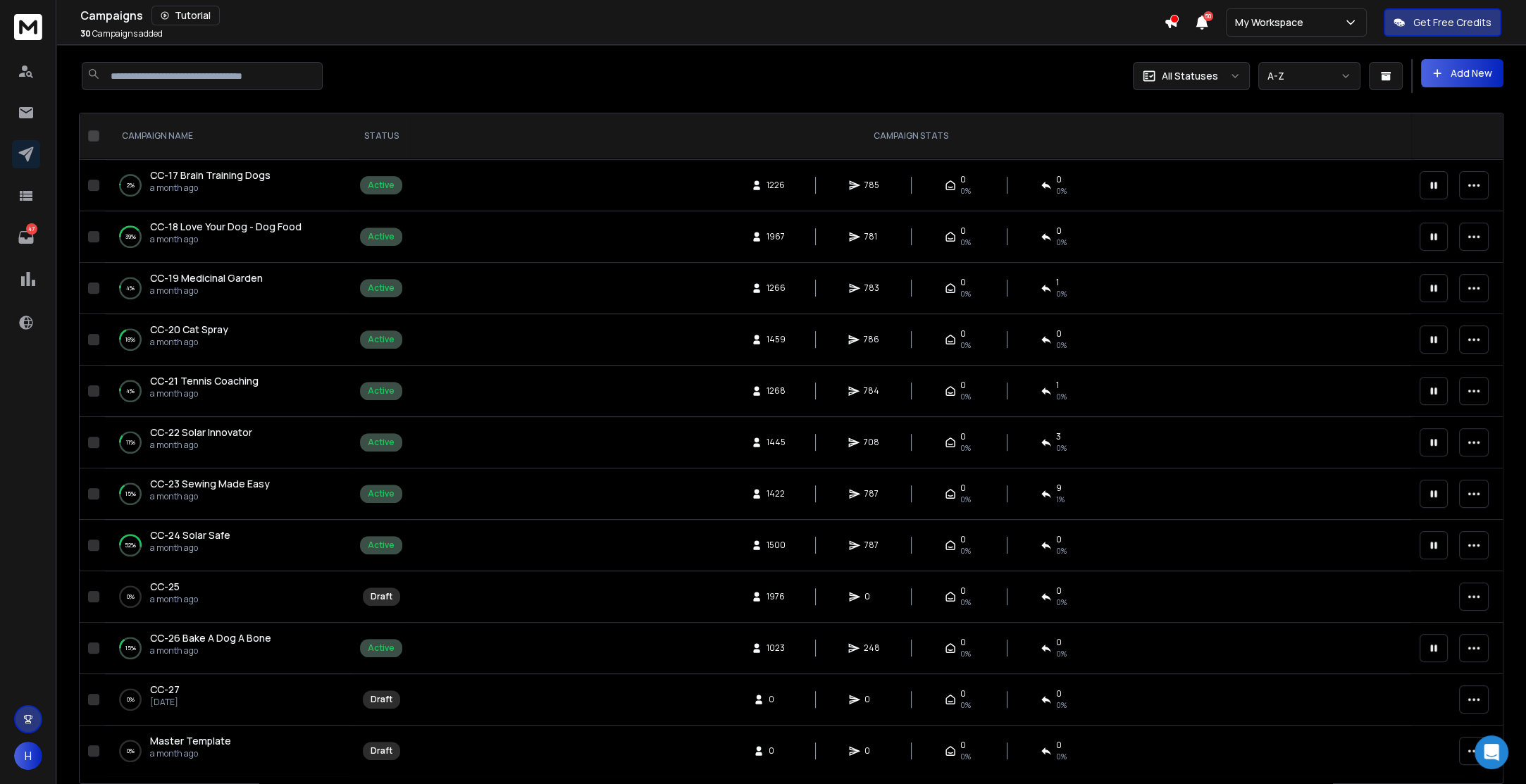
click at [211, 440] on p "a month ago" at bounding box center [201, 445] width 102 height 11
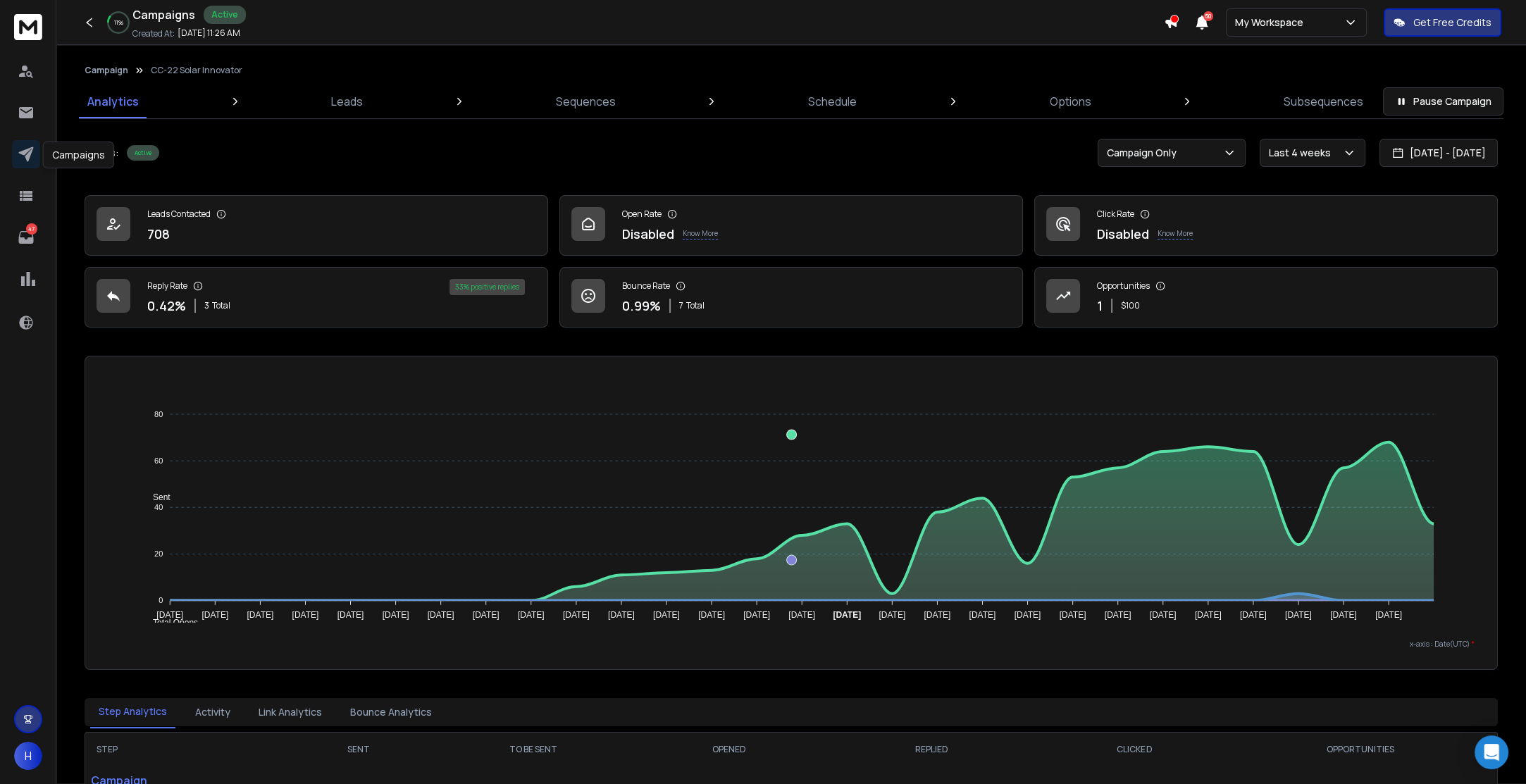
click at [21, 150] on icon at bounding box center [27, 154] width 17 height 17
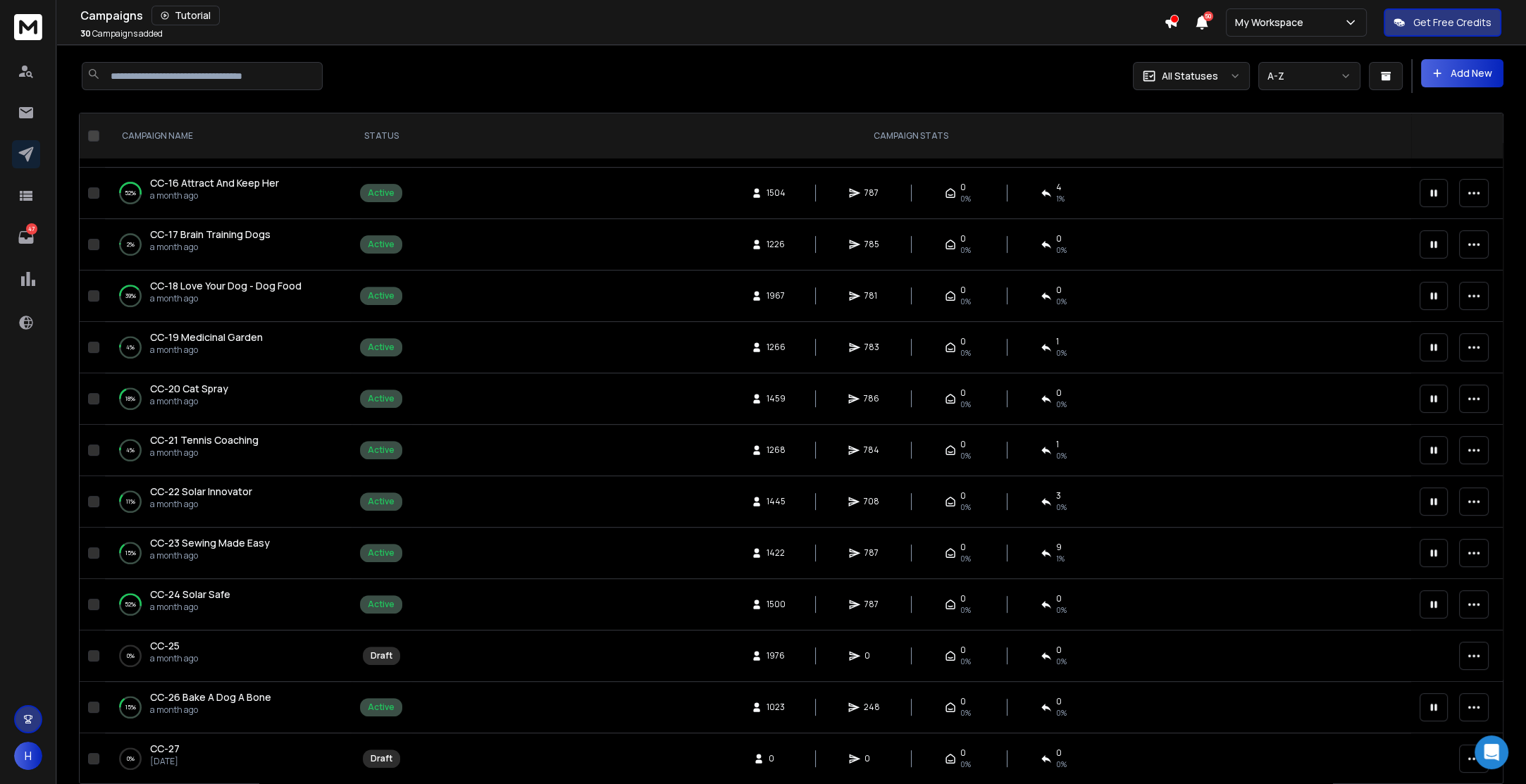
scroll to position [924, 0]
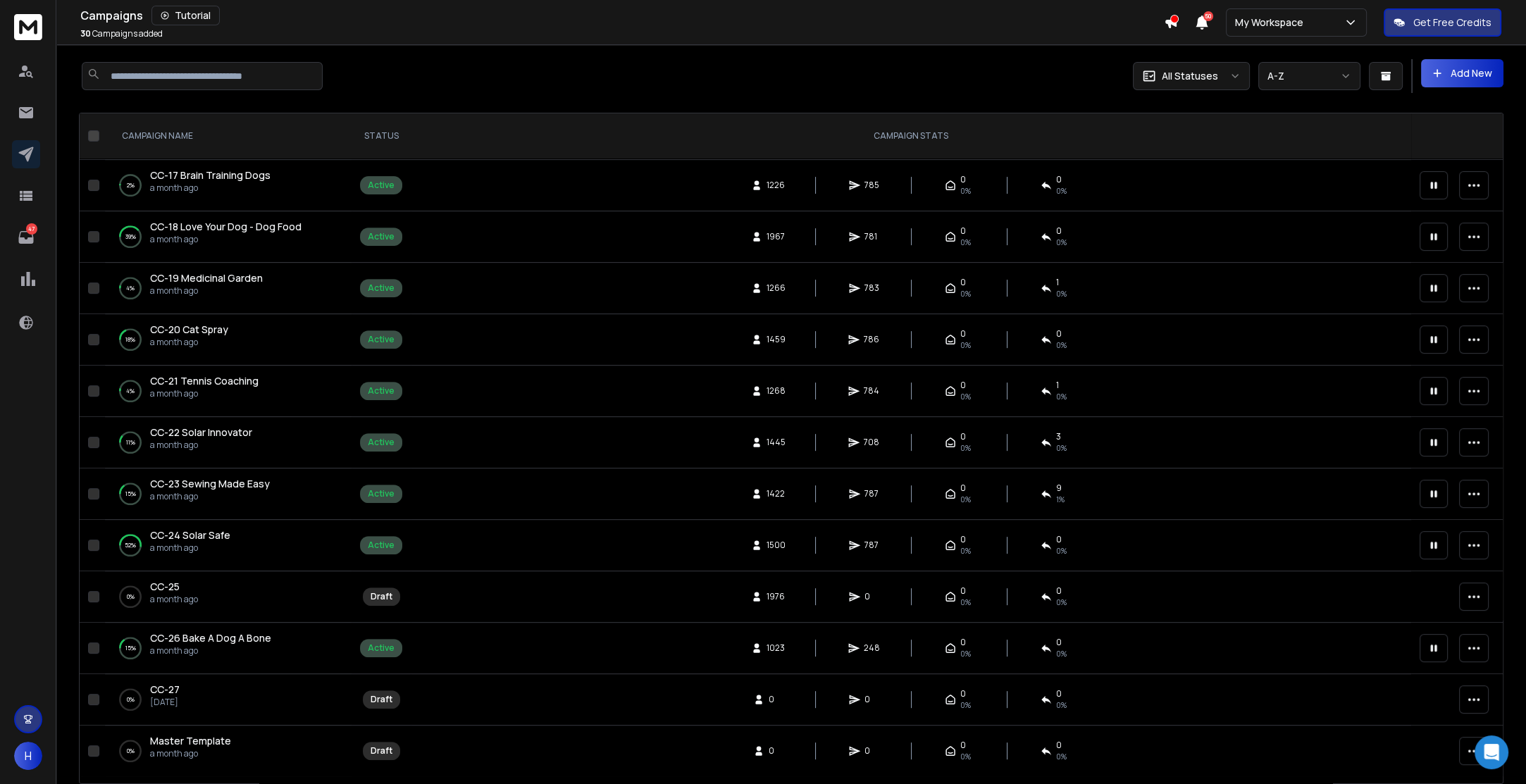
click at [195, 480] on span "CC-23 Sewing Made Easy" at bounding box center [209, 483] width 120 height 14
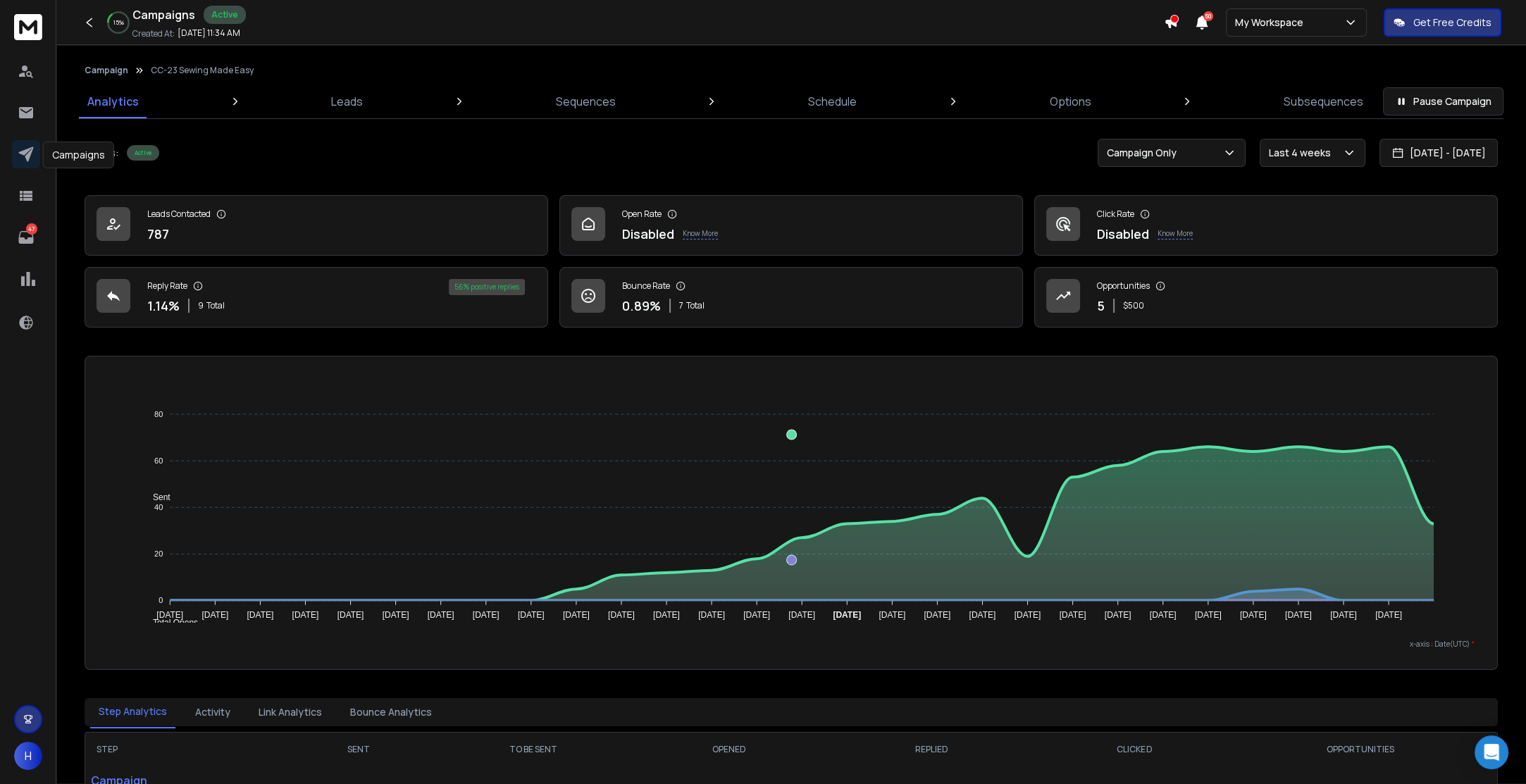
click at [22, 152] on icon at bounding box center [26, 154] width 15 height 15
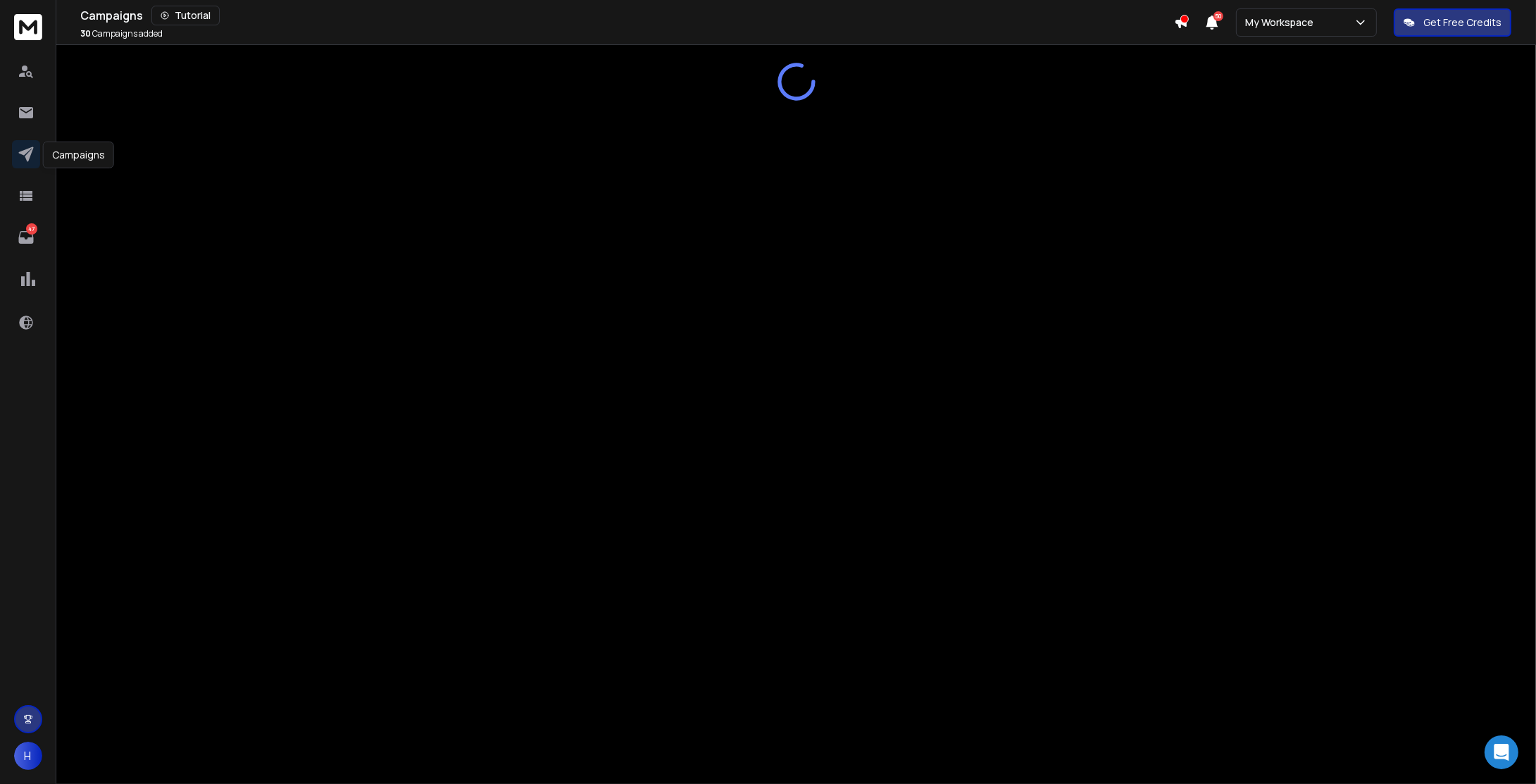
click at [22, 152] on icon at bounding box center [26, 154] width 15 height 15
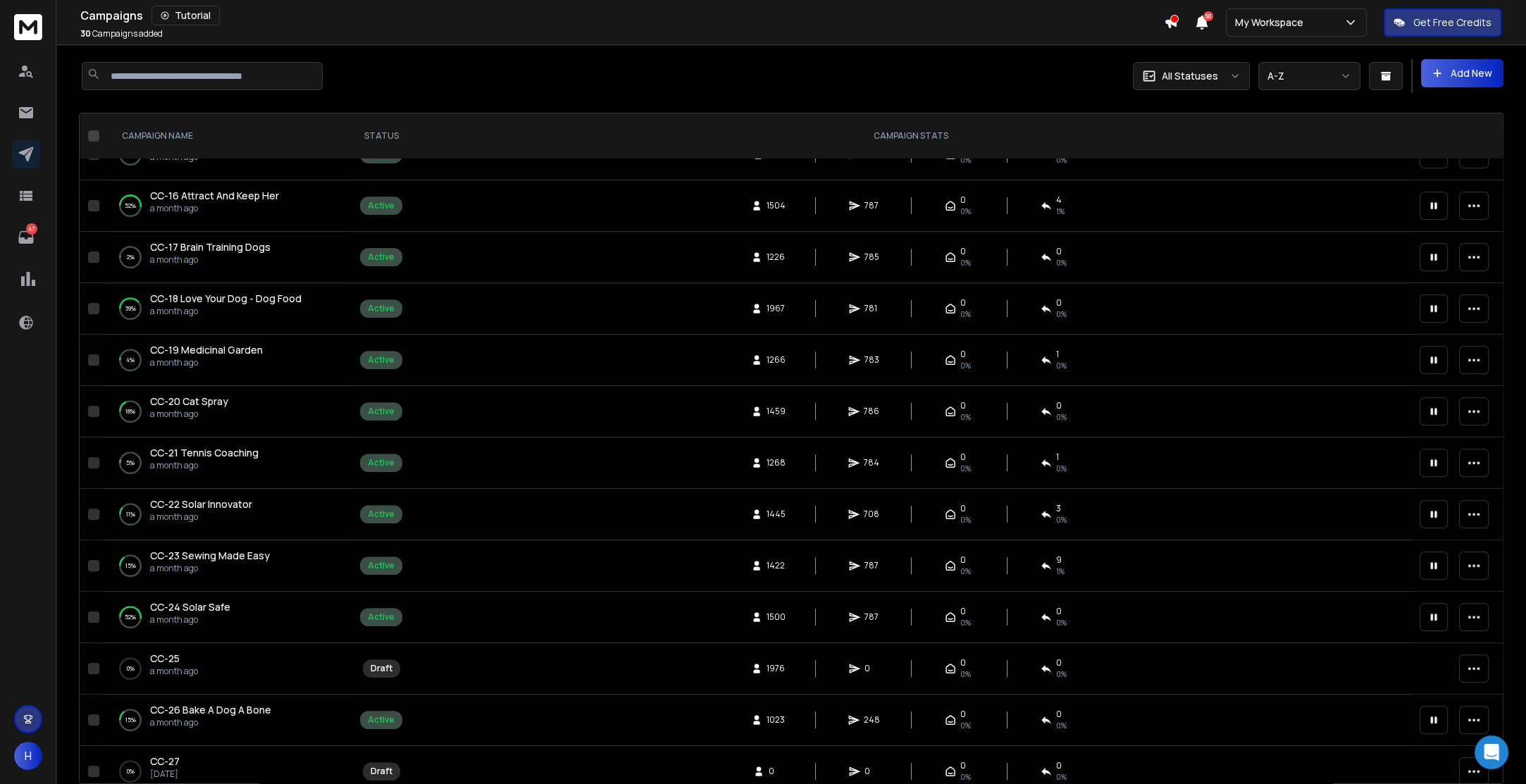
scroll to position [924, 0]
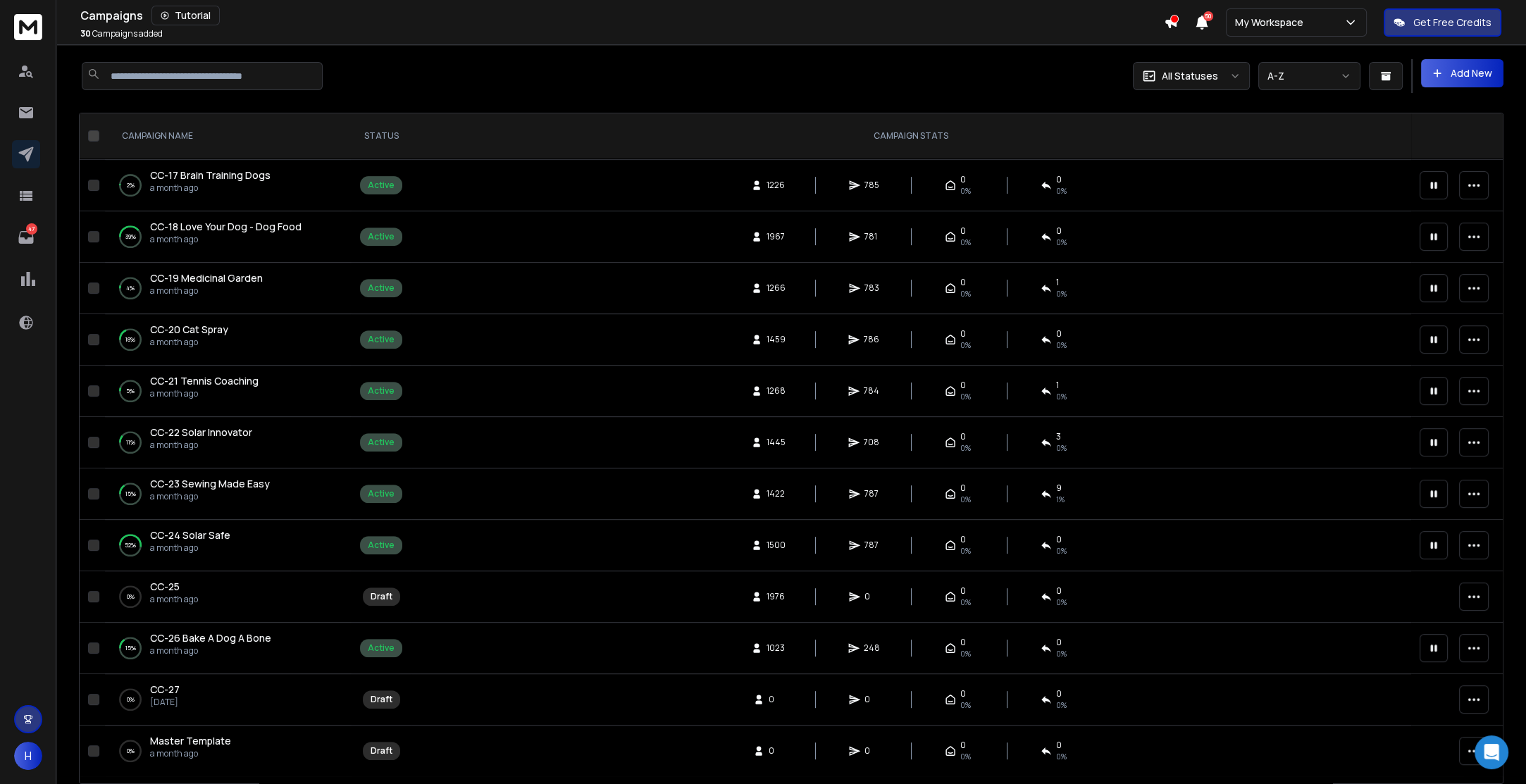
click at [196, 537] on span "CC-24 Solar Safe" at bounding box center [190, 535] width 80 height 14
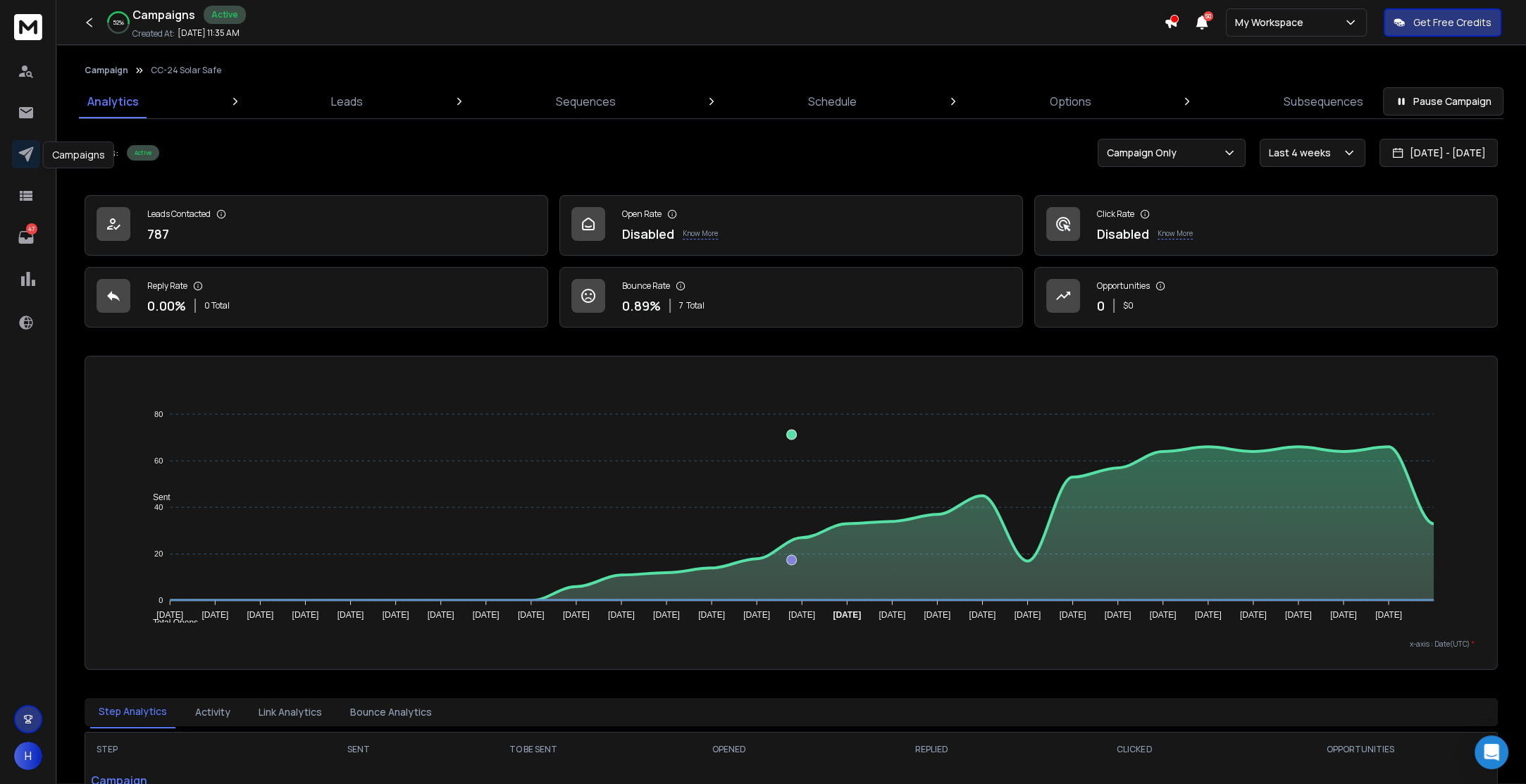
click at [28, 157] on icon at bounding box center [26, 154] width 15 height 15
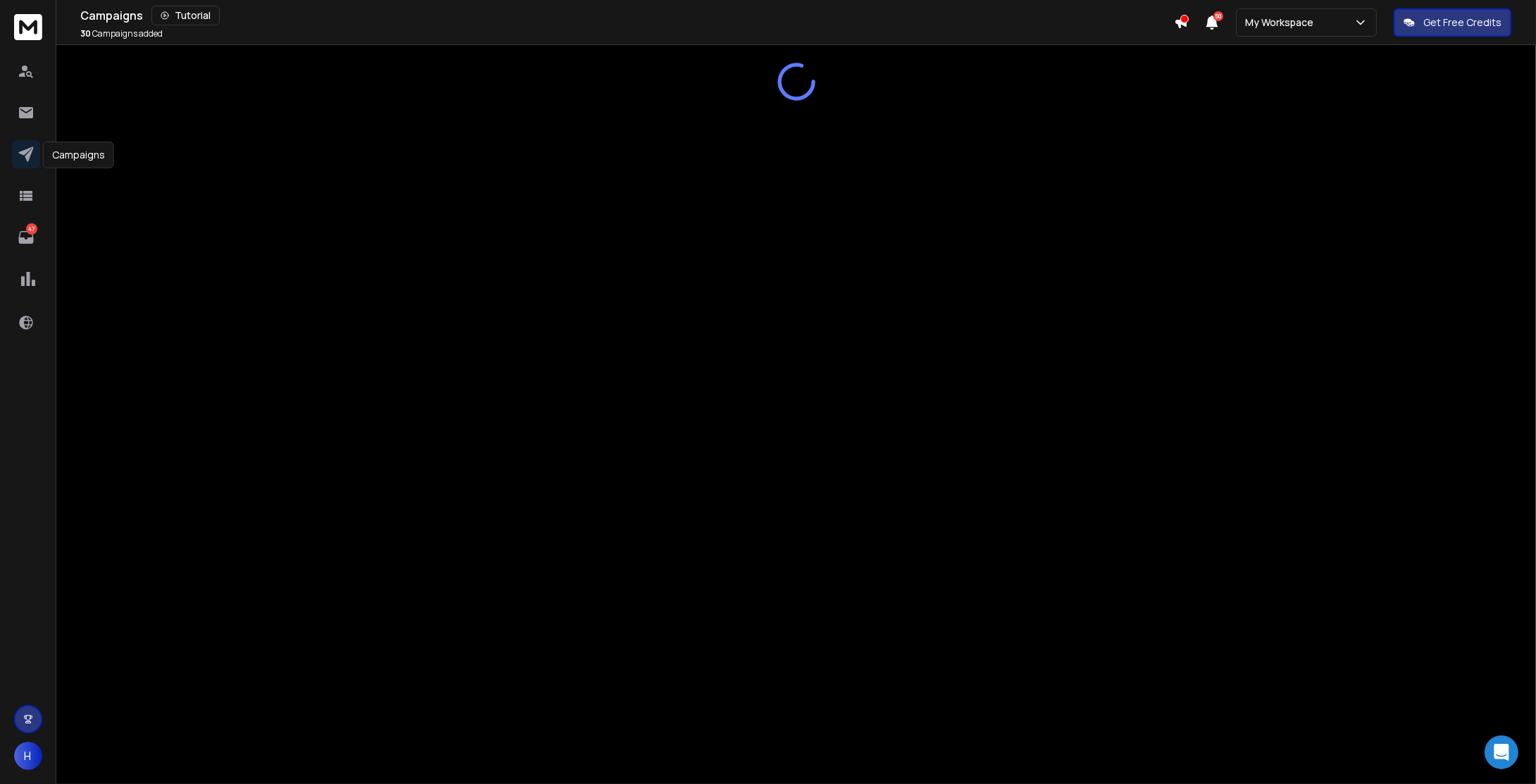
click at [28, 157] on icon at bounding box center [26, 154] width 15 height 15
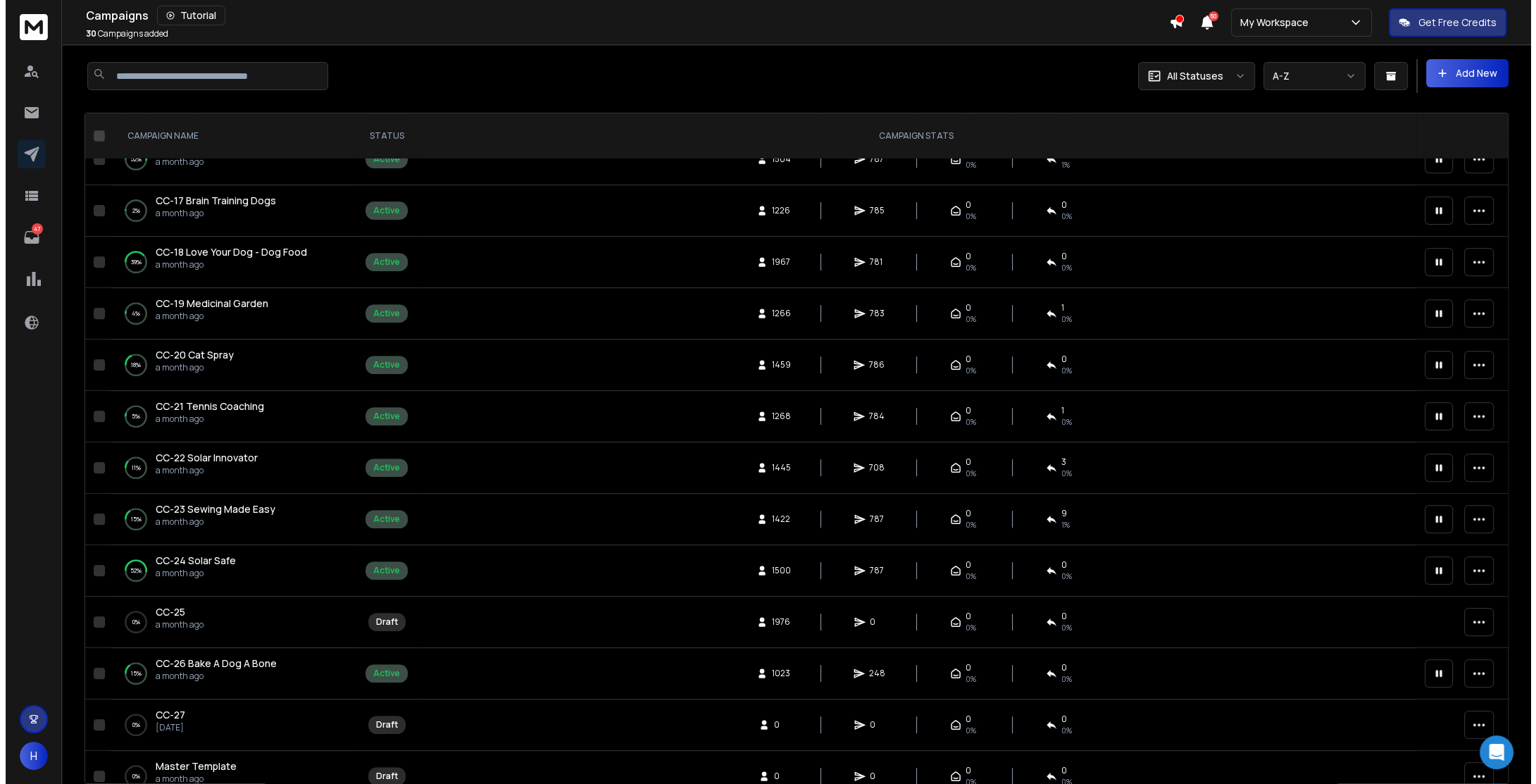
scroll to position [924, 0]
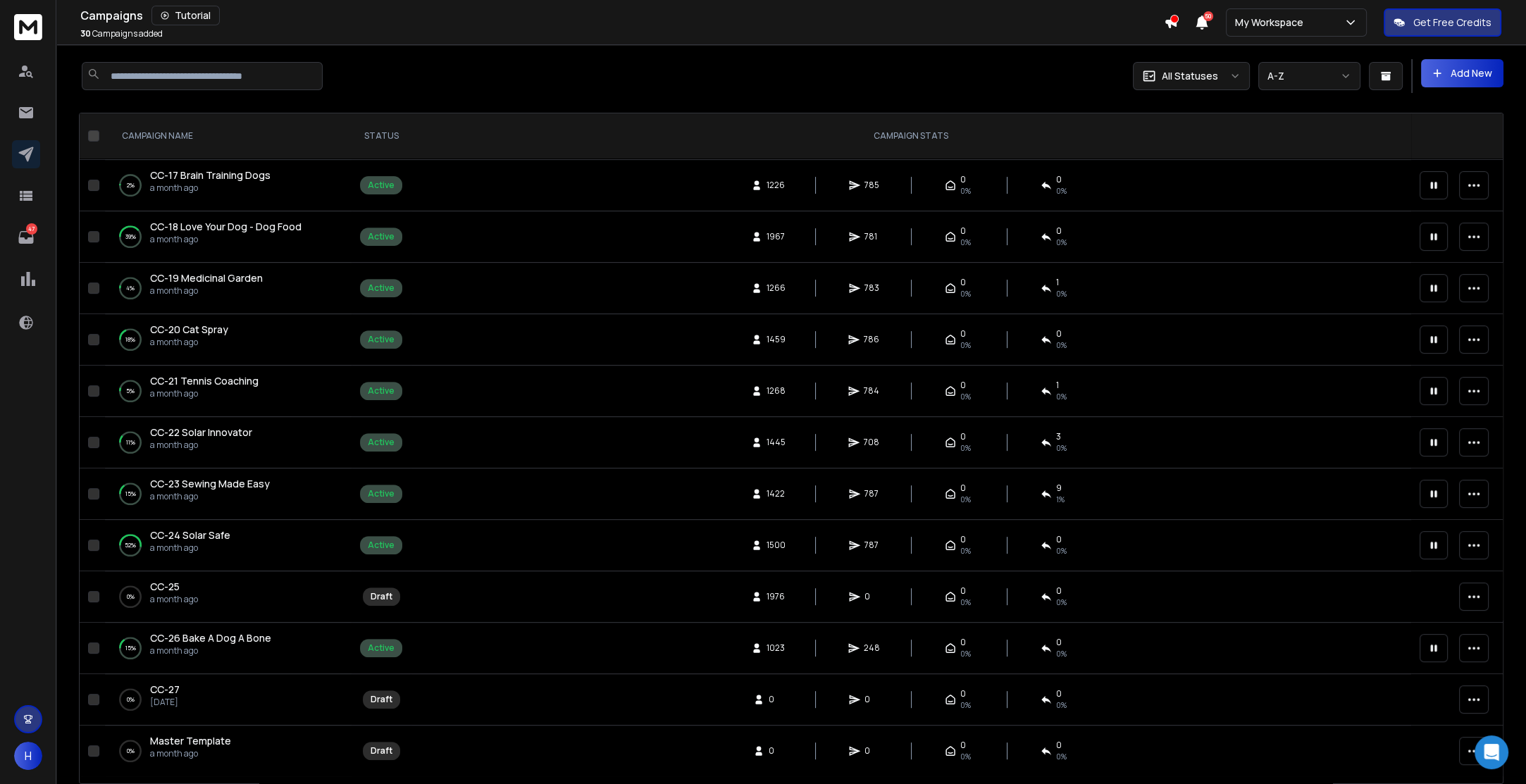
click at [214, 631] on span "CC-26 Bake A Dog A Bone" at bounding box center [210, 638] width 121 height 14
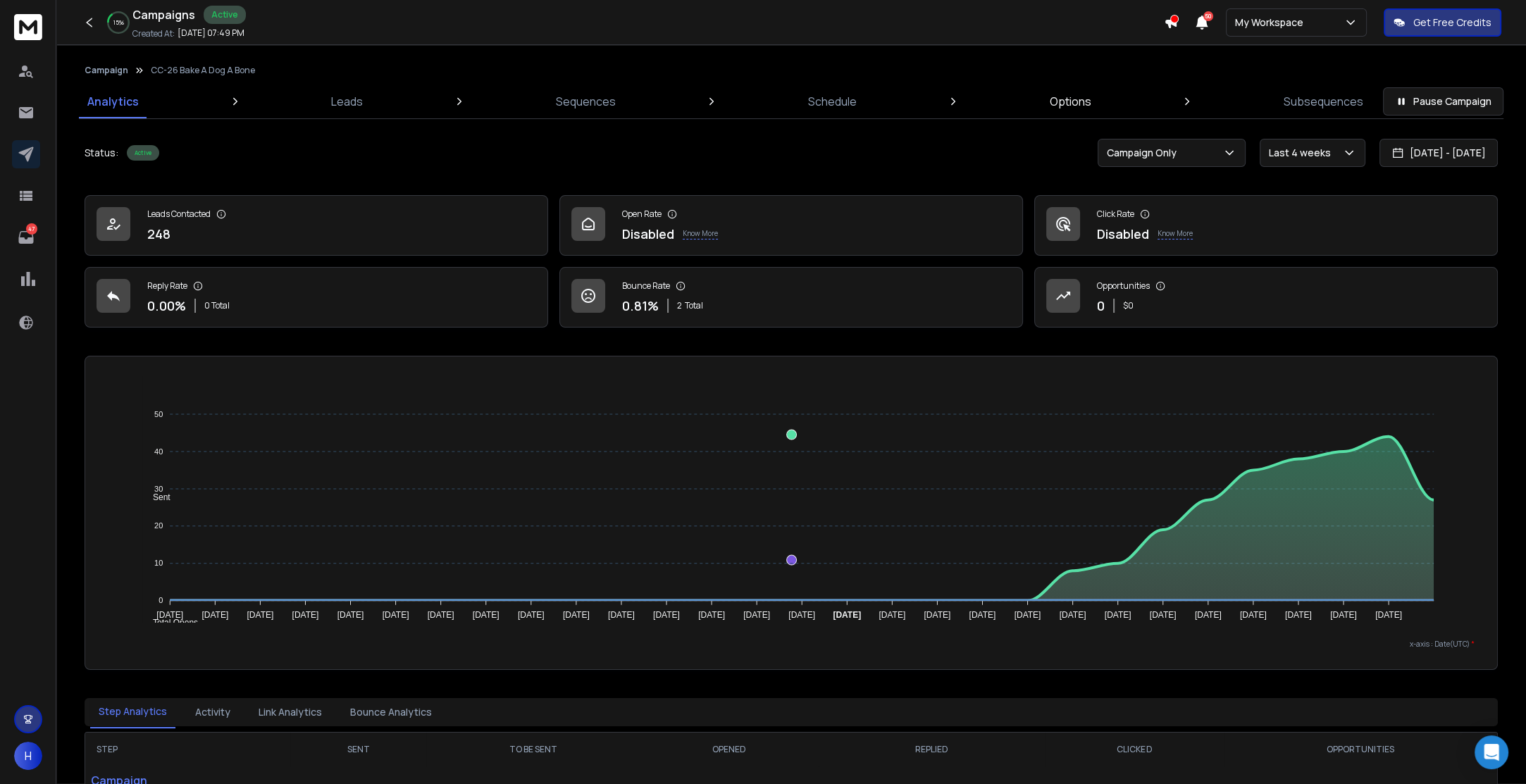
click at [1081, 100] on p "Options" at bounding box center [1070, 102] width 42 height 17
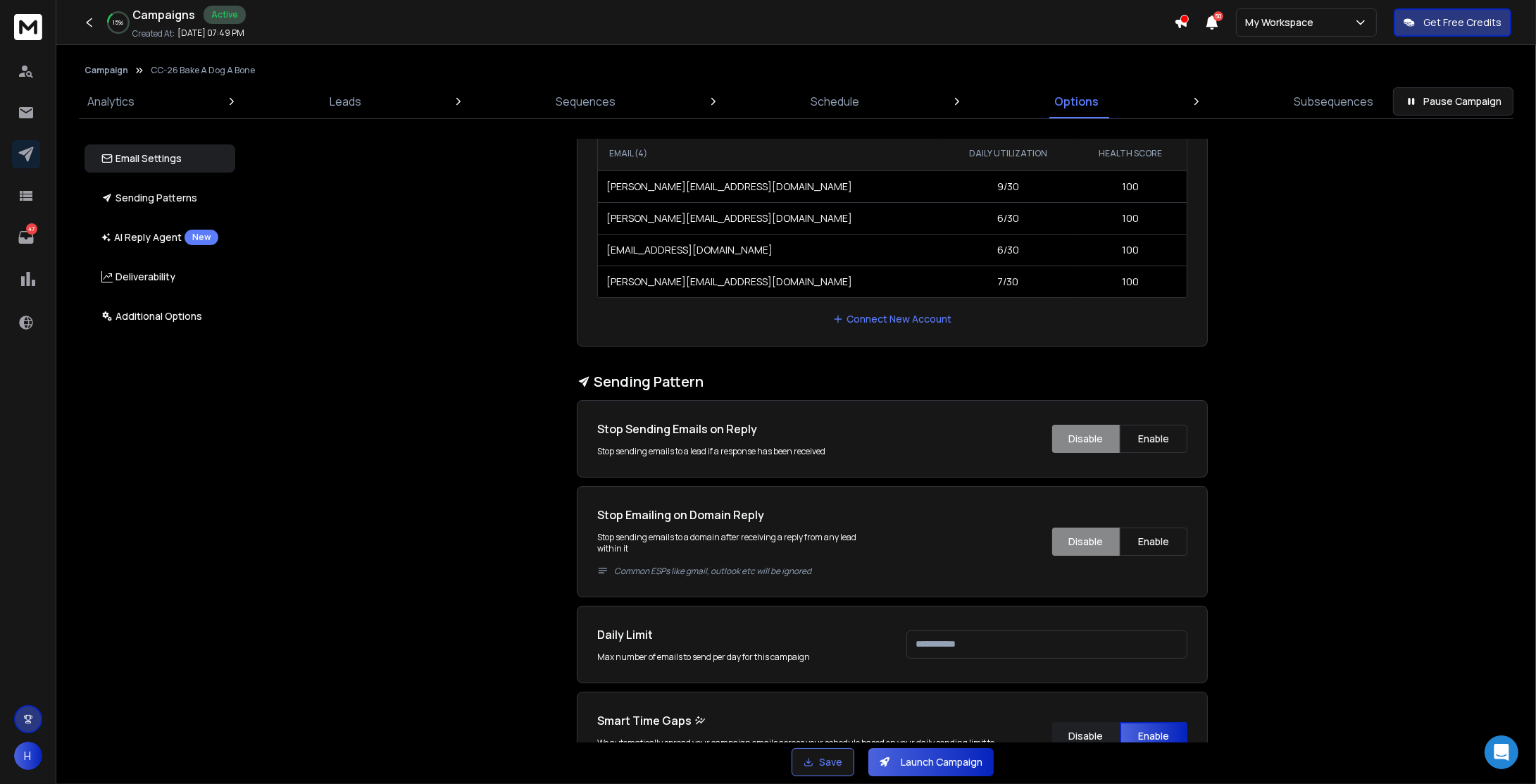
scroll to position [141, 0]
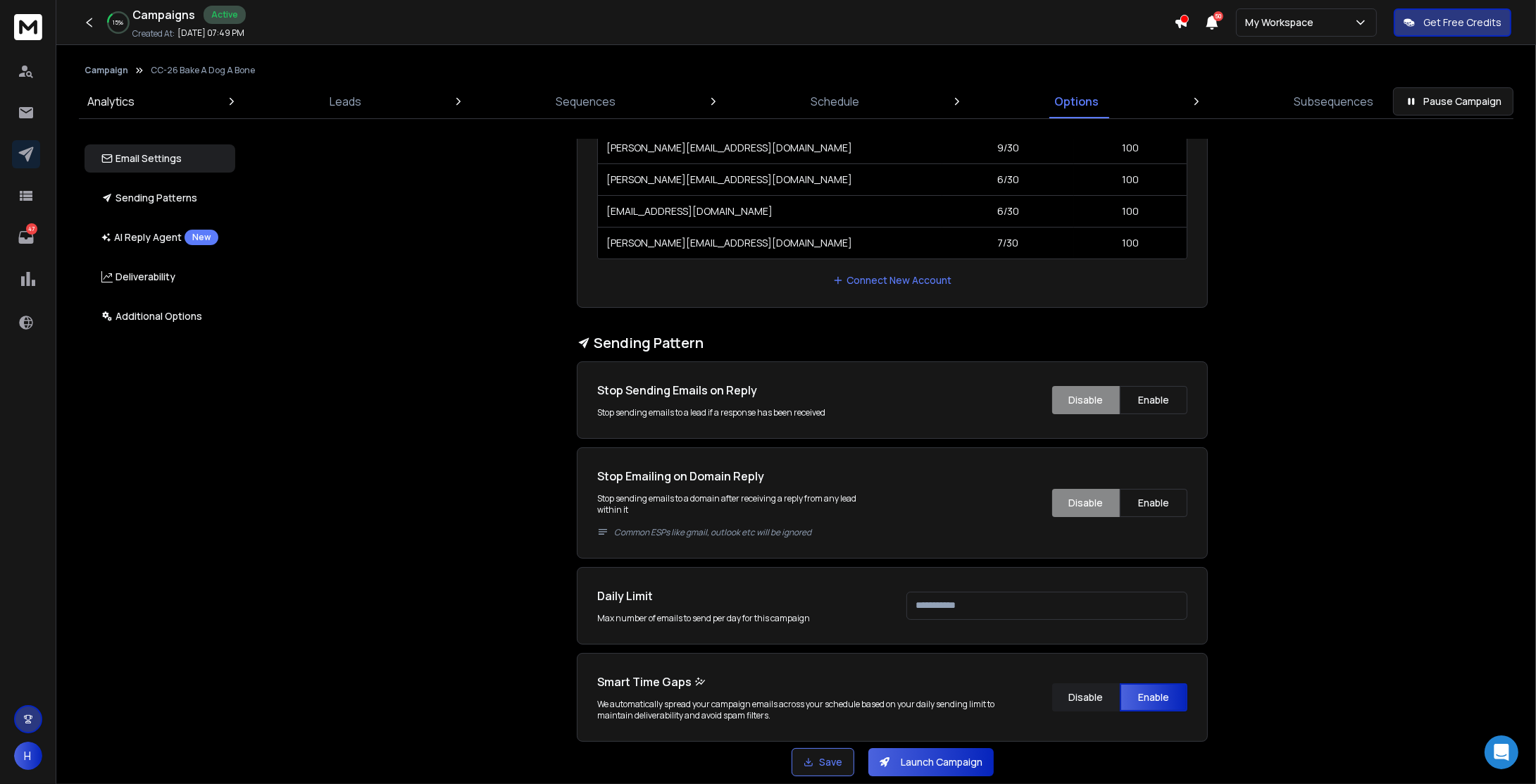
click at [109, 100] on p "Analytics" at bounding box center [111, 102] width 47 height 17
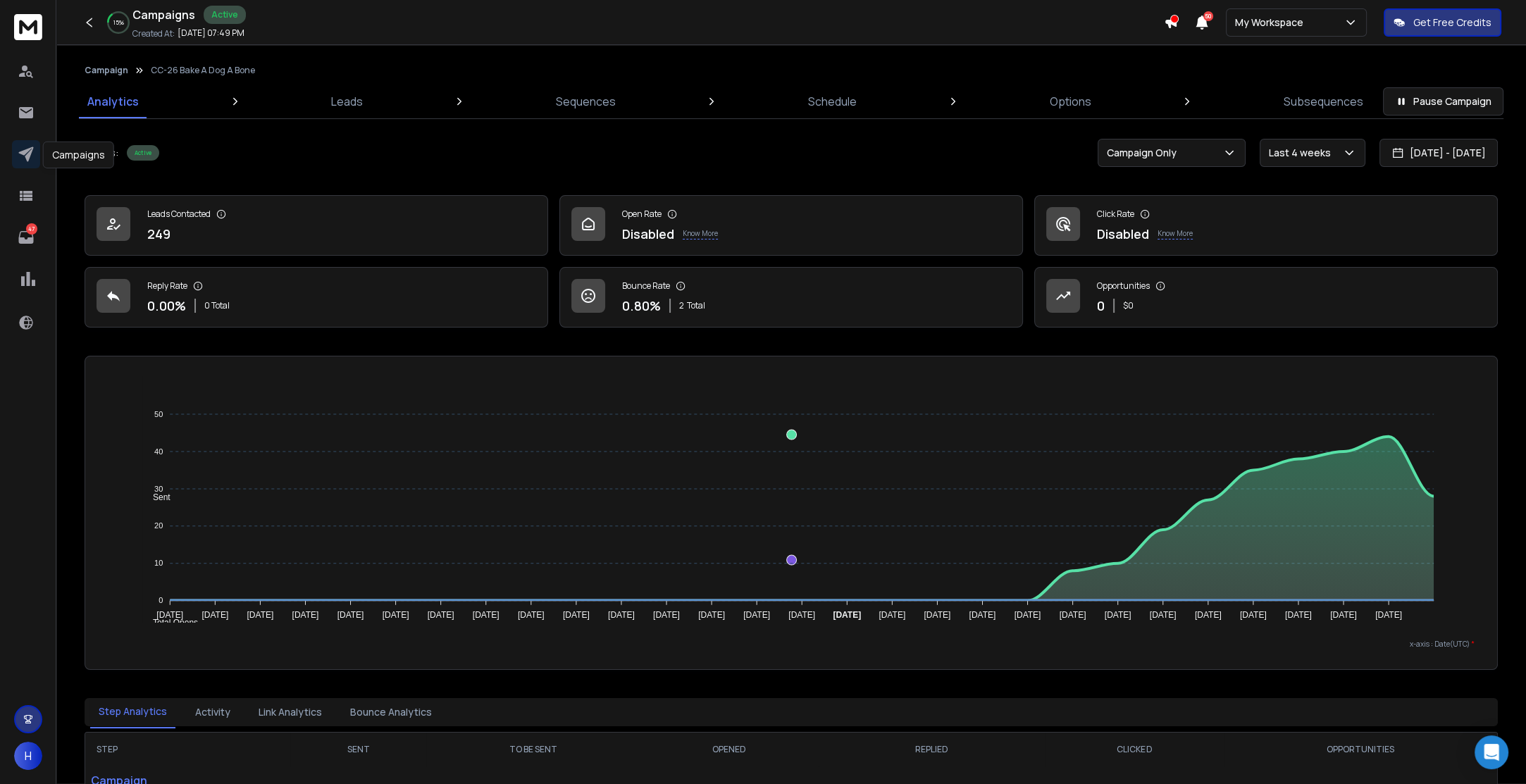
click at [22, 155] on icon at bounding box center [27, 154] width 17 height 17
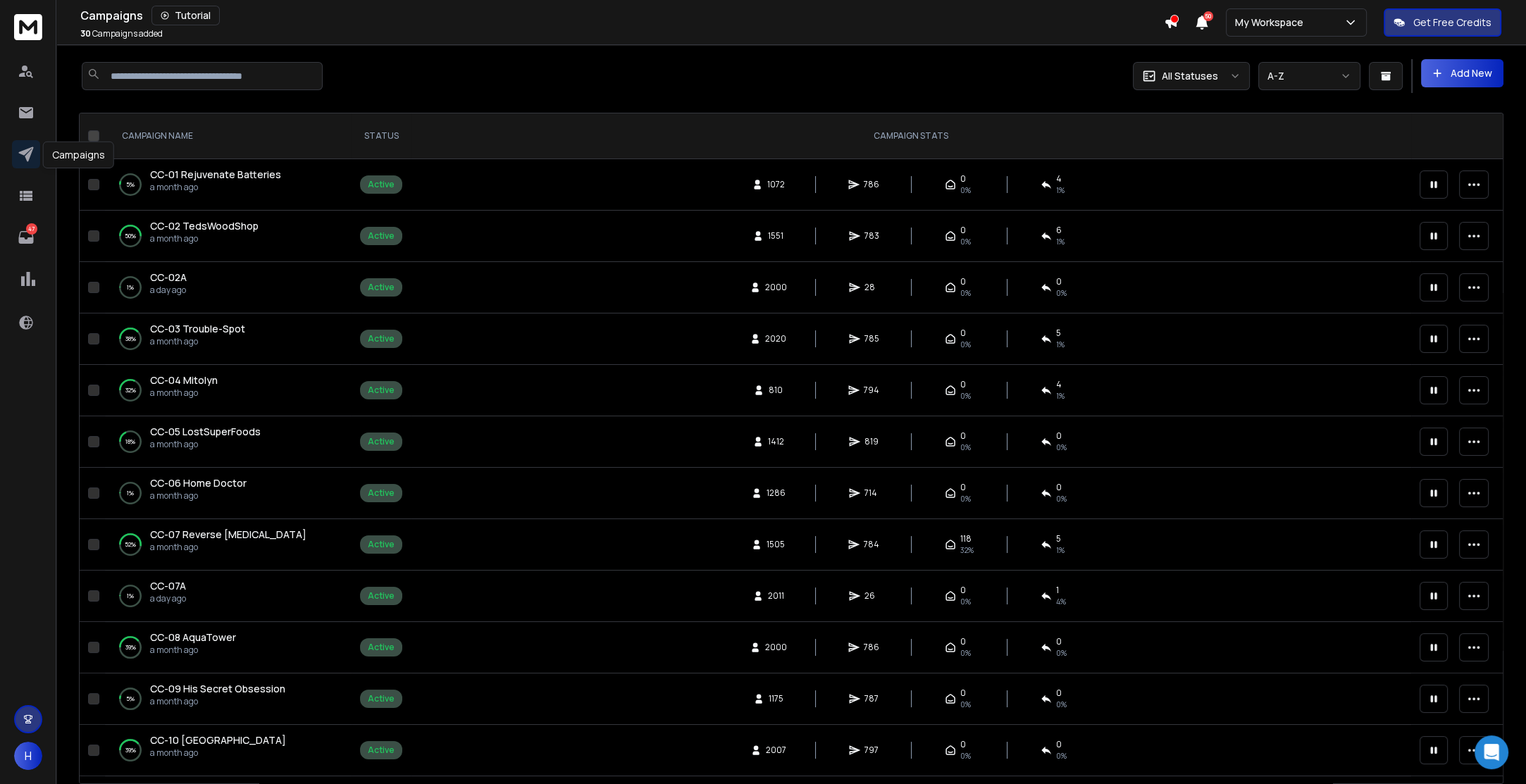
click at [208, 173] on span "CC-01 Rejuvenate Batteries" at bounding box center [215, 174] width 131 height 14
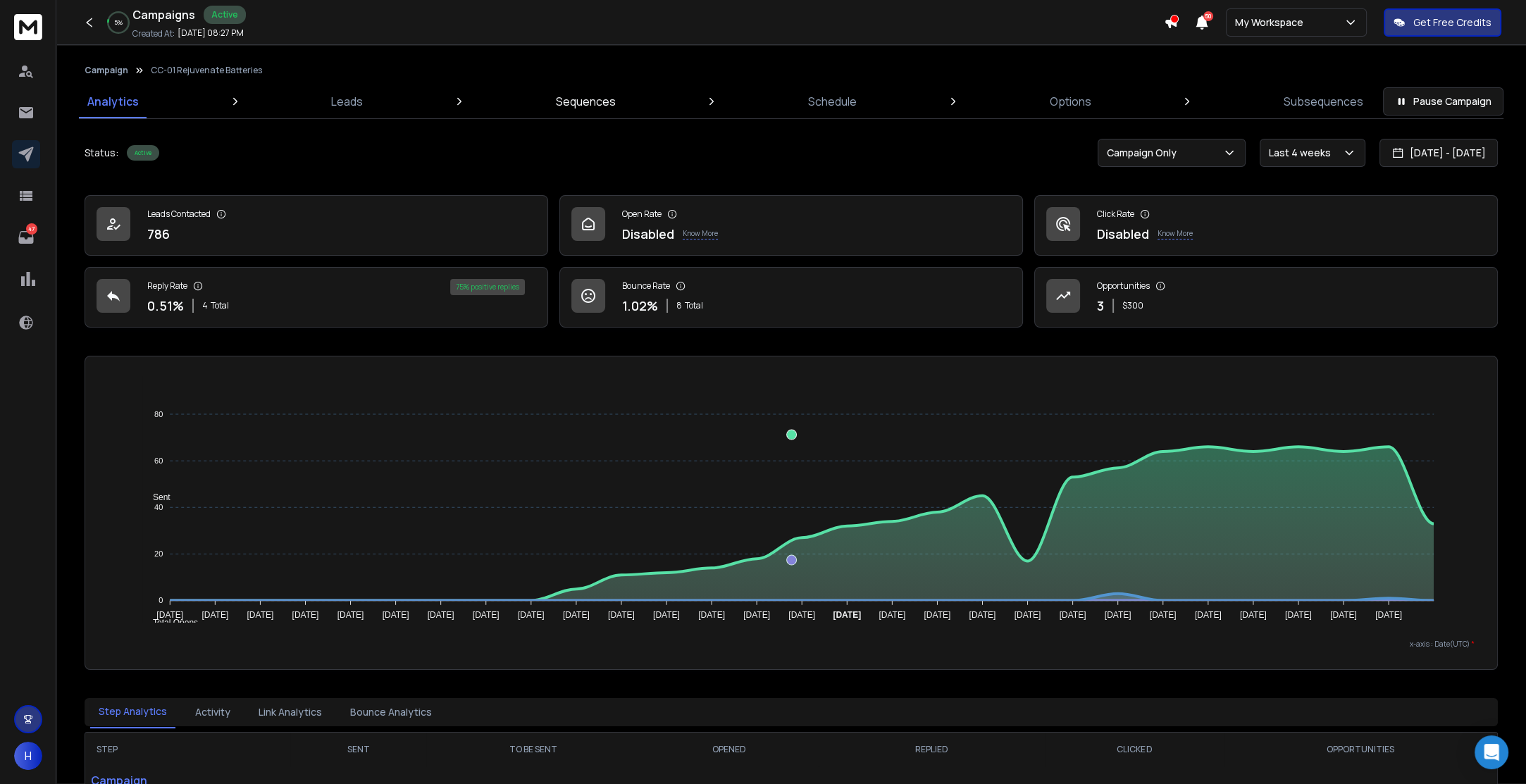
click at [556, 100] on p "Sequences" at bounding box center [586, 102] width 60 height 17
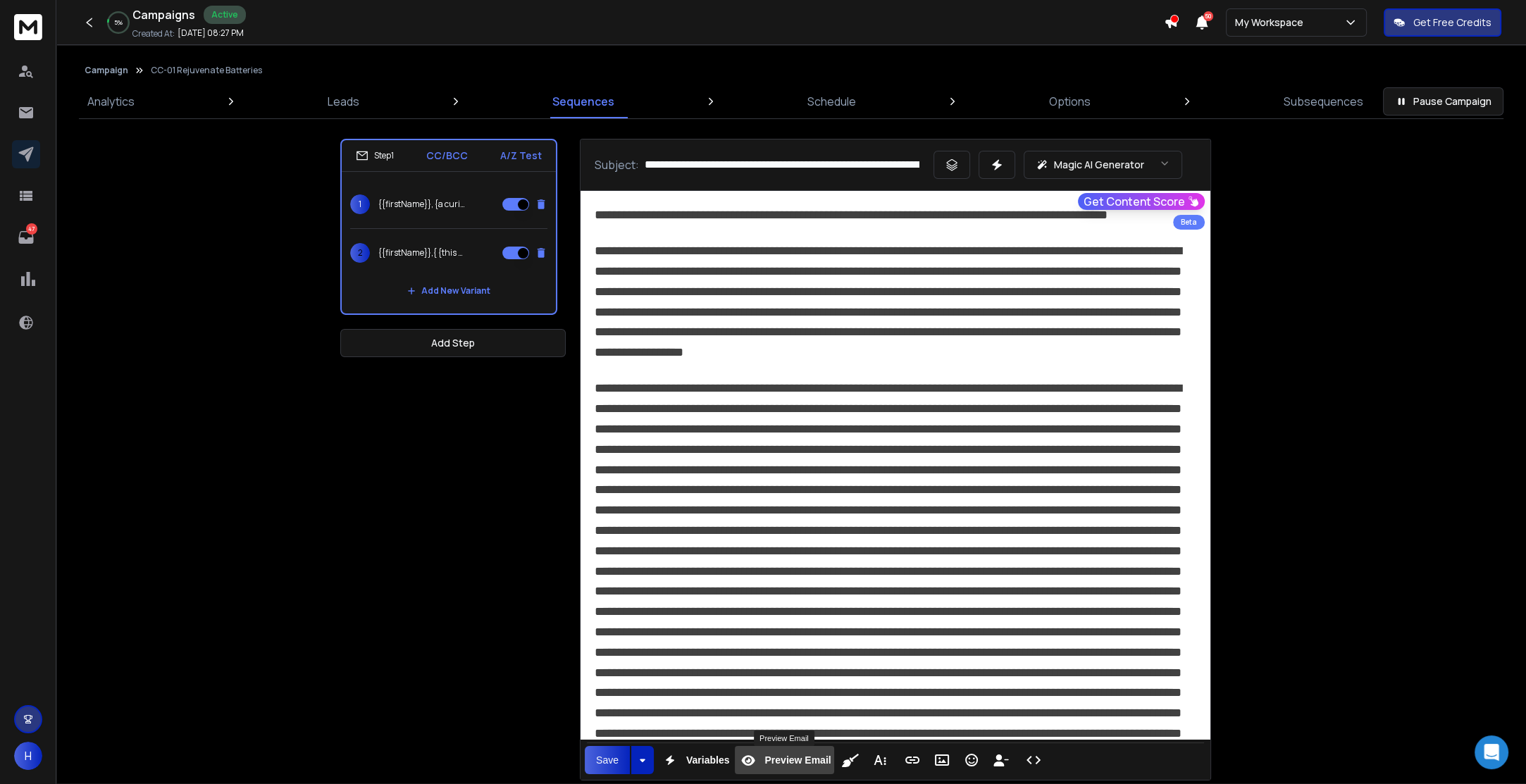
click at [801, 752] on div "Preview Email" at bounding box center [784, 760] width 99 height 23
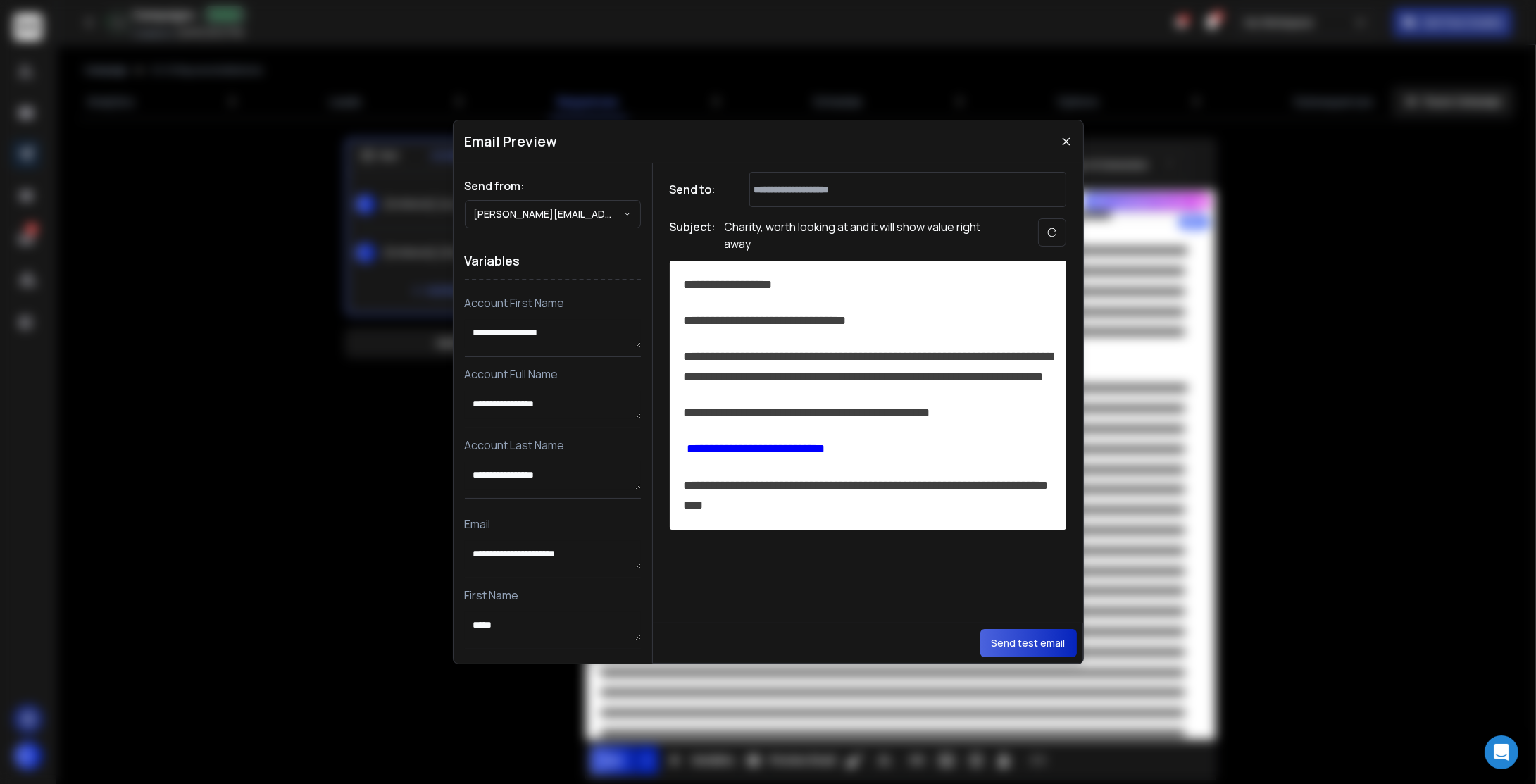
drag, startPoint x: 680, startPoint y: 283, endPoint x: 714, endPoint y: 285, distance: 34.1
click at [714, 285] on div "**********" at bounding box center [868, 395] width 396 height 269
drag, startPoint x: 678, startPoint y: 279, endPoint x: 806, endPoint y: 317, distance: 133.5
click at [806, 317] on div "**********" at bounding box center [868, 395] width 396 height 269
click at [1042, 648] on button "Send test email" at bounding box center [1029, 643] width 97 height 28
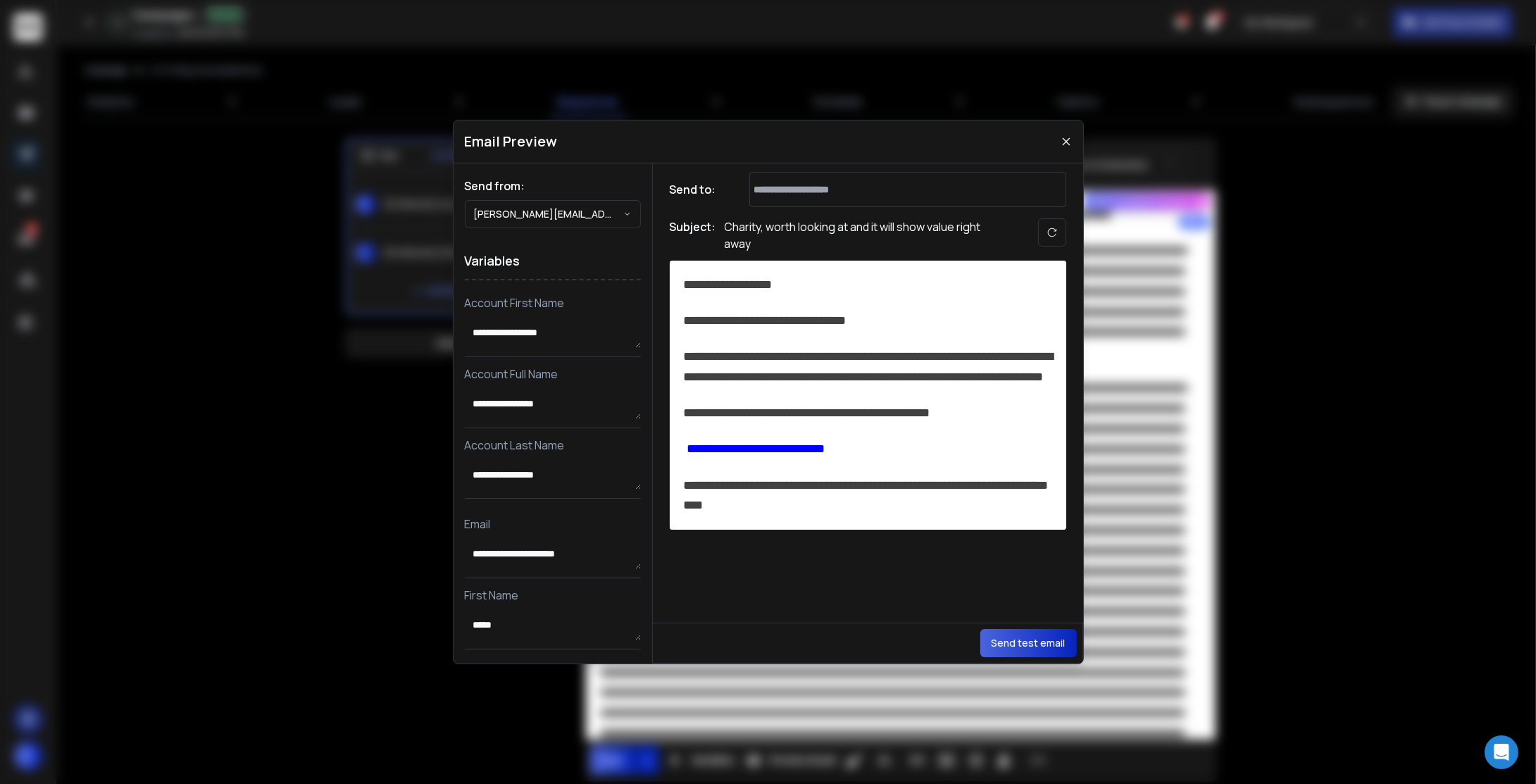
click at [811, 182] on input at bounding box center [908, 189] width 307 height 25
type input "**********"
click at [1029, 644] on button "Send test email" at bounding box center [1029, 643] width 97 height 28
click at [1069, 137] on icon at bounding box center [1067, 142] width 11 height 11
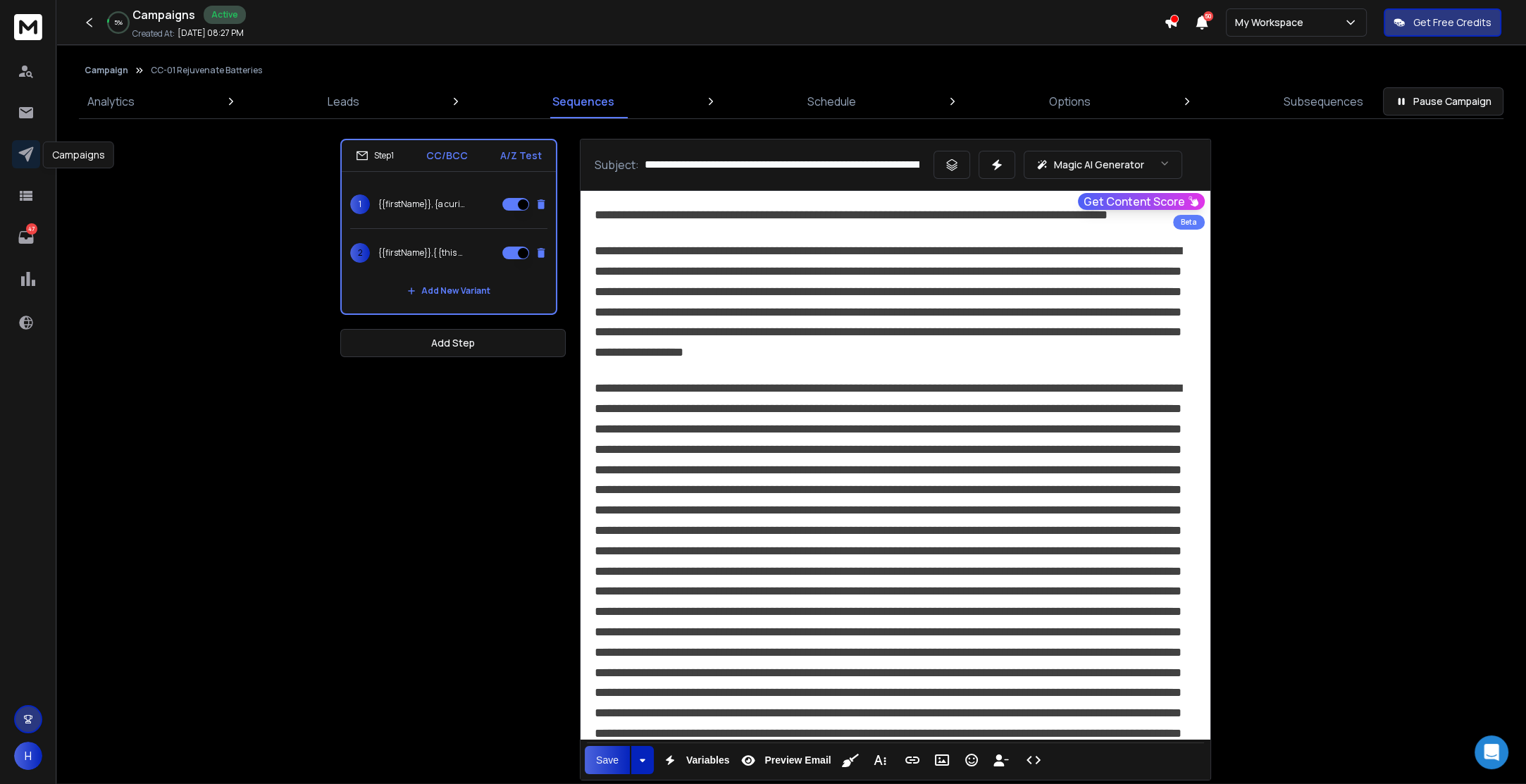
click at [21, 147] on icon at bounding box center [27, 154] width 17 height 17
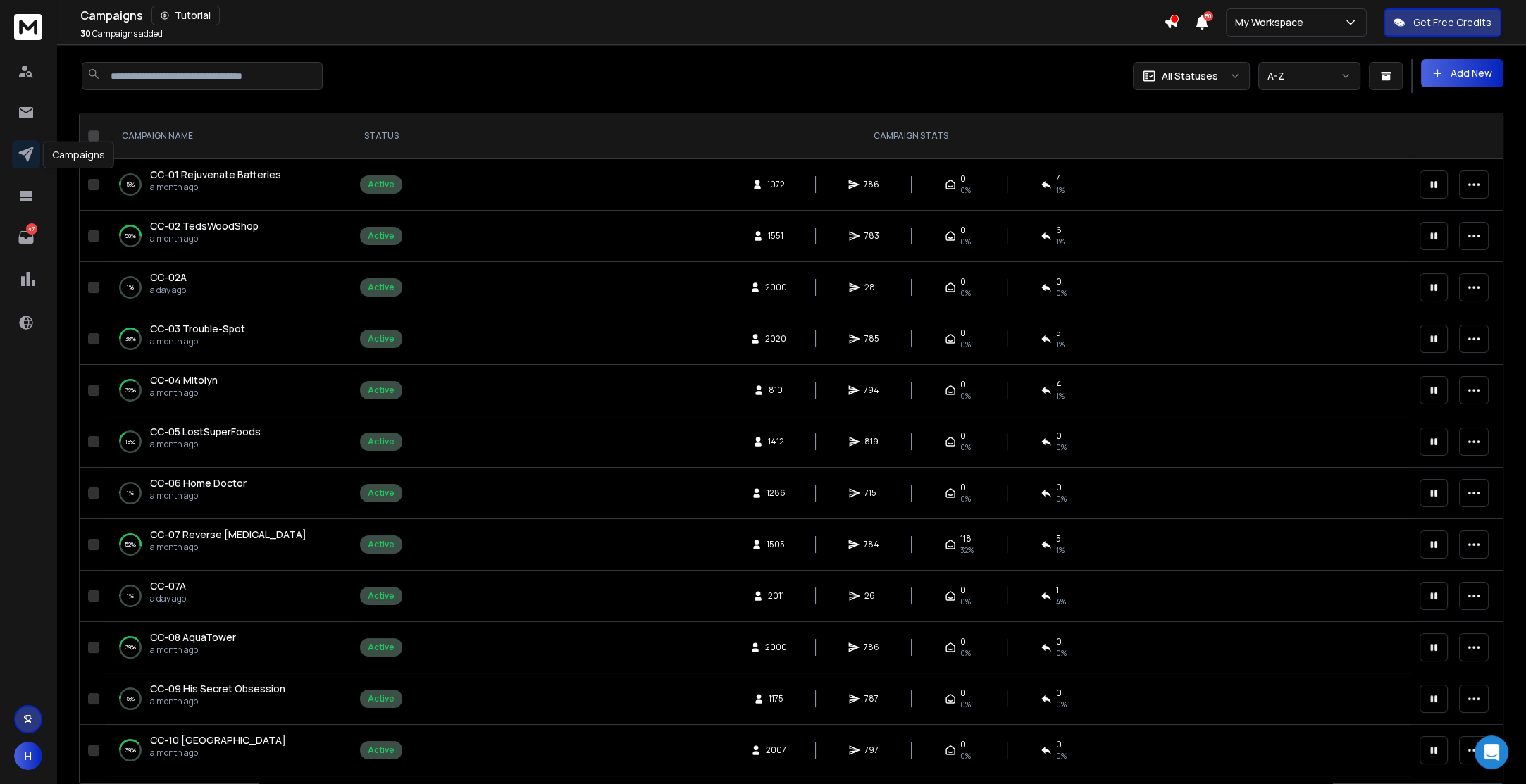
click at [209, 283] on div "1 % CC-02A a day ago" at bounding box center [228, 287] width 219 height 34
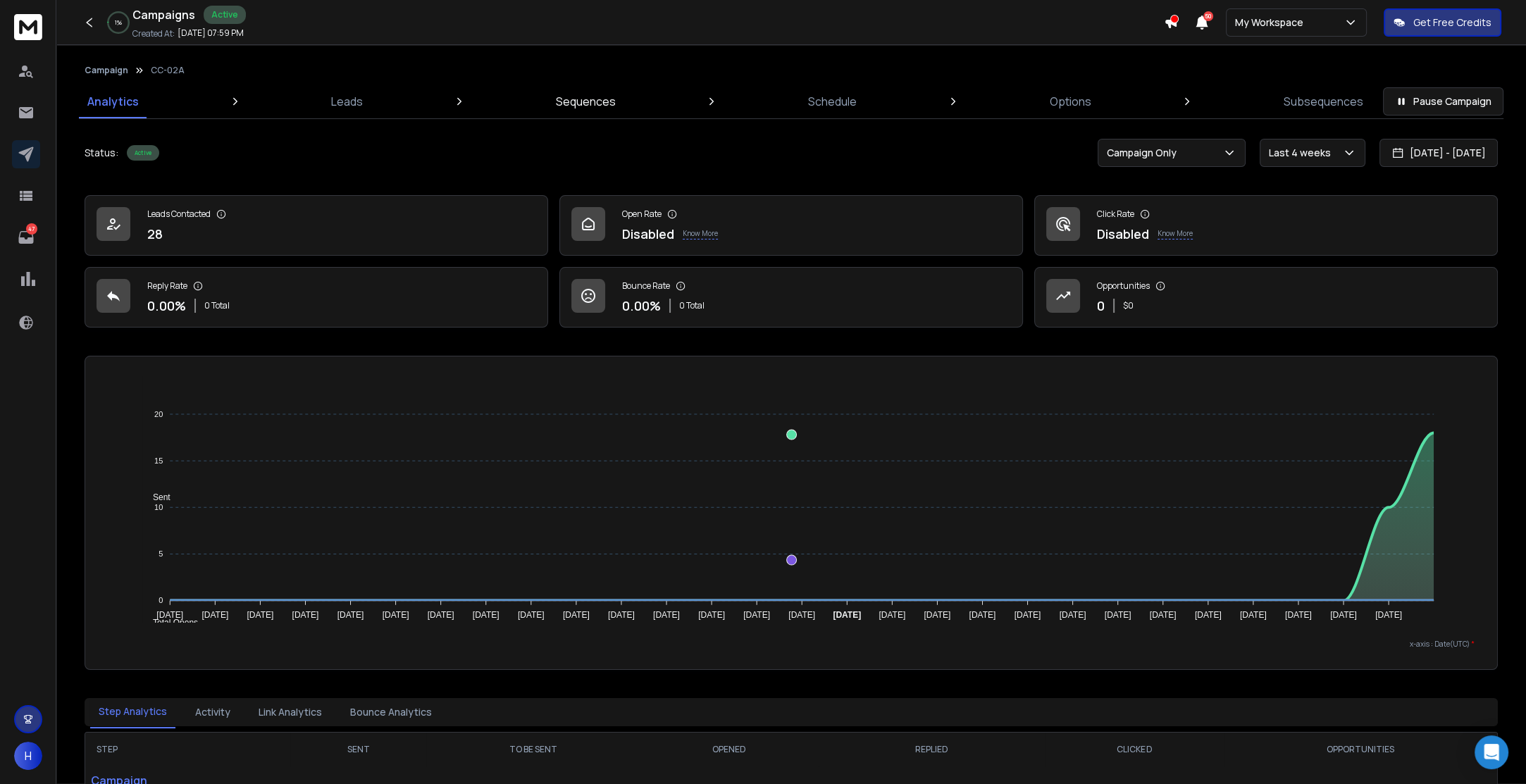
click at [590, 98] on p "Sequences" at bounding box center [586, 102] width 60 height 17
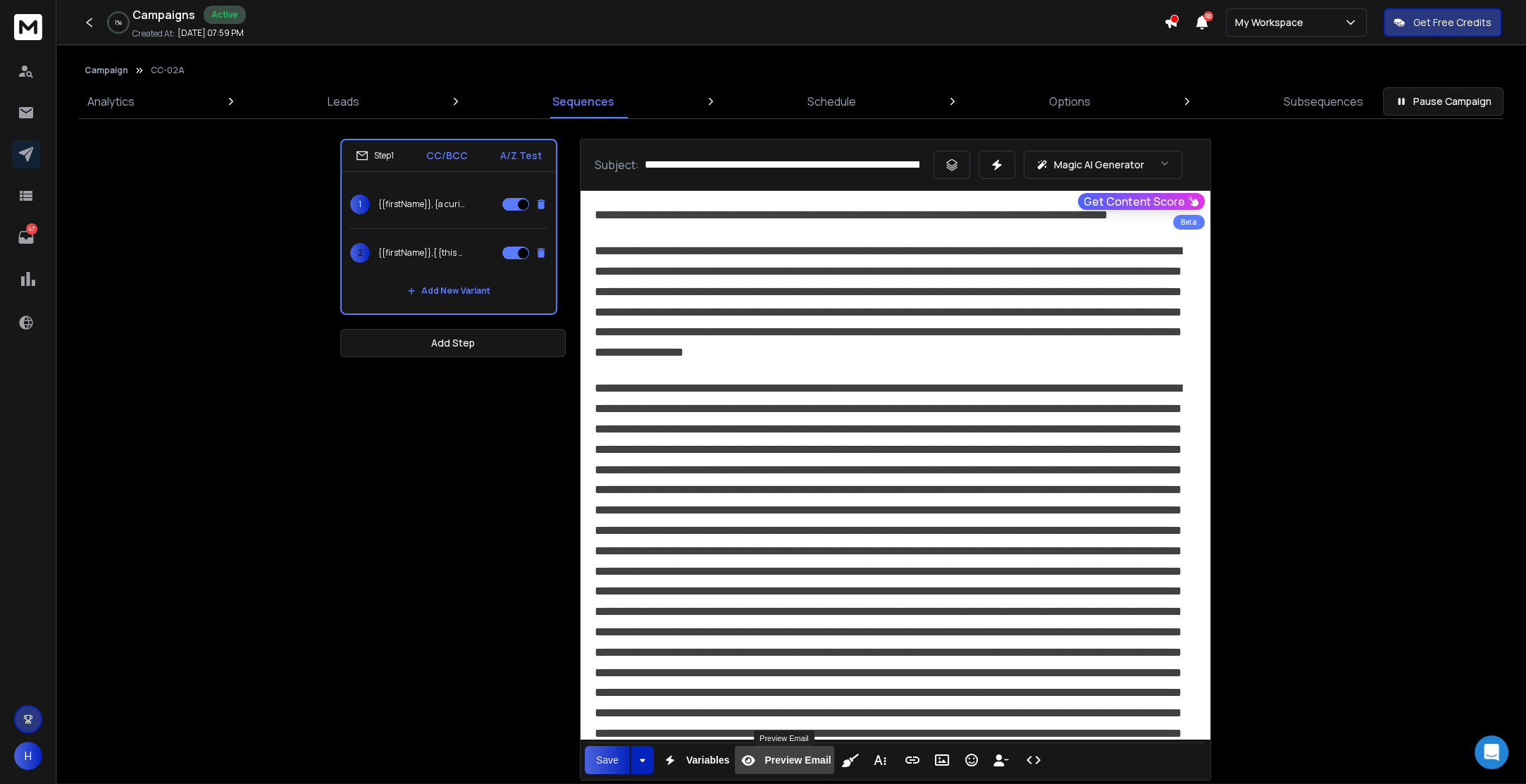
click at [806, 763] on span "Preview Email" at bounding box center [797, 760] width 72 height 12
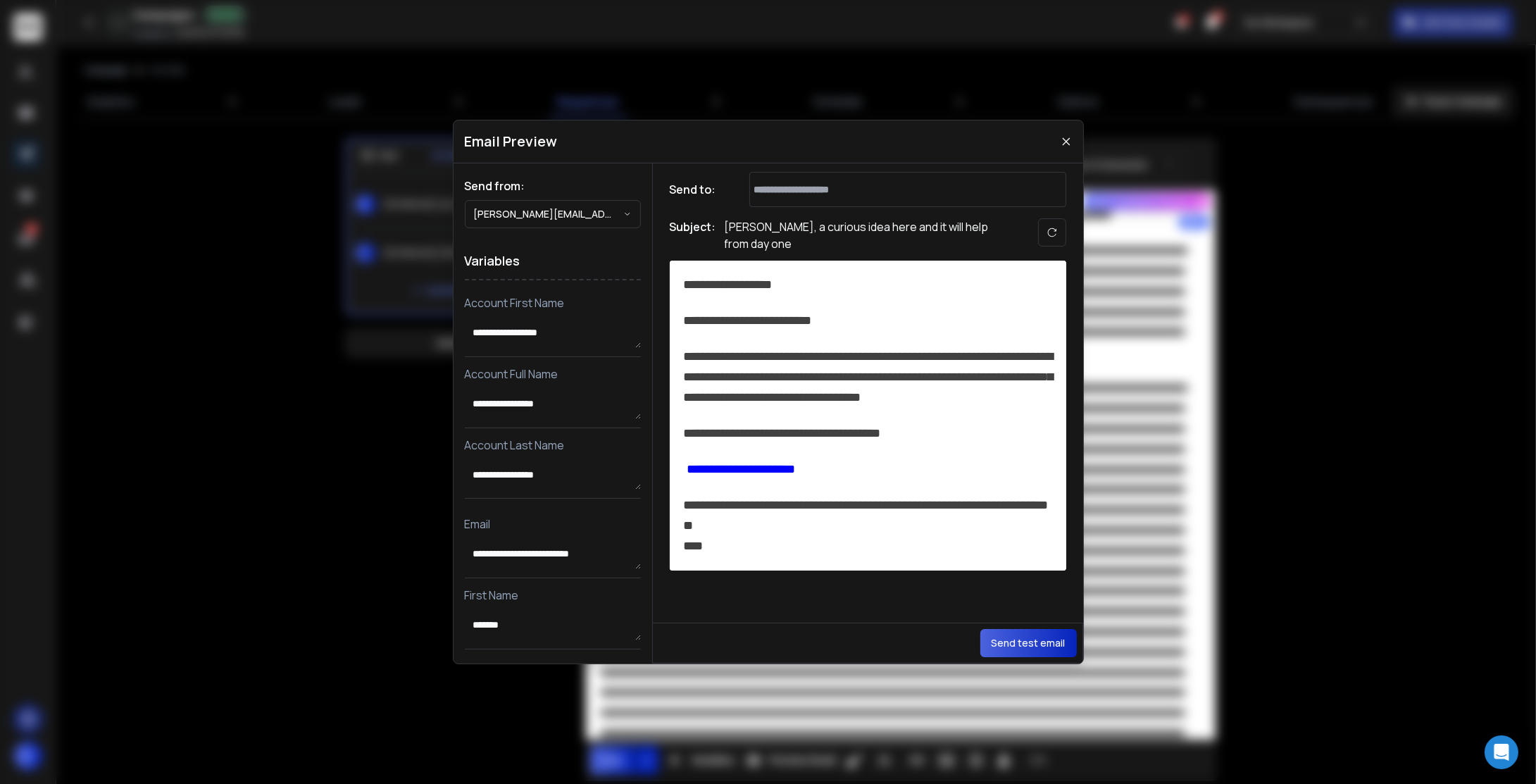
click at [757, 183] on input at bounding box center [908, 189] width 307 height 25
type input "**********"
click at [1043, 644] on button "Send test email" at bounding box center [1029, 643] width 97 height 28
